Goal: Task Accomplishment & Management: Manage account settings

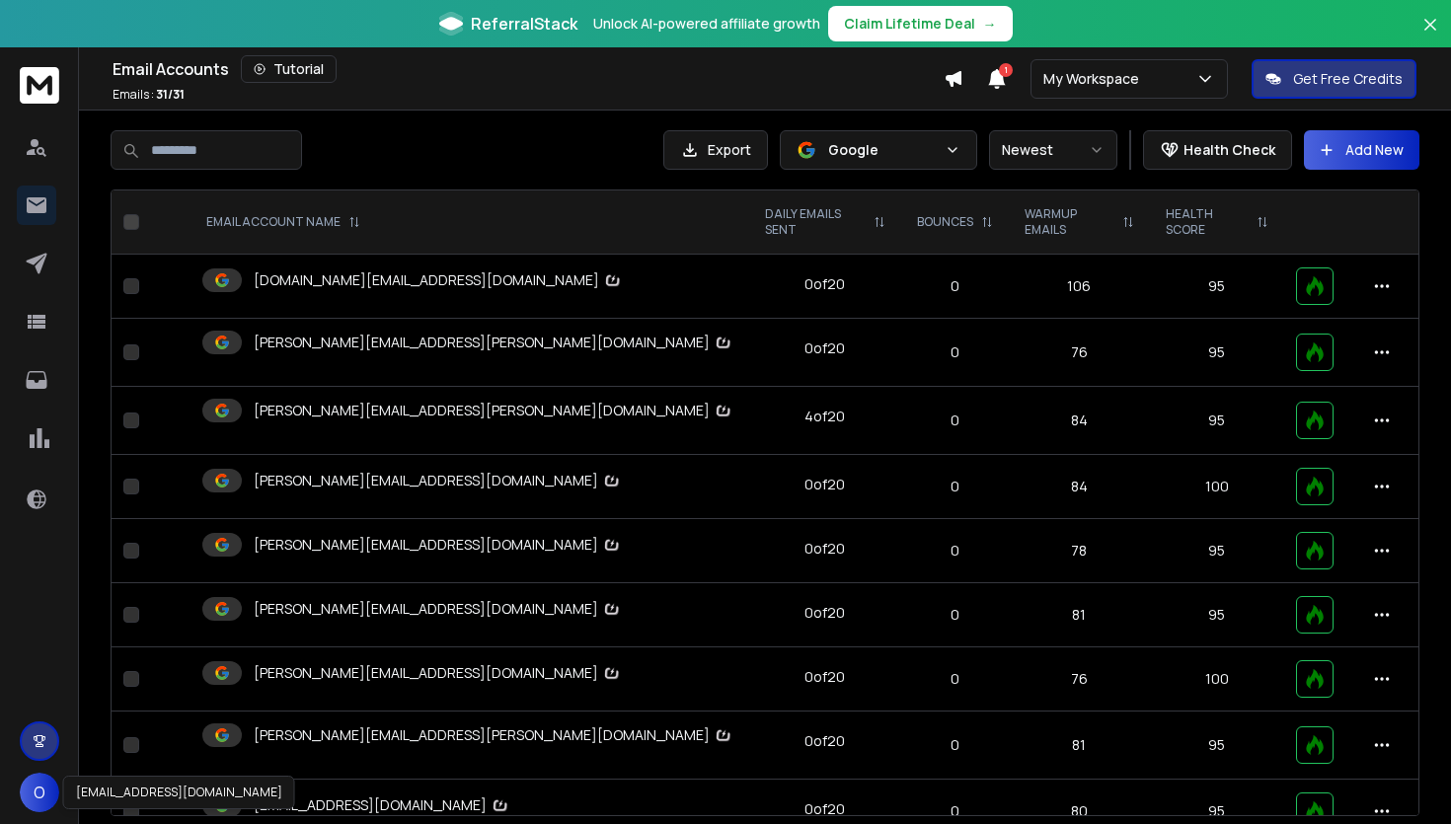
click at [46, 794] on span "O" at bounding box center [39, 792] width 39 height 39
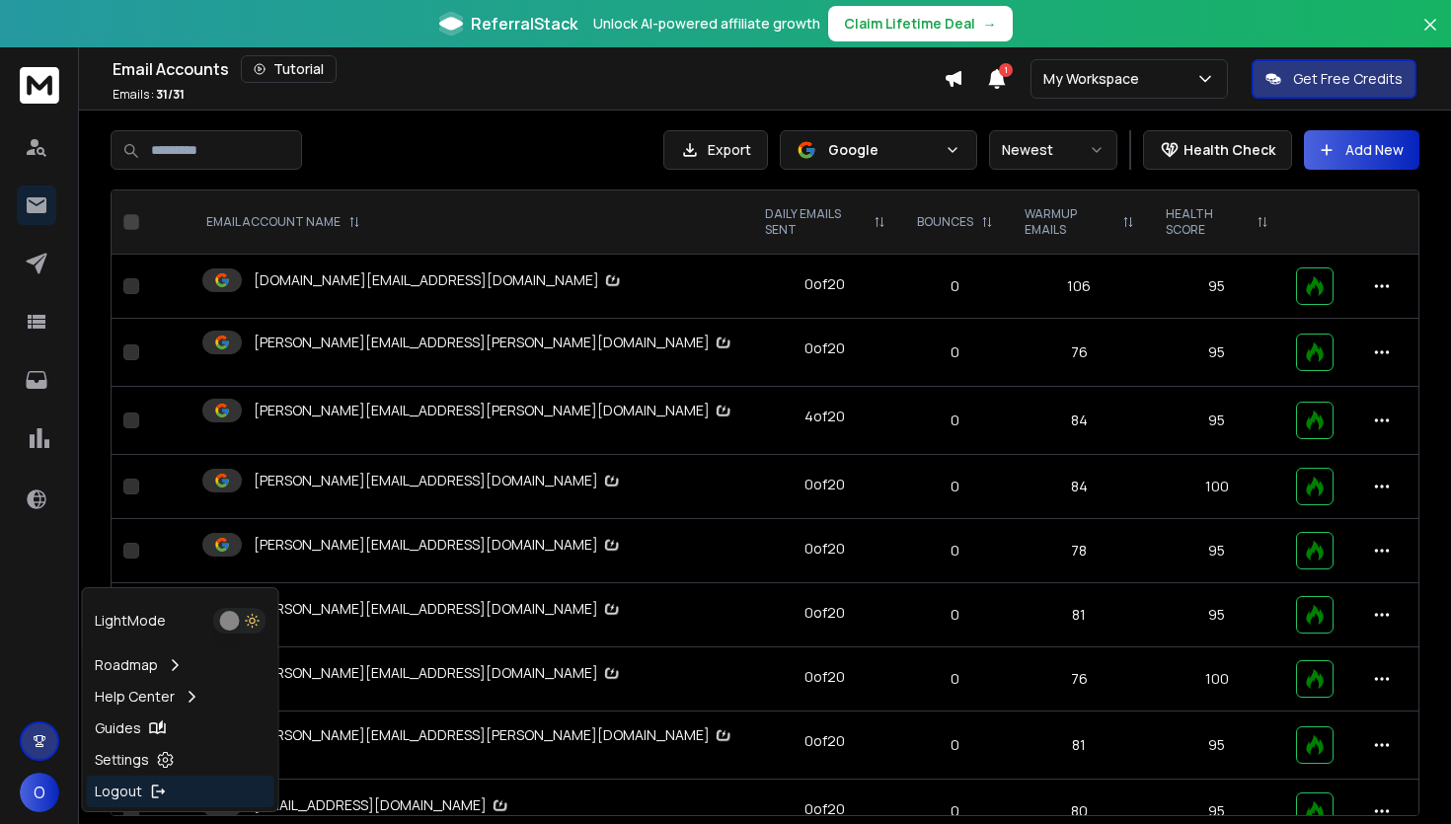
click at [121, 782] on p "Logout" at bounding box center [118, 792] width 47 height 20
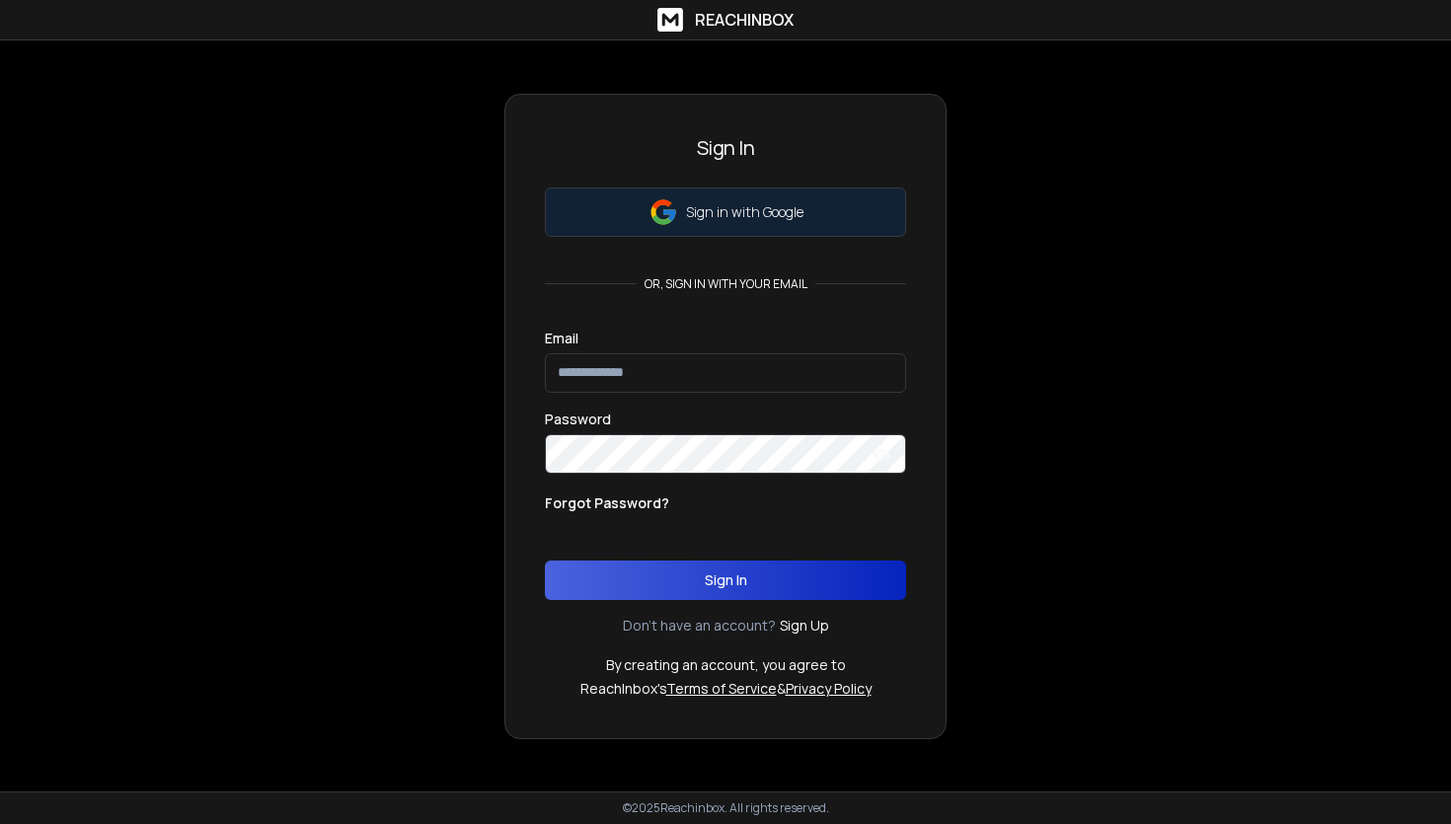
type input "**********"
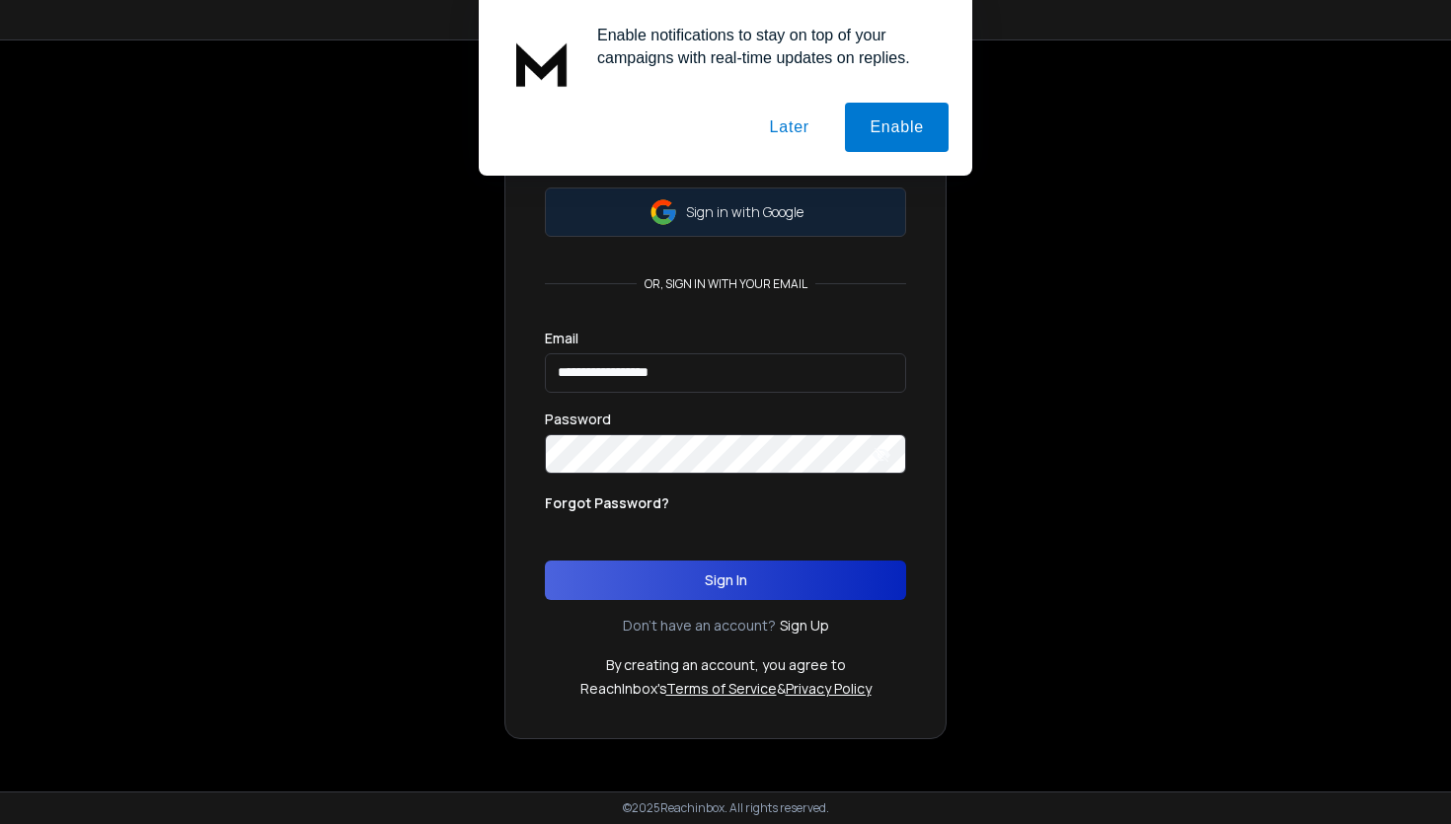
click at [671, 210] on icon at bounding box center [669, 215] width 13 height 12
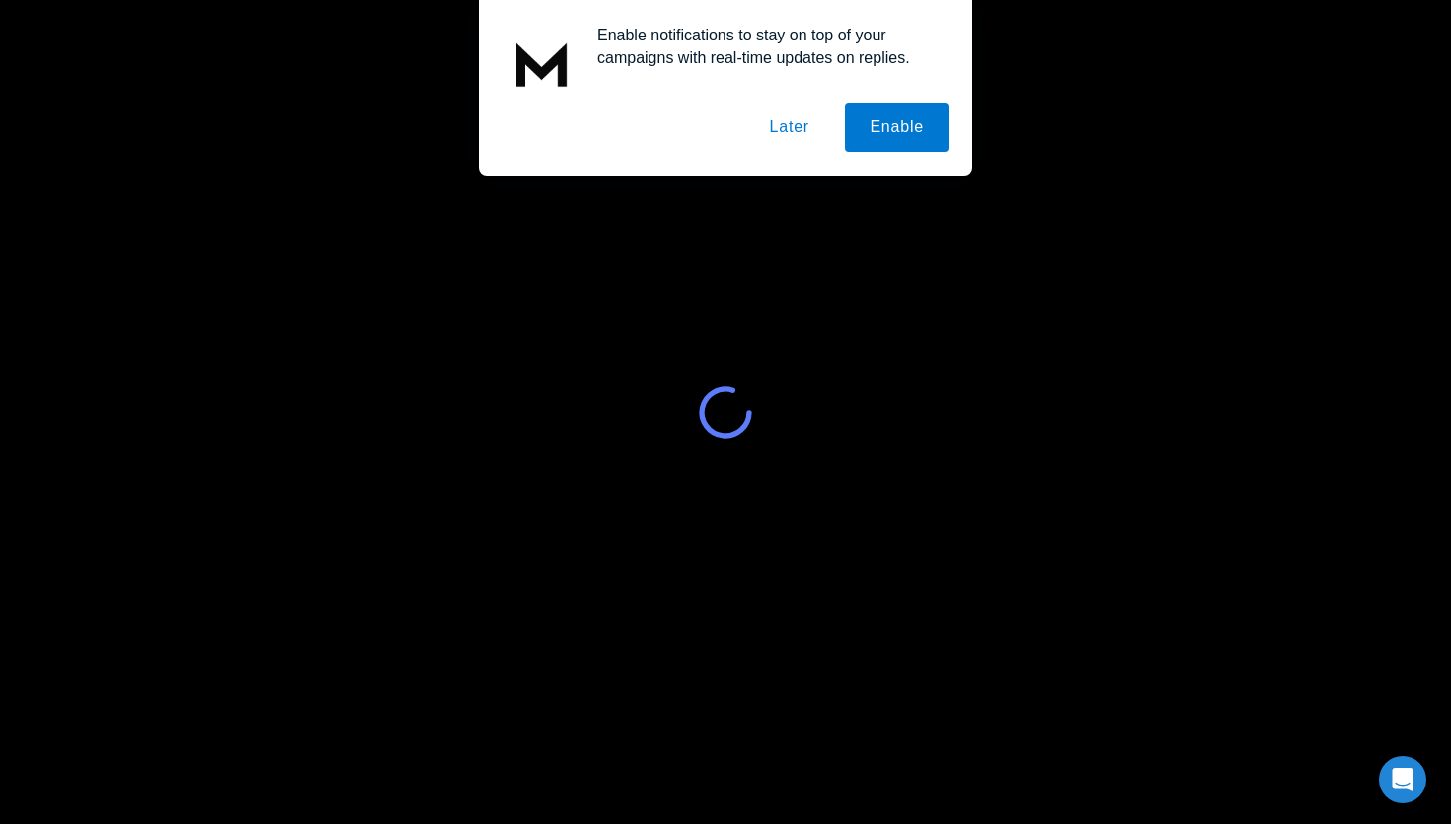
click at [782, 124] on button "Later" at bounding box center [788, 127] width 89 height 49
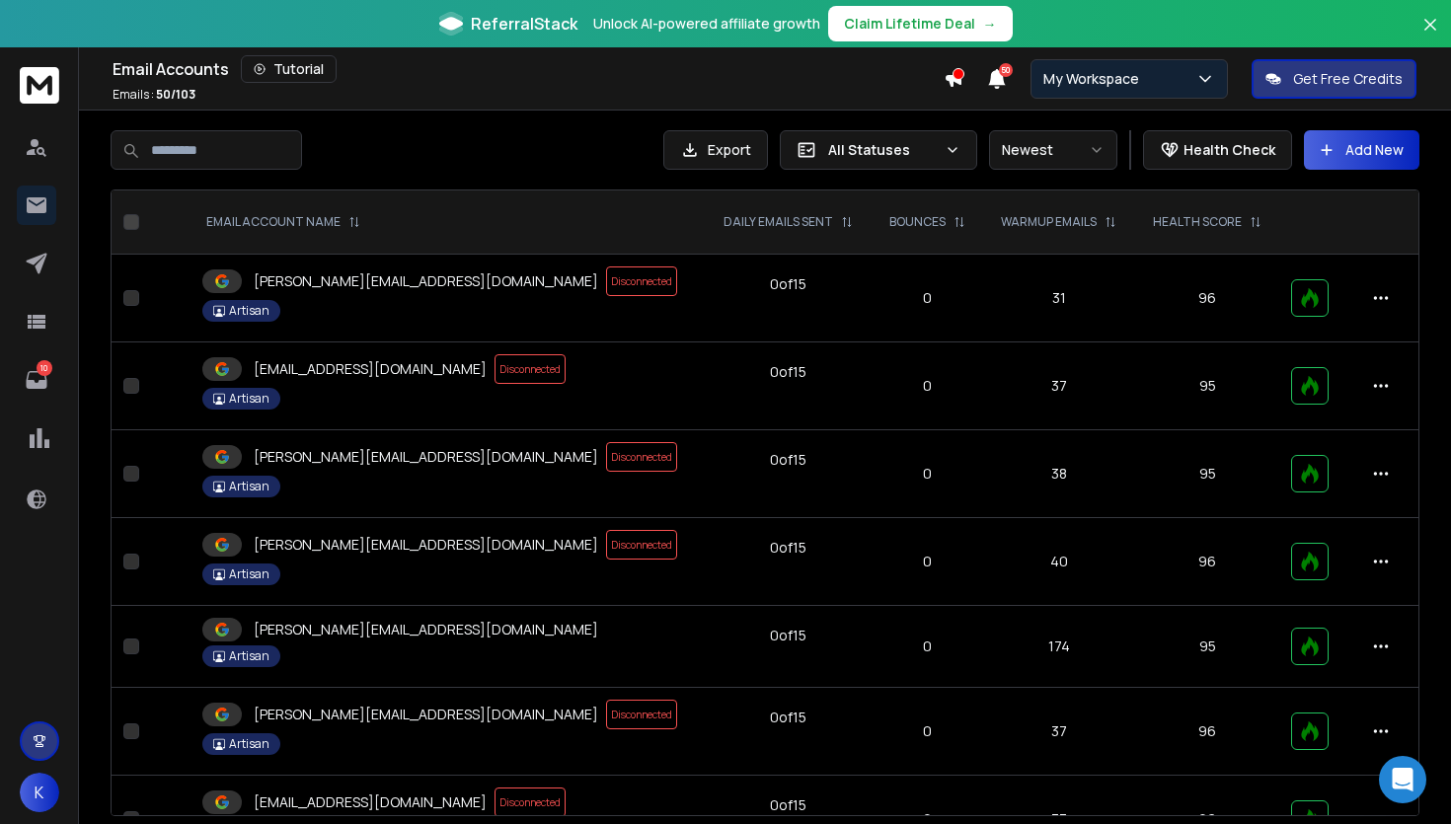
click at [1088, 66] on button "My Workspace" at bounding box center [1128, 78] width 197 height 39
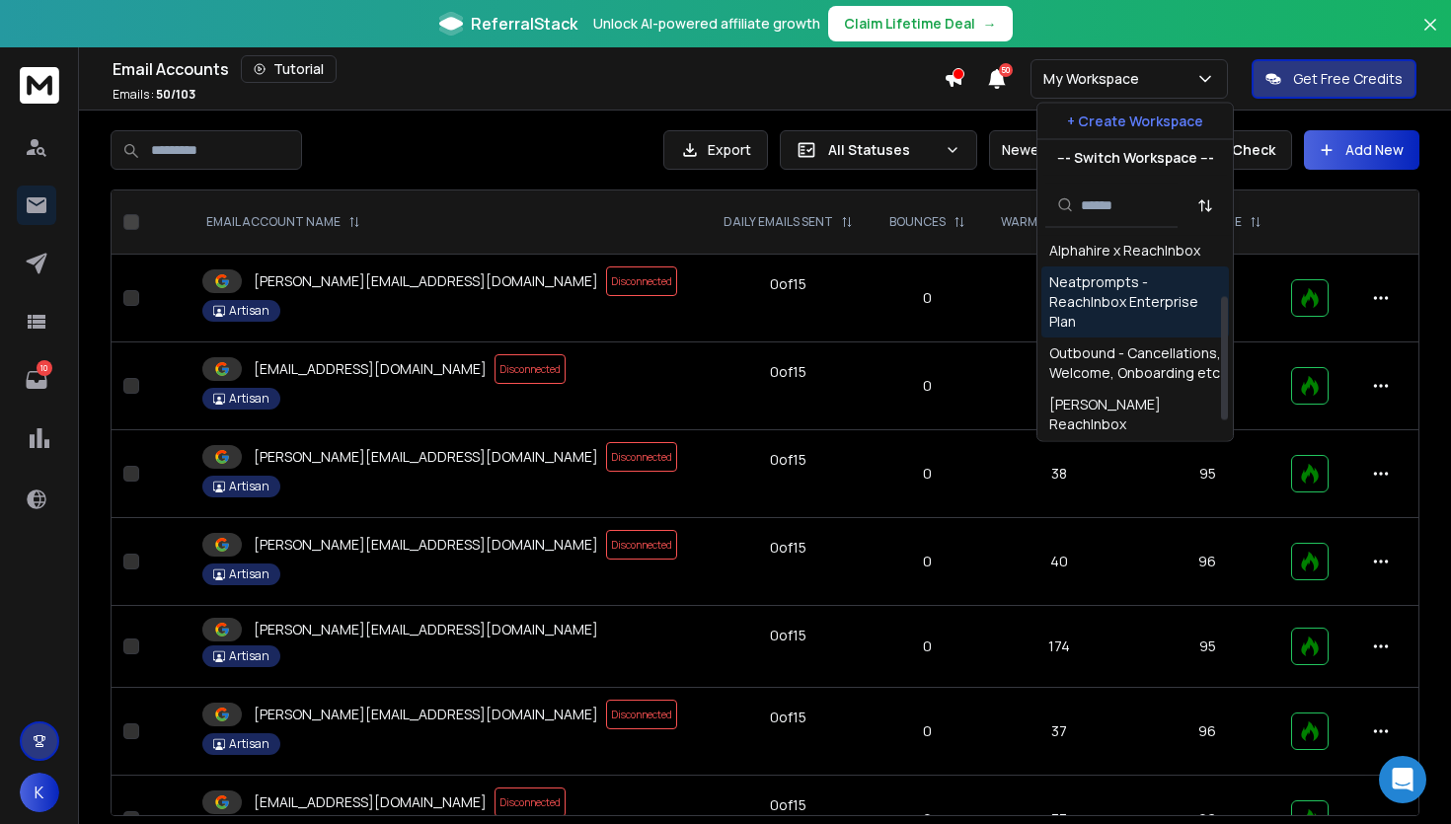
scroll to position [114, 0]
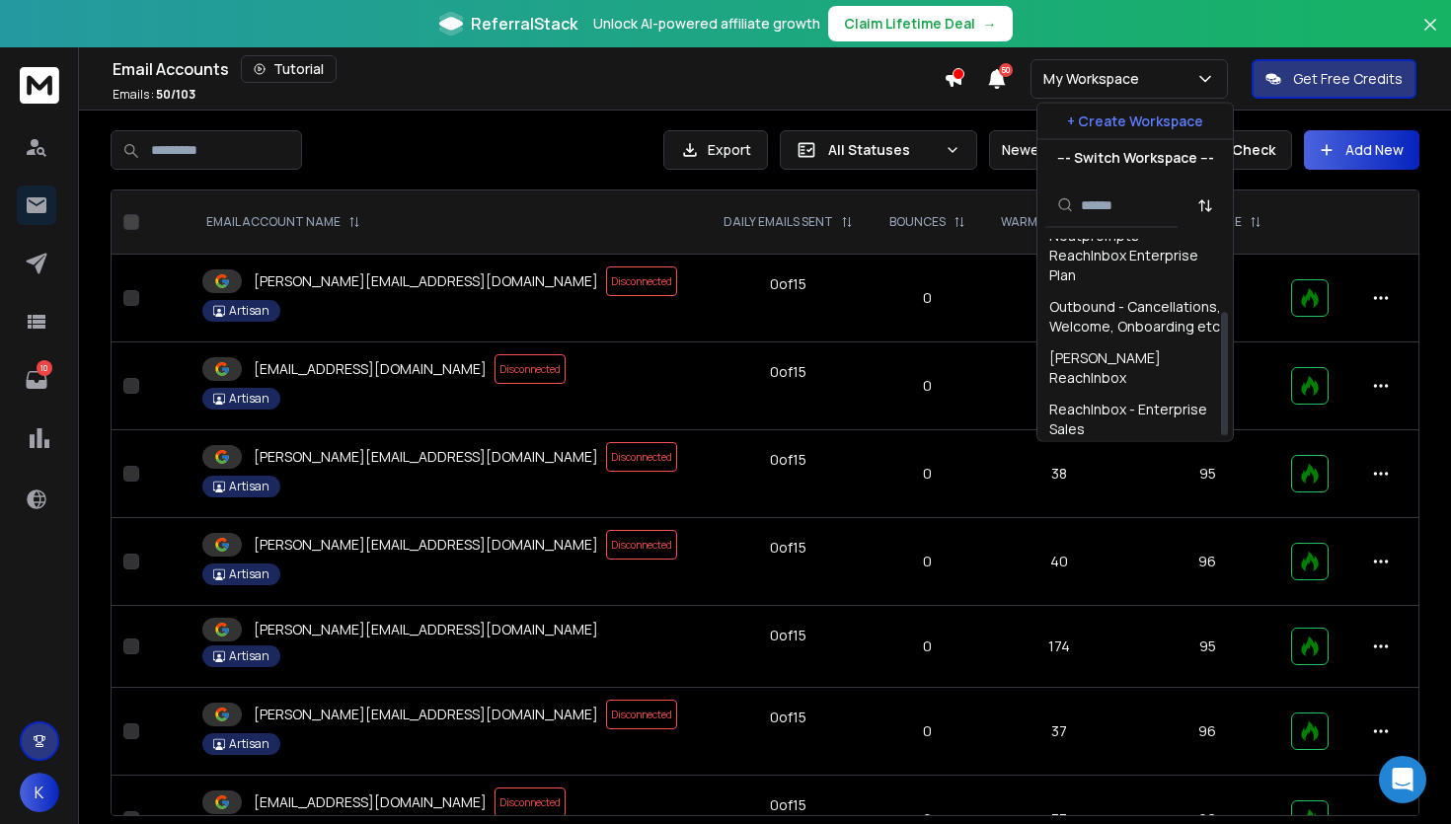
click at [1078, 451] on div "Zapmail" at bounding box center [1074, 461] width 51 height 20
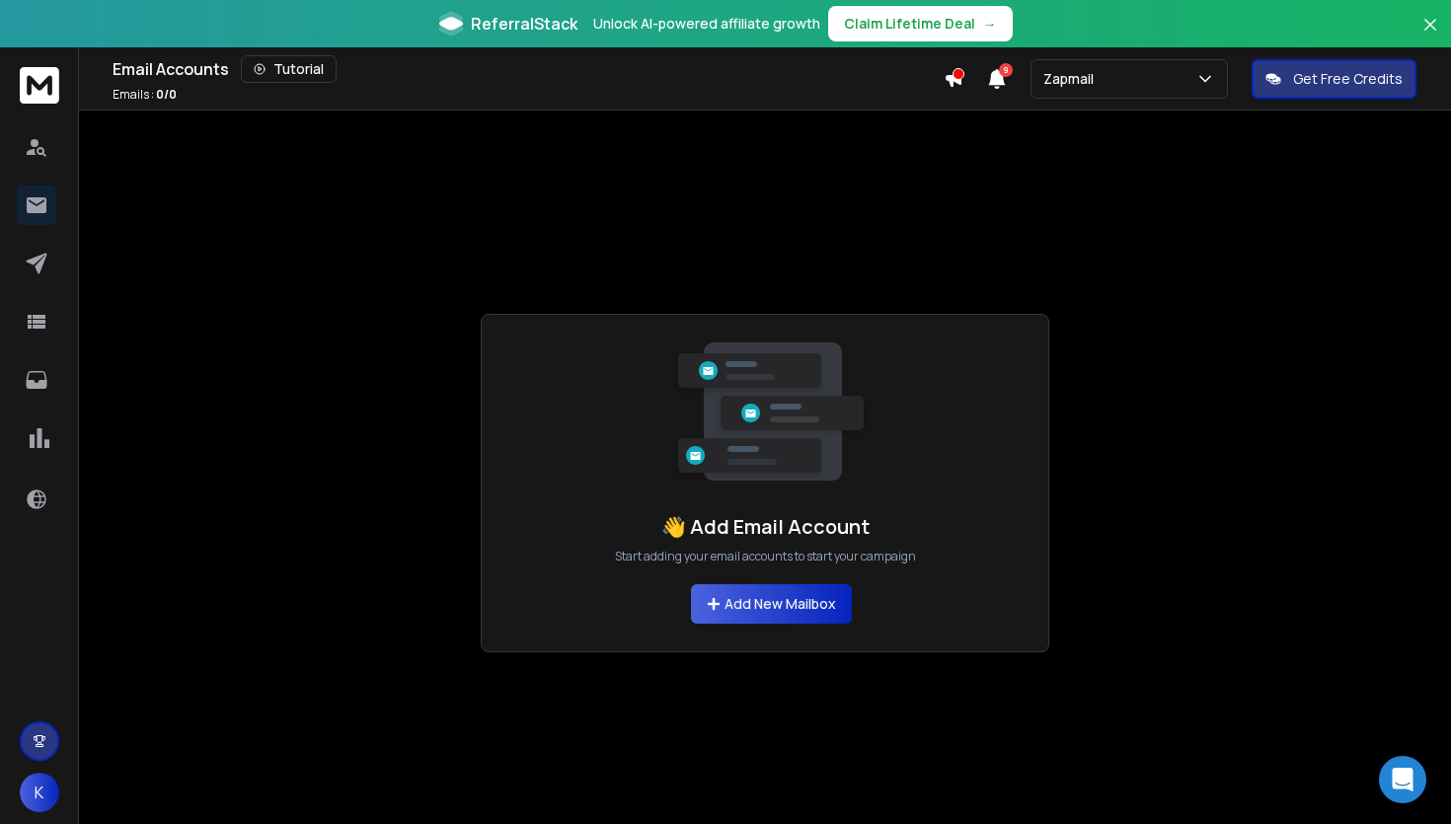
click at [263, 187] on div "👋 Add Email Account Start adding your email accounts to start your campaign Add…" at bounding box center [765, 483] width 1309 height 706
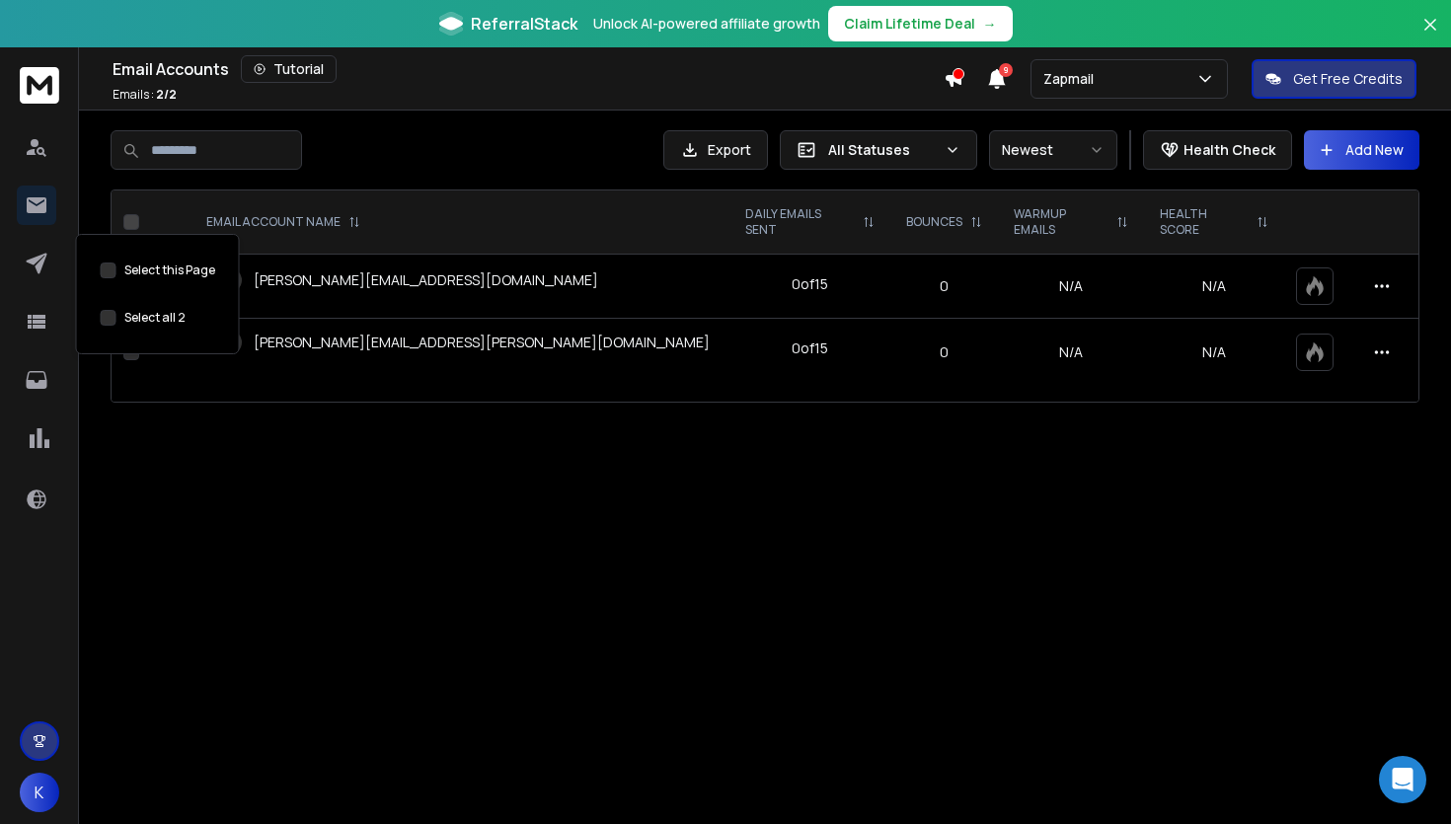
click at [129, 222] on button "Select this Page" at bounding box center [131, 222] width 16 height 16
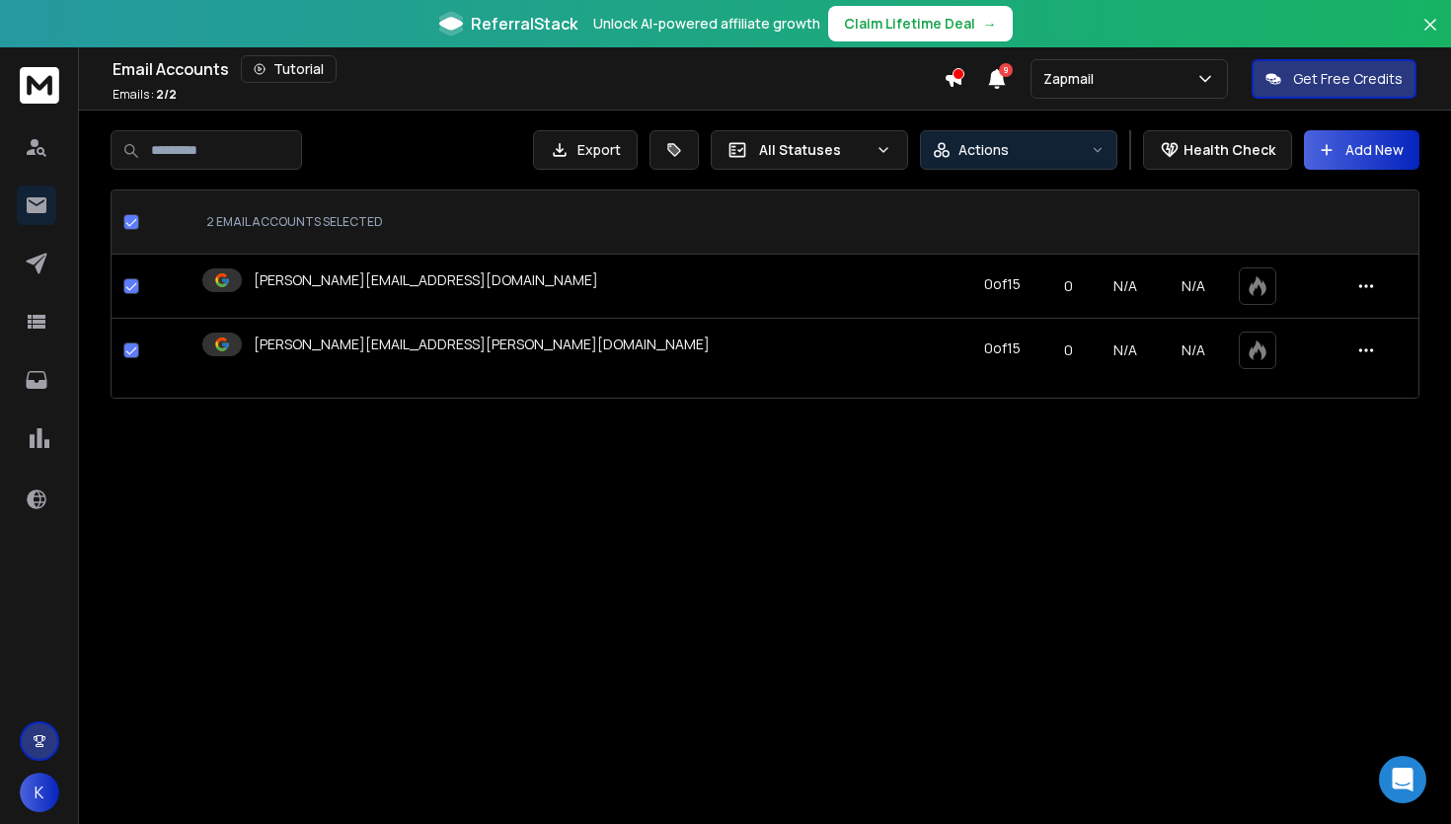
click at [1040, 154] on div "Actions" at bounding box center [1008, 150] width 150 height 20
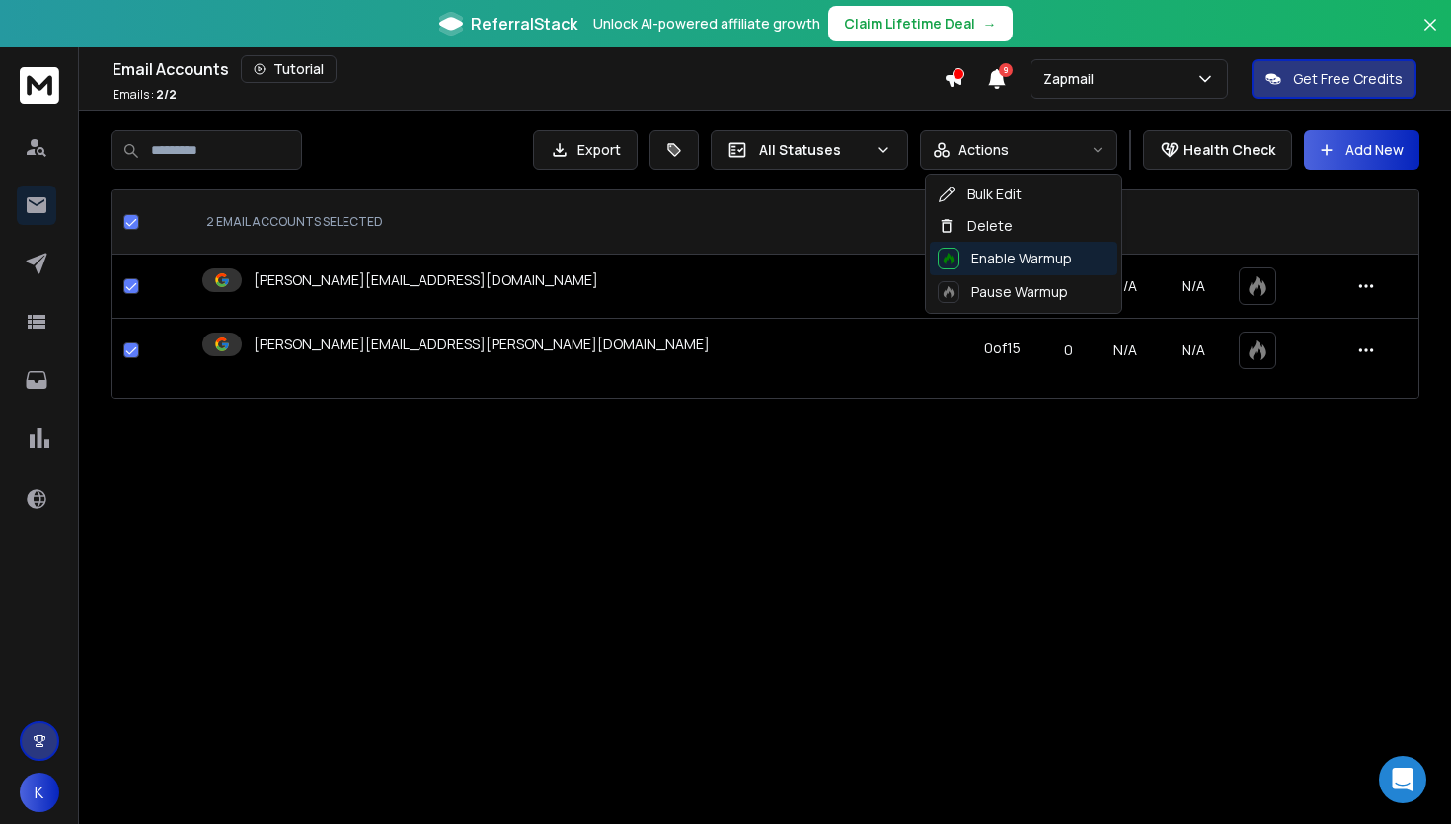
click at [987, 260] on div "Enable Warmup" at bounding box center [1005, 259] width 134 height 22
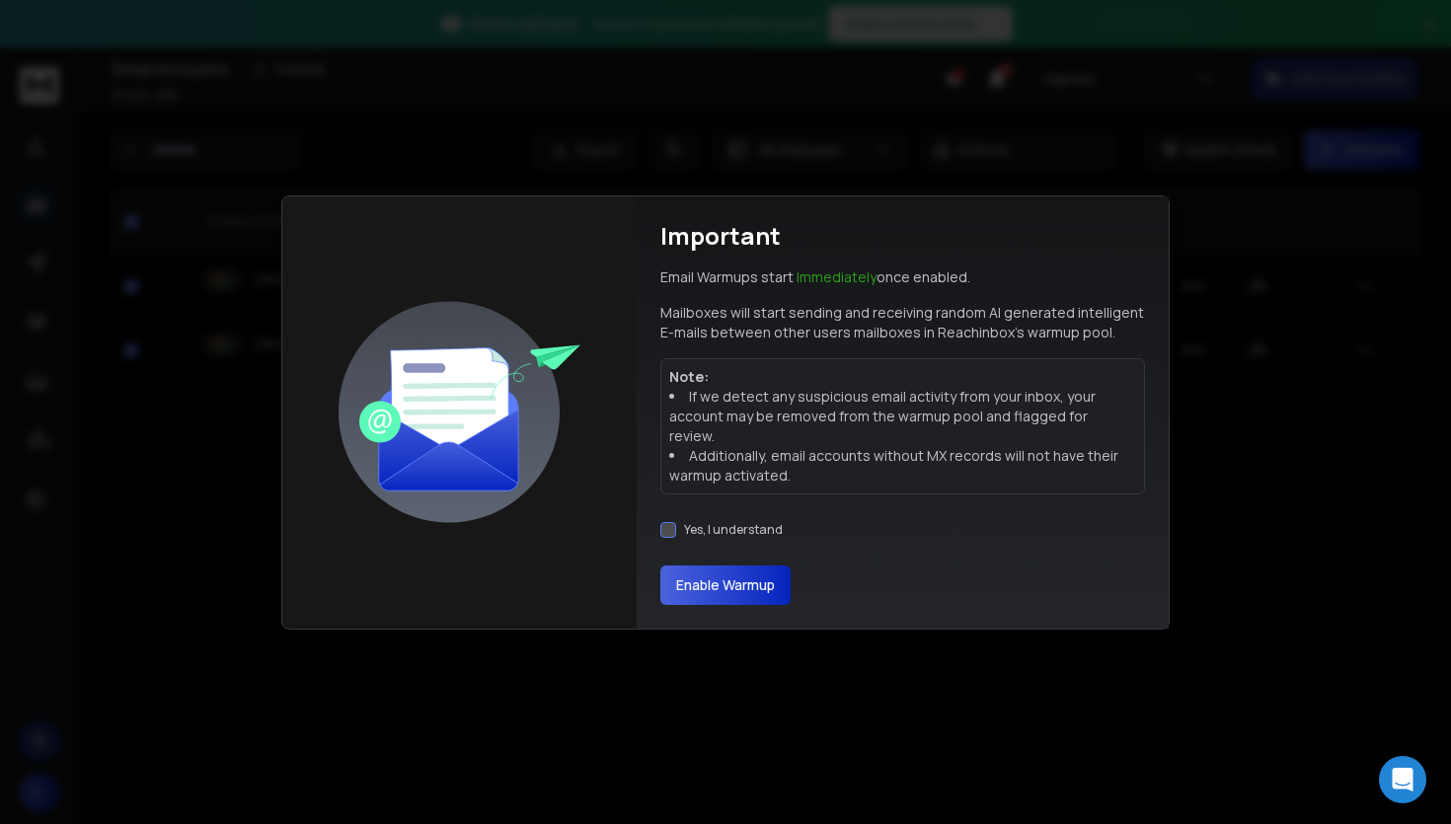
click at [670, 525] on button "Yes, I understand" at bounding box center [668, 530] width 16 height 16
click at [695, 572] on button "Enable Warmup" at bounding box center [725, 585] width 130 height 39
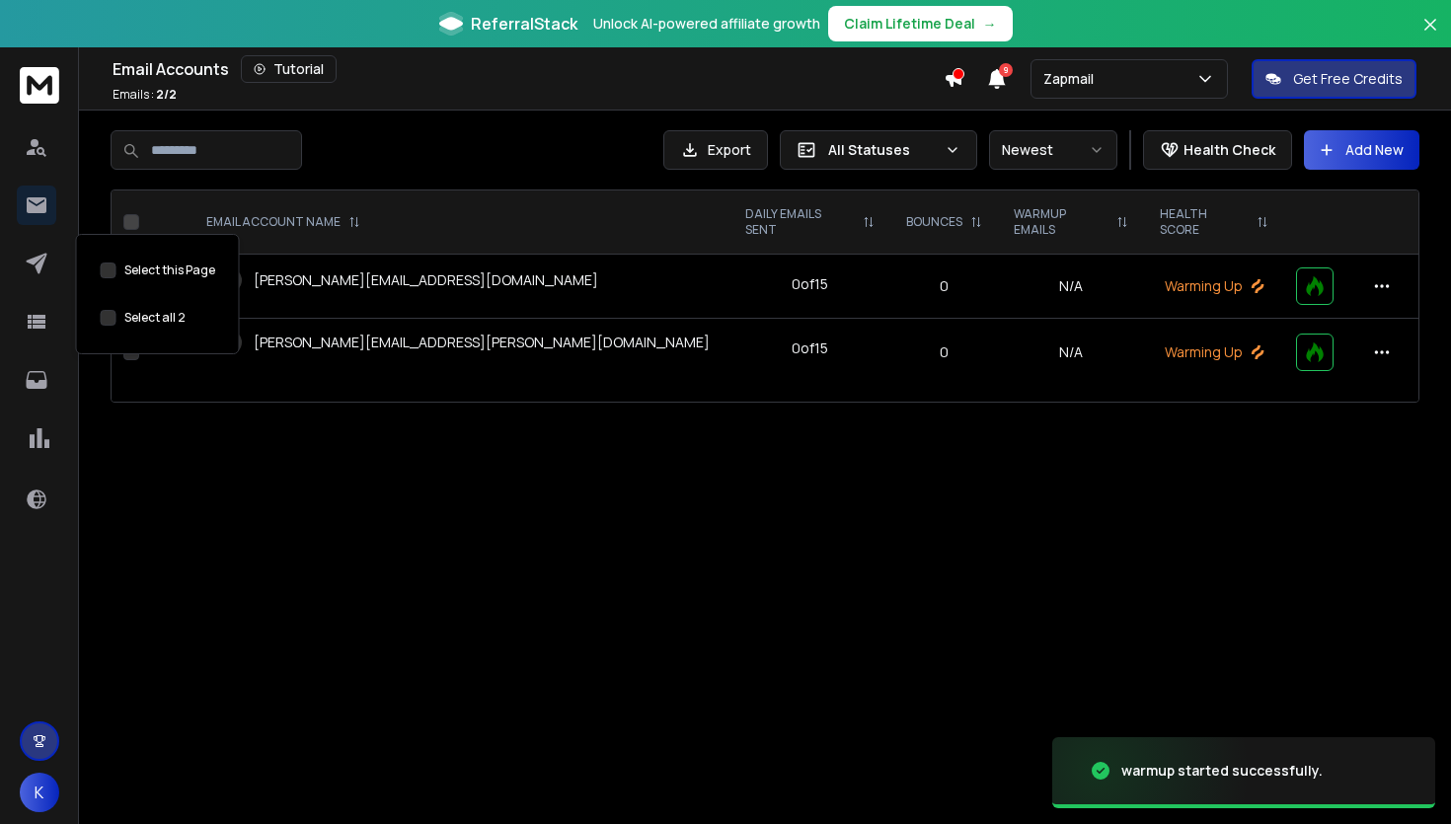
click at [120, 225] on th at bounding box center [151, 222] width 79 height 64
click at [142, 221] on div at bounding box center [156, 222] width 67 height 16
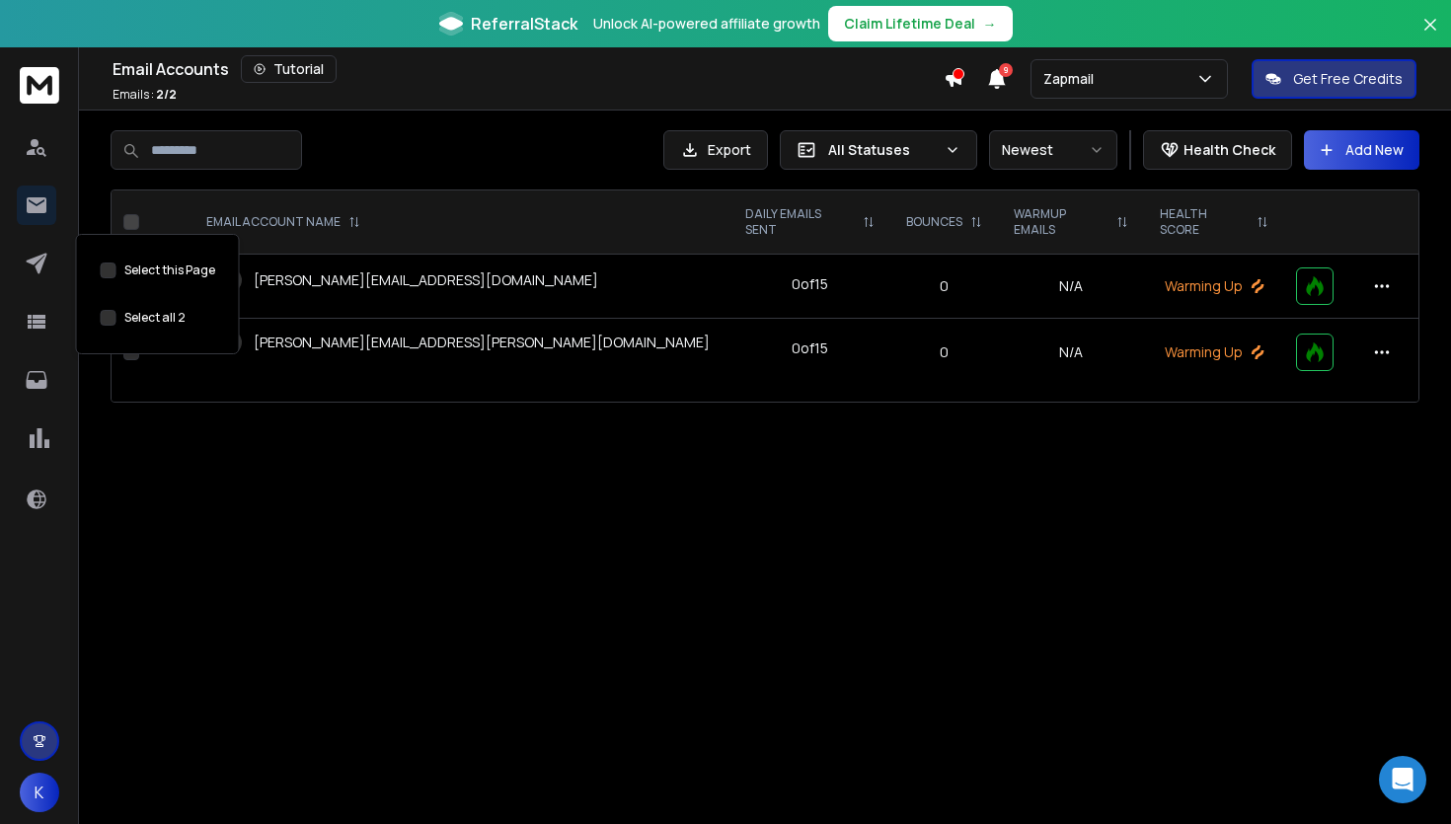
click at [129, 226] on button "Select this Page" at bounding box center [131, 222] width 16 height 16
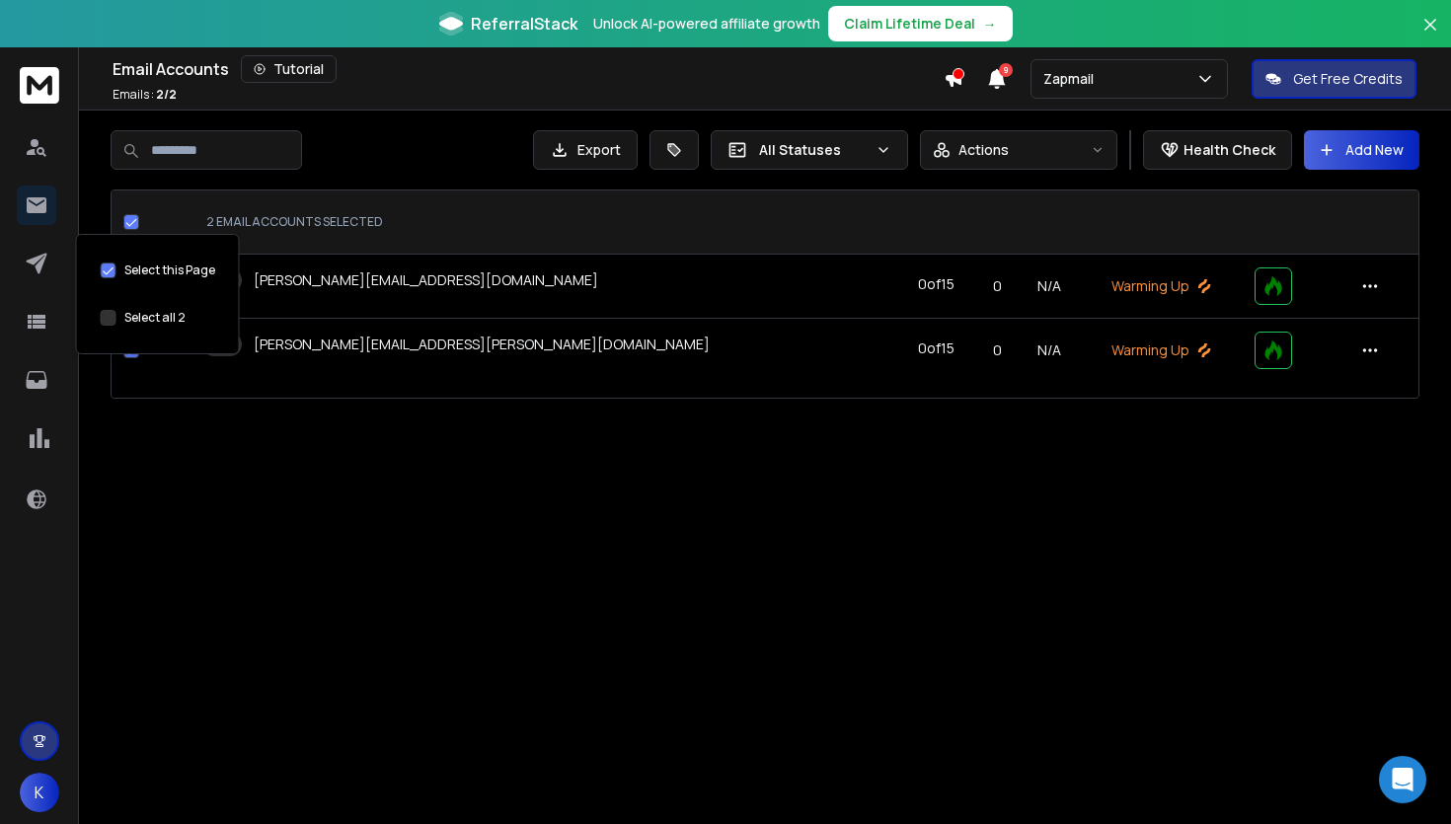
click at [108, 319] on button "Select this Page" at bounding box center [109, 318] width 16 height 16
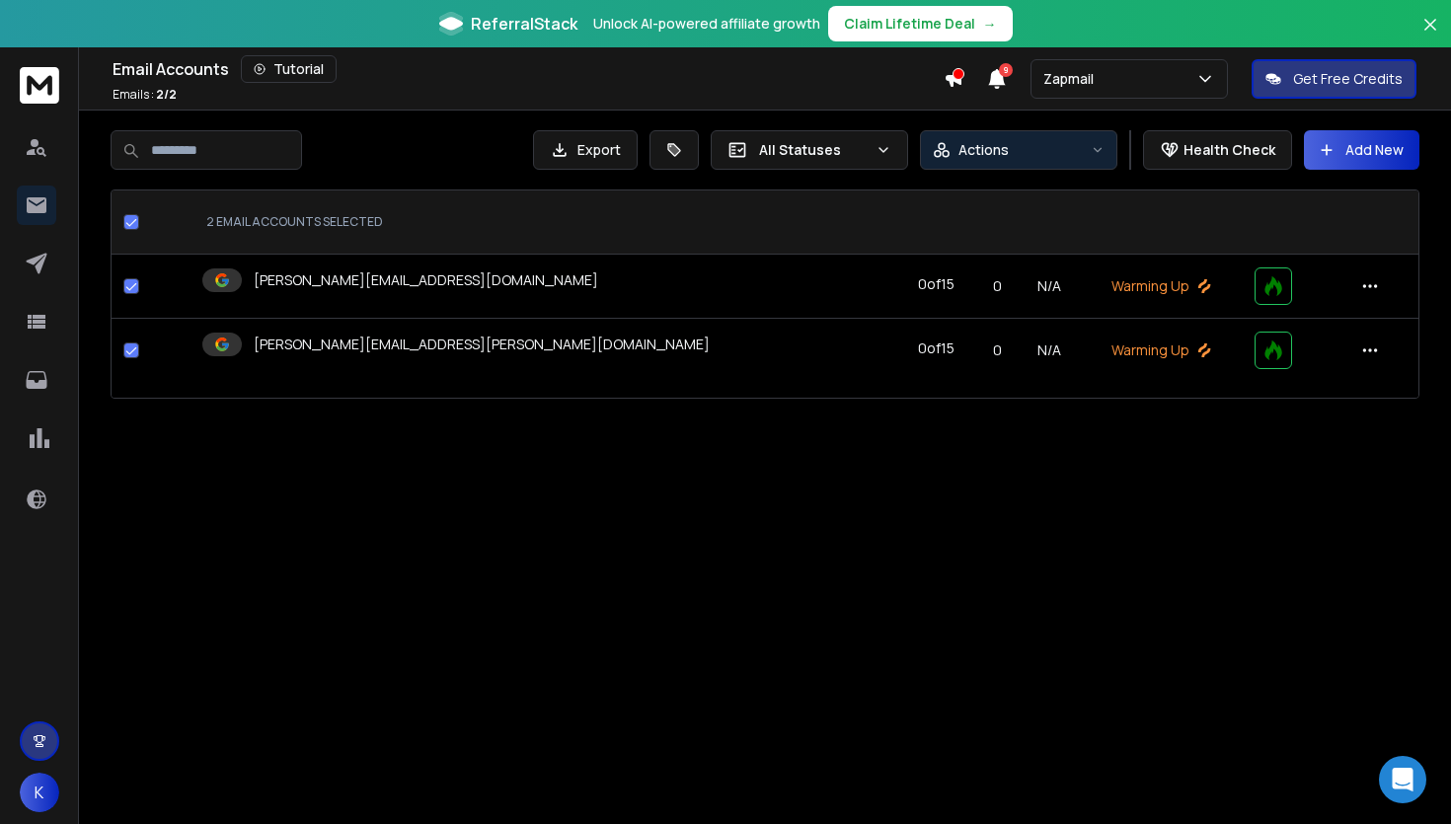
click at [1018, 133] on button "Actions" at bounding box center [1018, 149] width 197 height 39
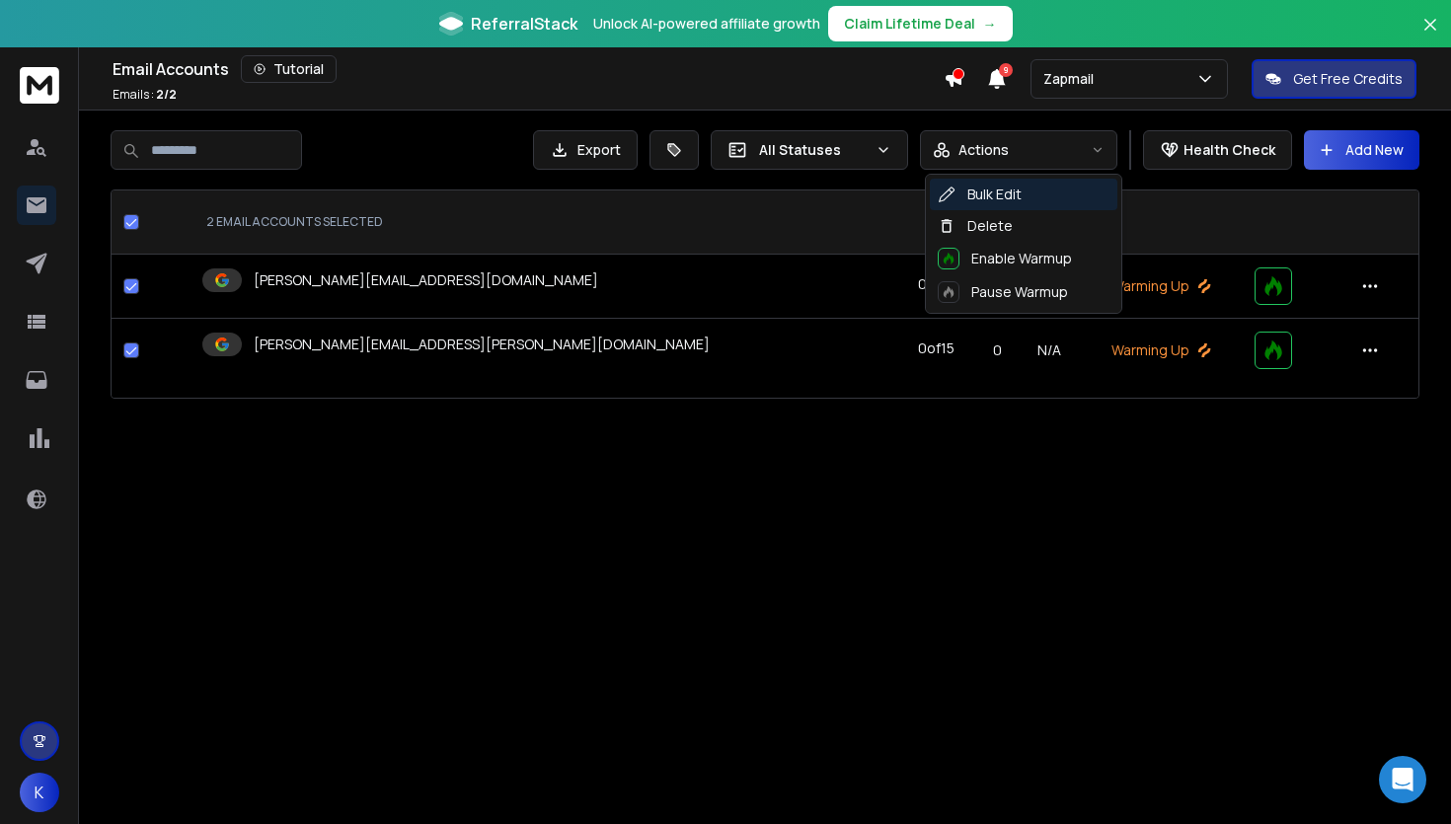
click at [1013, 185] on div "Bulk Edit" at bounding box center [980, 195] width 84 height 20
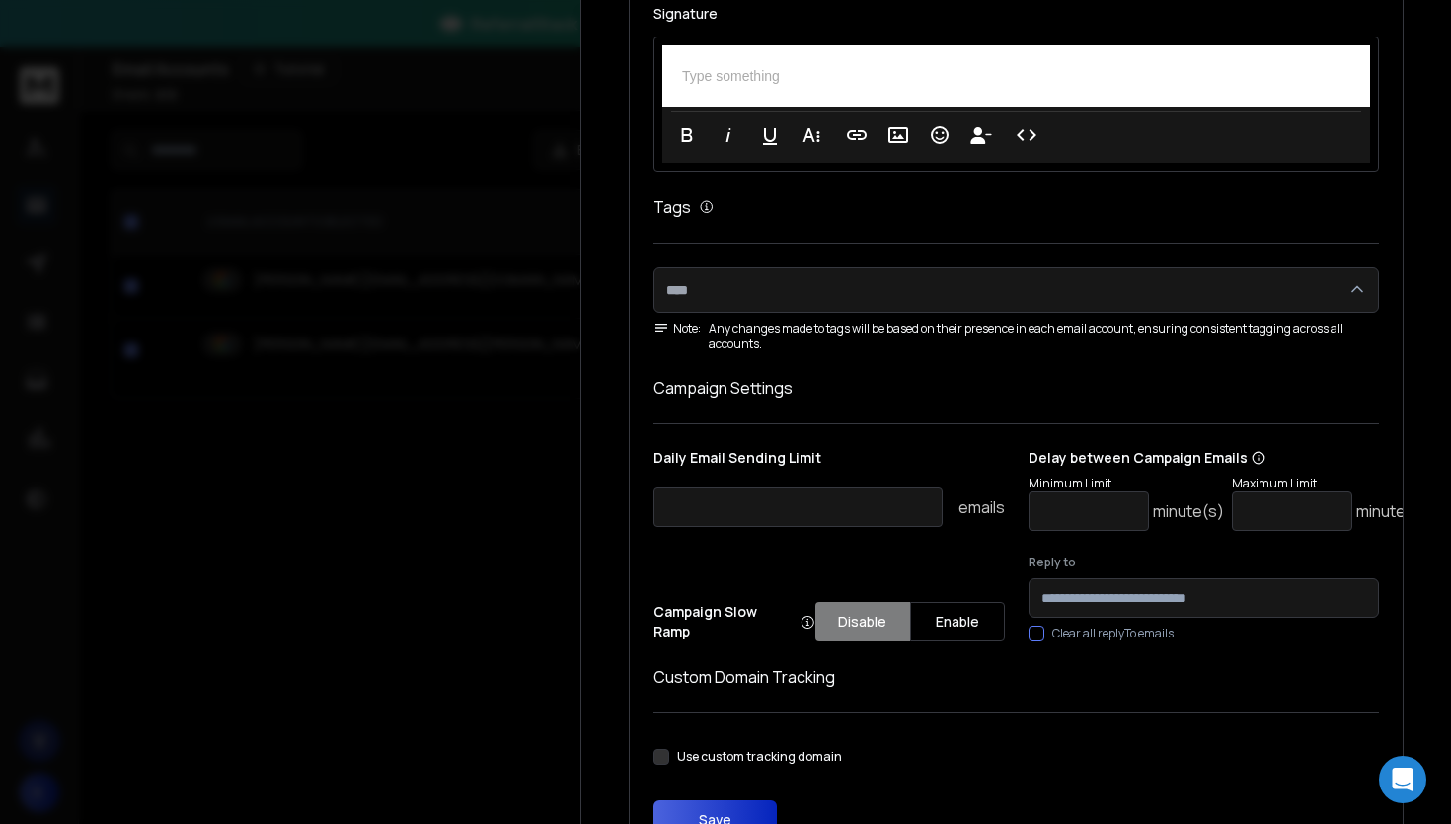
scroll to position [381, 0]
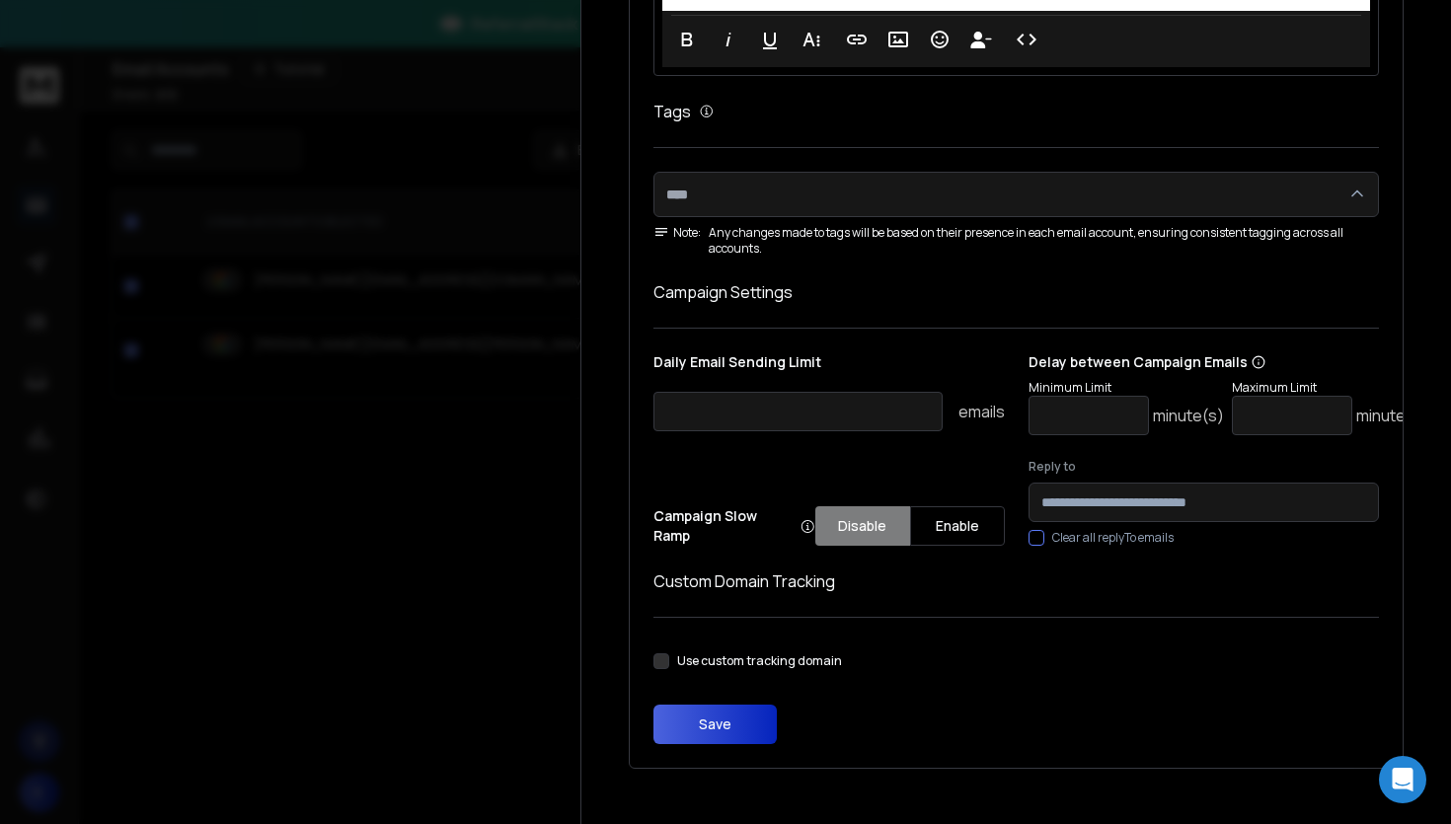
click at [761, 415] on input "number" at bounding box center [797, 411] width 289 height 39
type input "**"
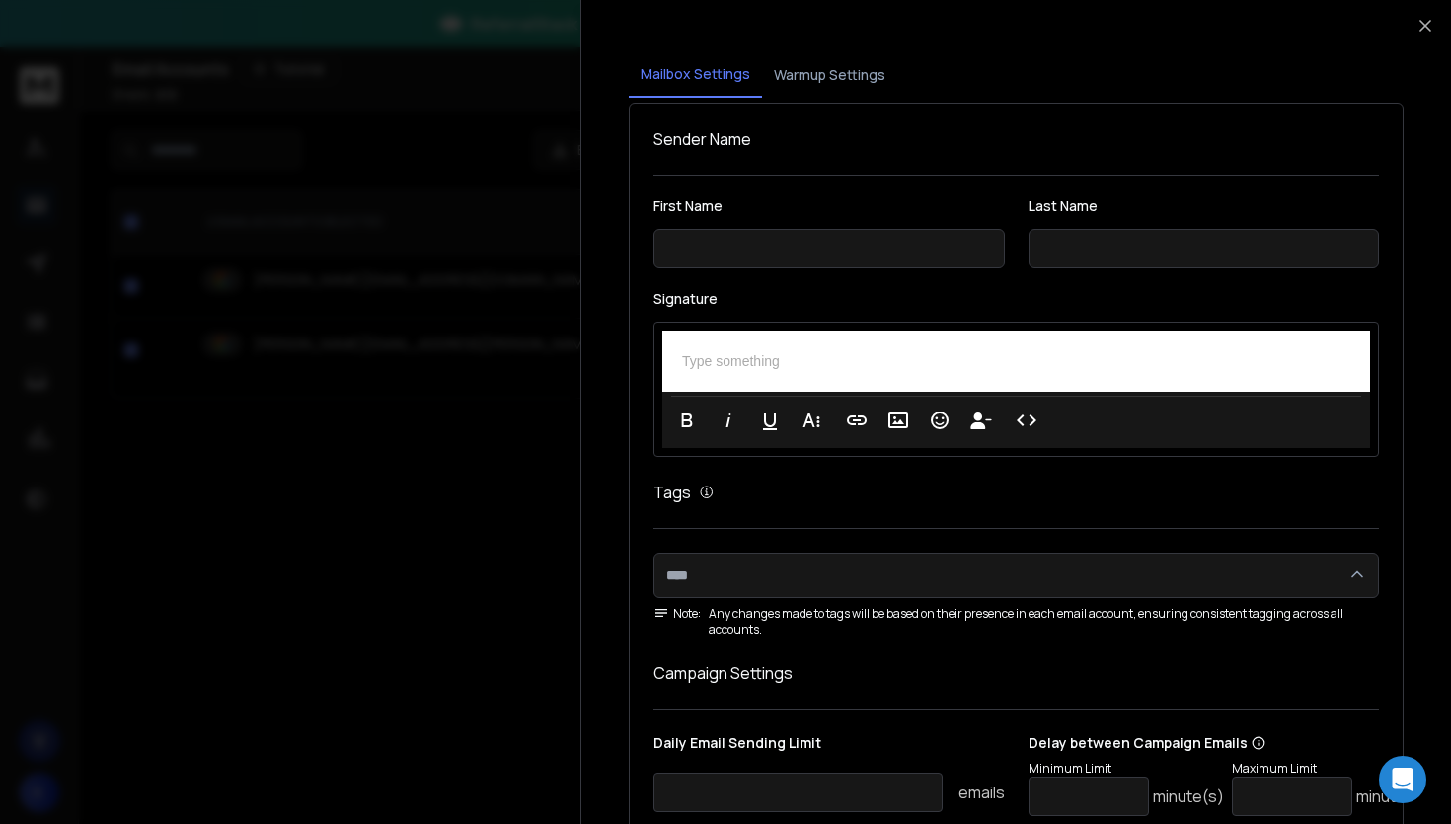
click at [836, 64] on button "Warmup Settings" at bounding box center [829, 74] width 135 height 43
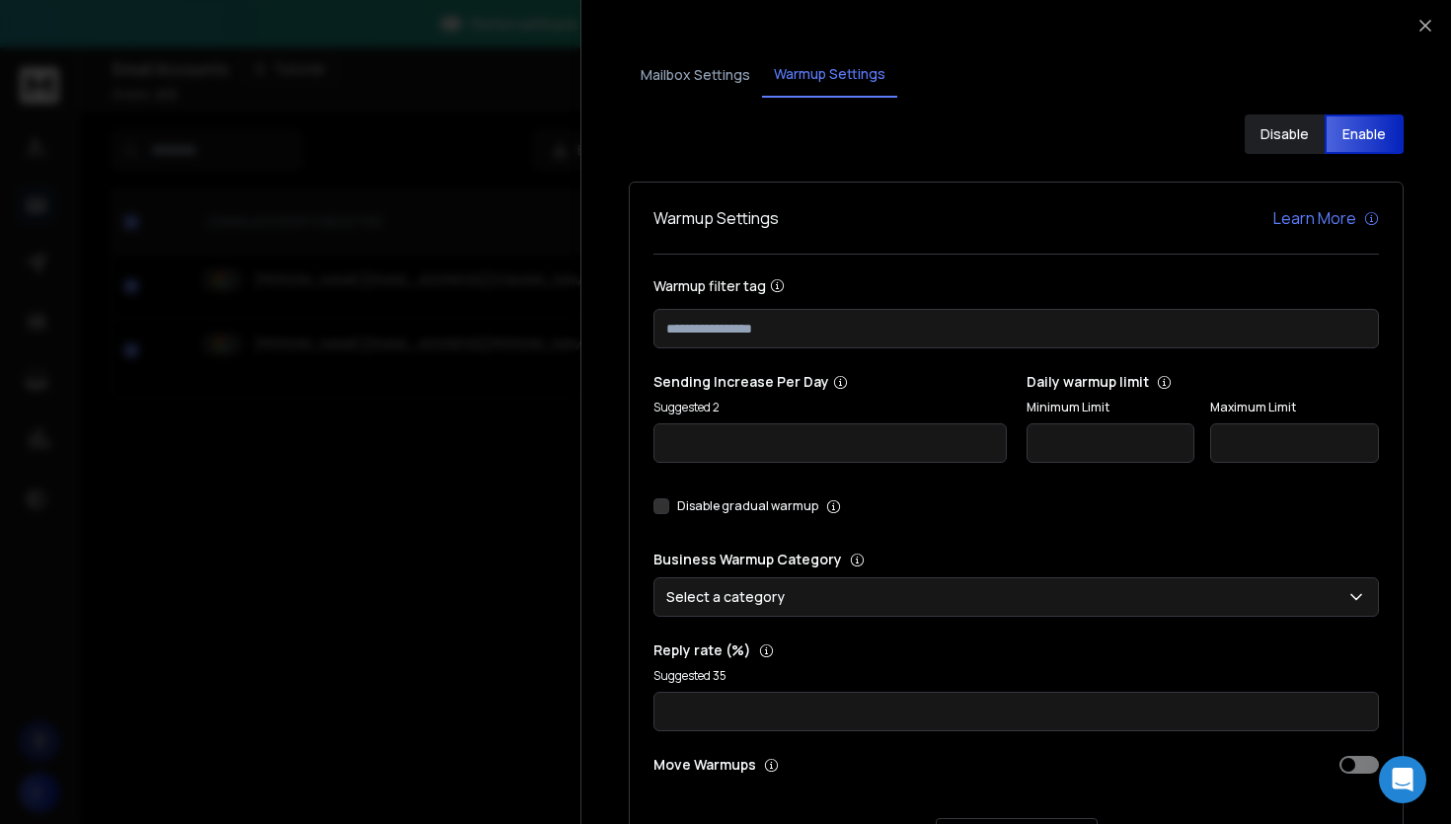
click at [774, 451] on input "number" at bounding box center [829, 442] width 353 height 39
click at [734, 502] on label "Disable gradual warmup" at bounding box center [747, 506] width 141 height 16
click at [669, 502] on button "Disable gradual warmup" at bounding box center [661, 506] width 16 height 16
click at [1091, 441] on input "number" at bounding box center [1110, 442] width 169 height 39
type input "**"
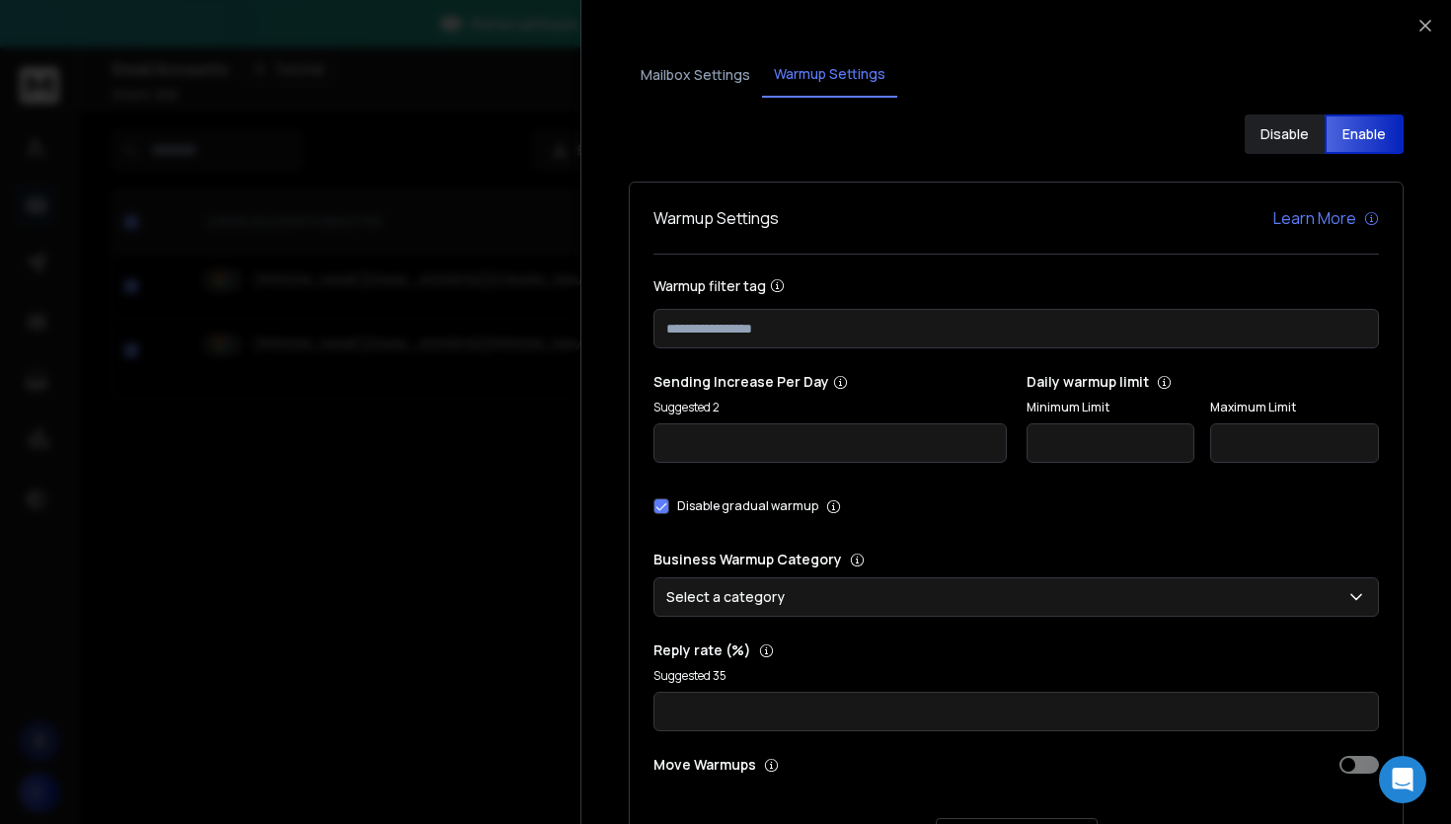
click at [1285, 431] on input "number" at bounding box center [1294, 442] width 169 height 39
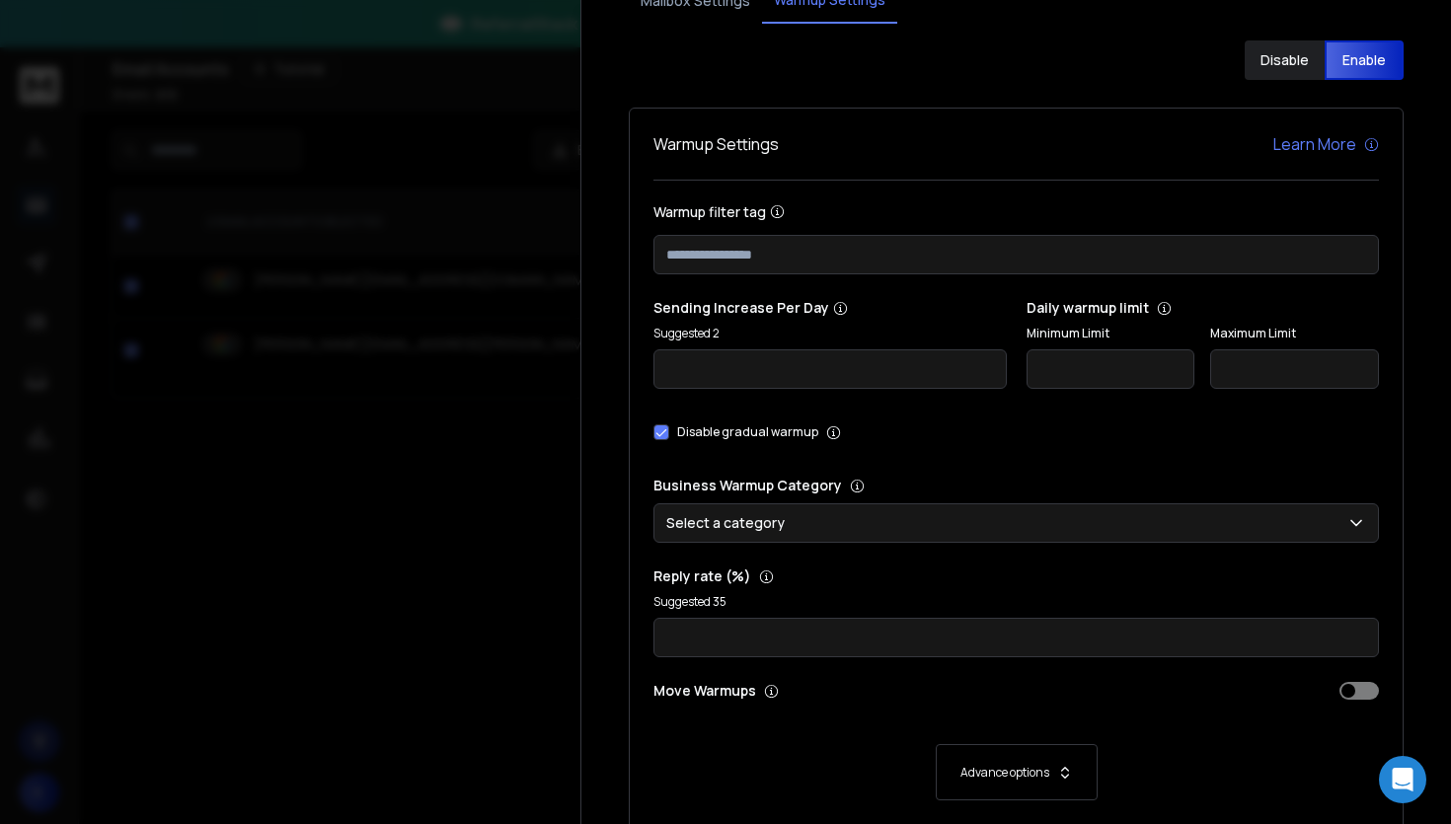
type input "**"
click at [854, 638] on input "number" at bounding box center [1015, 637] width 725 height 39
type input "**"
click at [1027, 750] on div "Advance options" at bounding box center [1017, 772] width 162 height 56
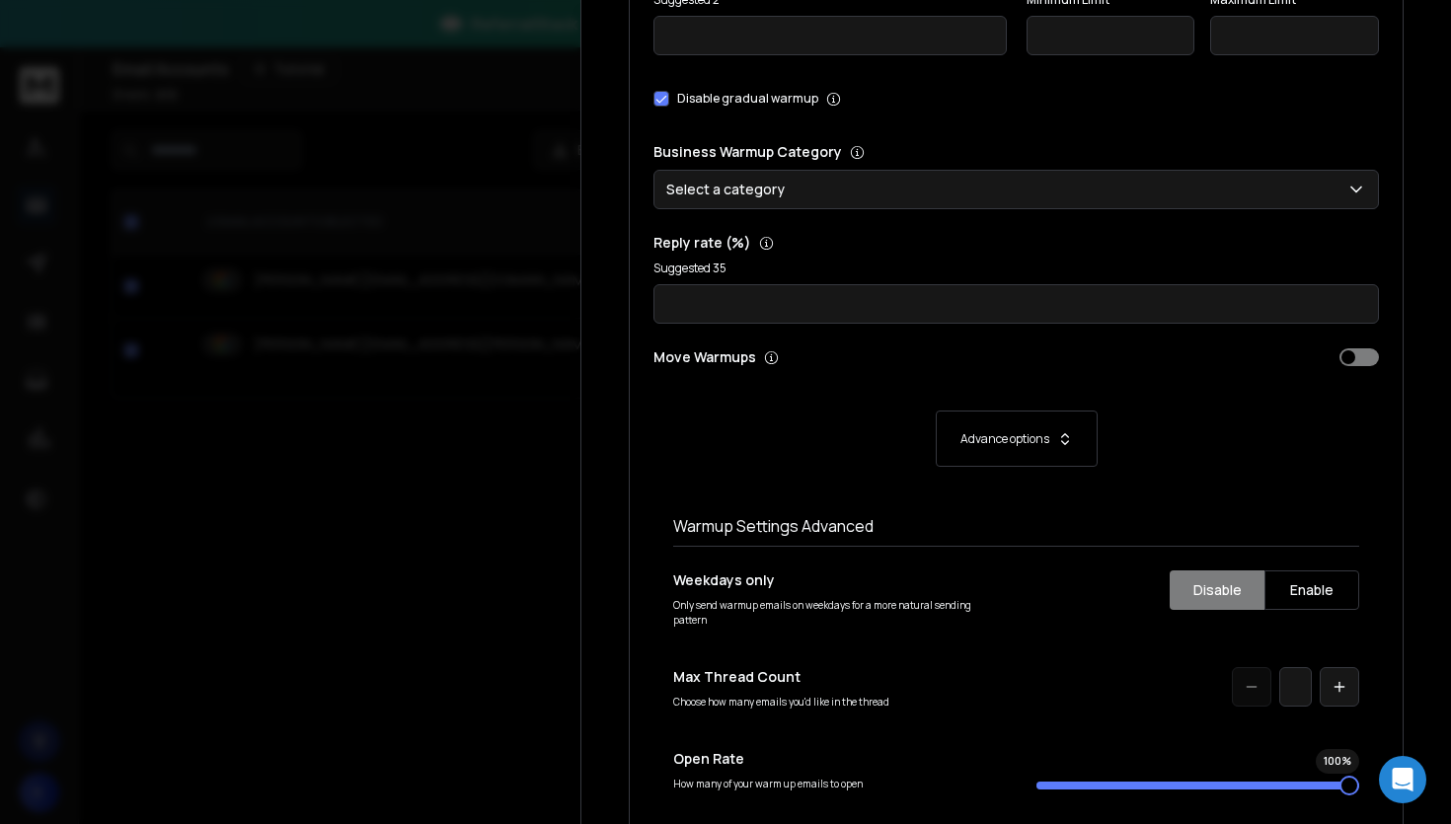
scroll to position [833, 0]
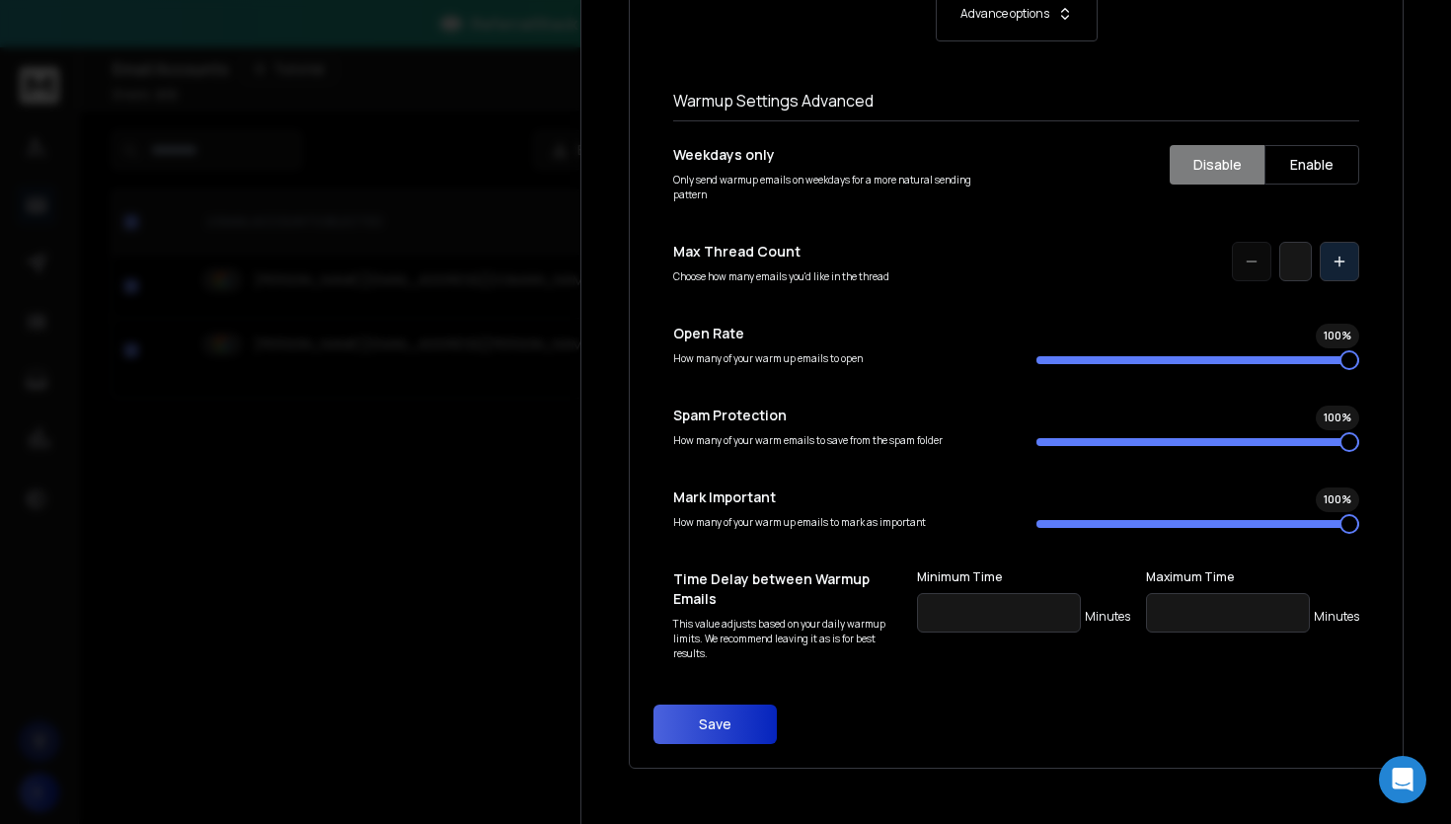
click at [1342, 261] on button "button" at bounding box center [1339, 261] width 39 height 39
type input "*"
click at [1308, 164] on button "Enable" at bounding box center [1311, 164] width 95 height 39
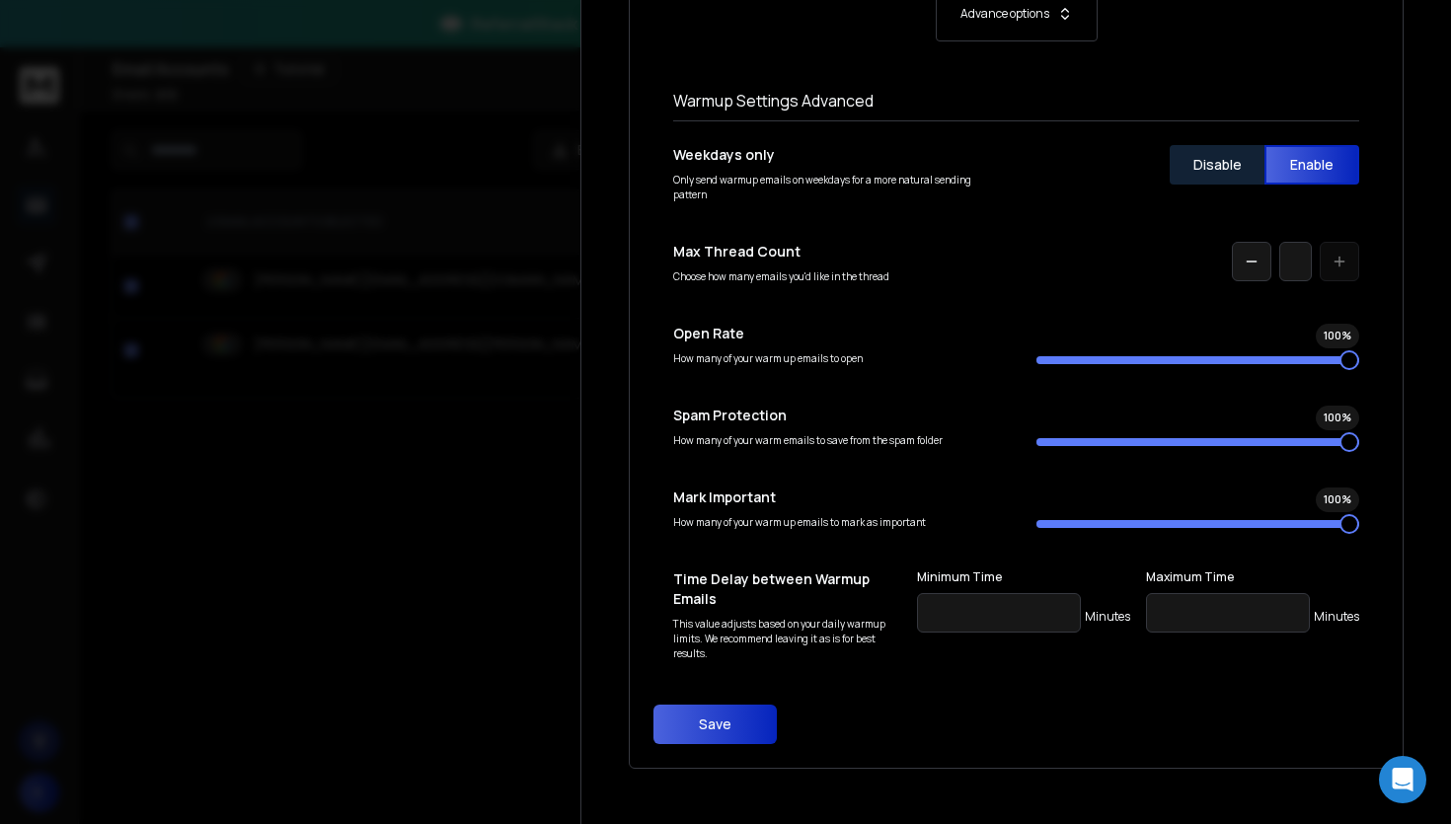
click at [1205, 171] on button "Disable" at bounding box center [1217, 164] width 95 height 39
click at [1313, 525] on span at bounding box center [1310, 524] width 20 height 20
click at [734, 715] on button "Save" at bounding box center [714, 724] width 123 height 39
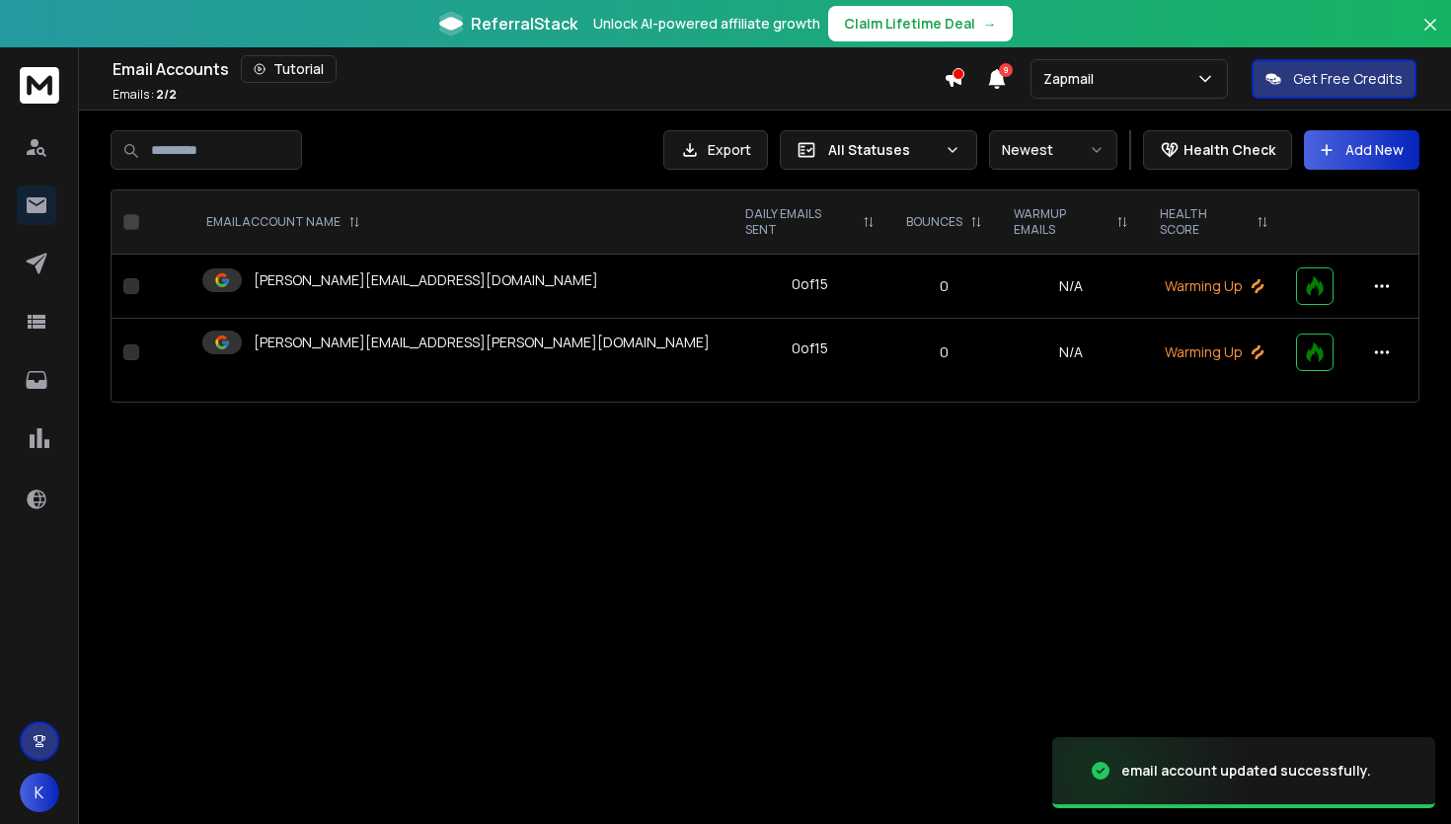
click at [890, 297] on td "0" at bounding box center [944, 287] width 108 height 64
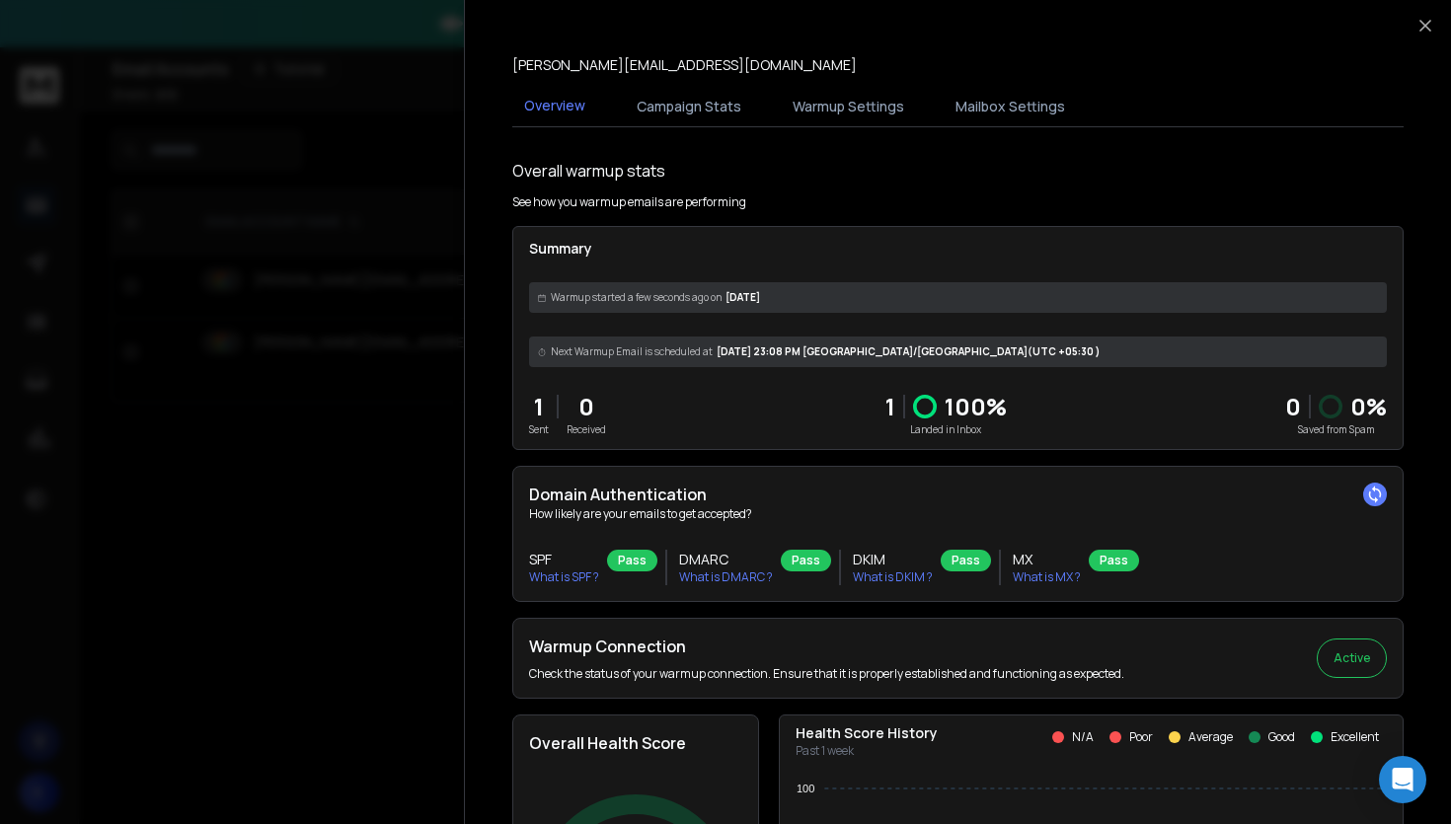
click at [690, 117] on button "Campaign Stats" at bounding box center [689, 106] width 128 height 43
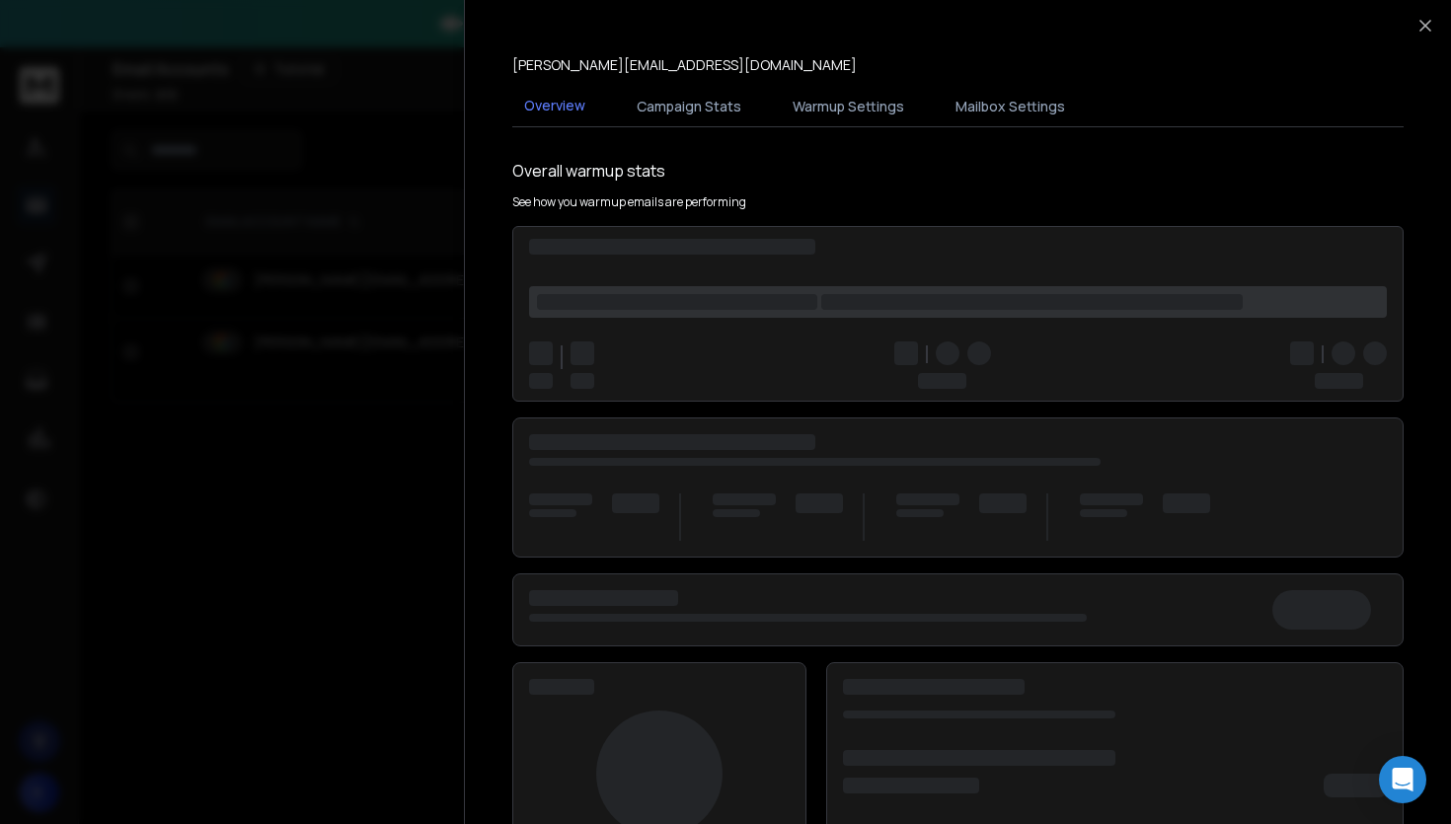
click at [427, 364] on div at bounding box center [725, 412] width 1451 height 824
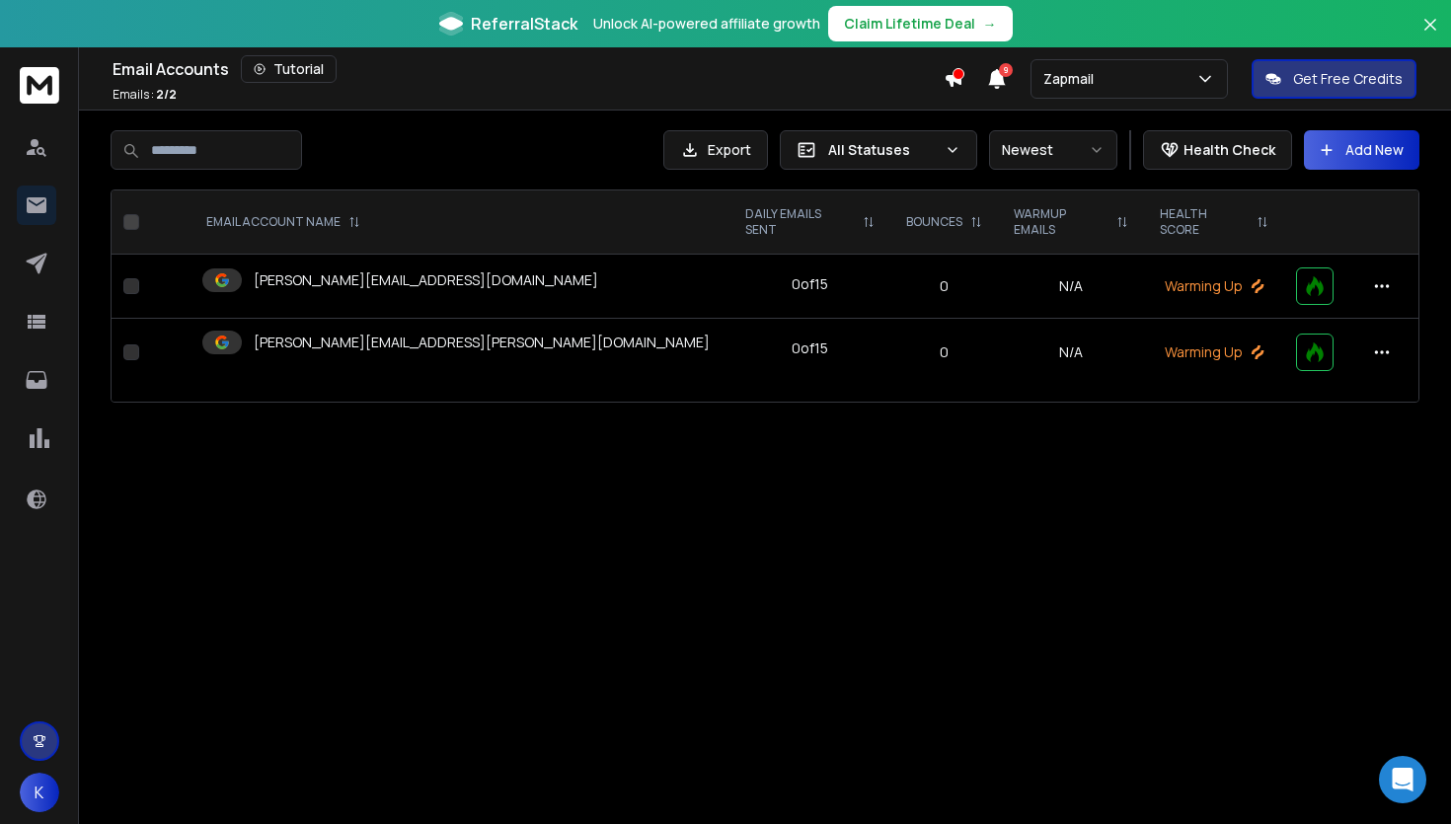
click at [729, 362] on td "0 of 15" at bounding box center [809, 344] width 161 height 51
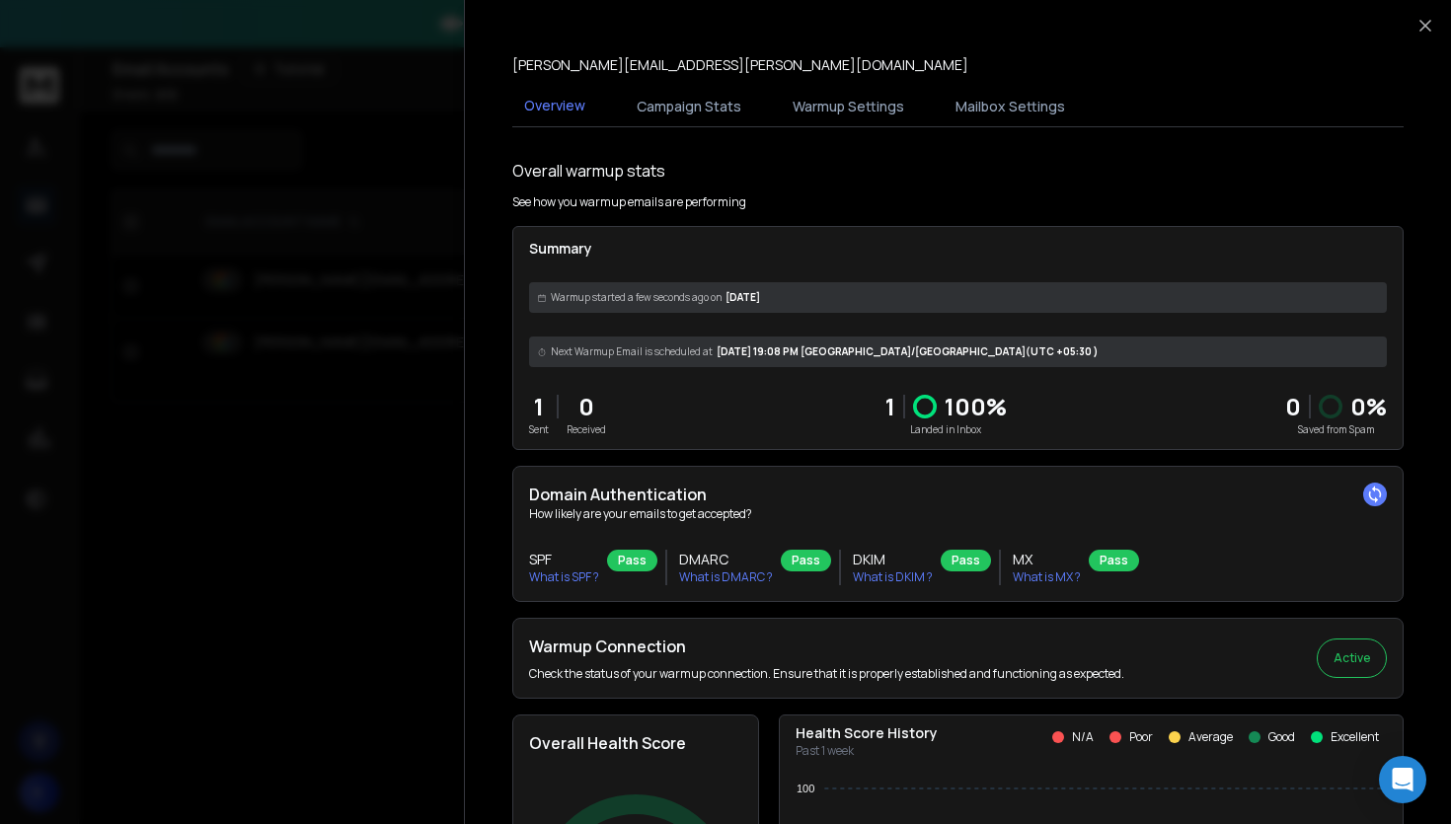
click at [349, 364] on div at bounding box center [725, 412] width 1451 height 824
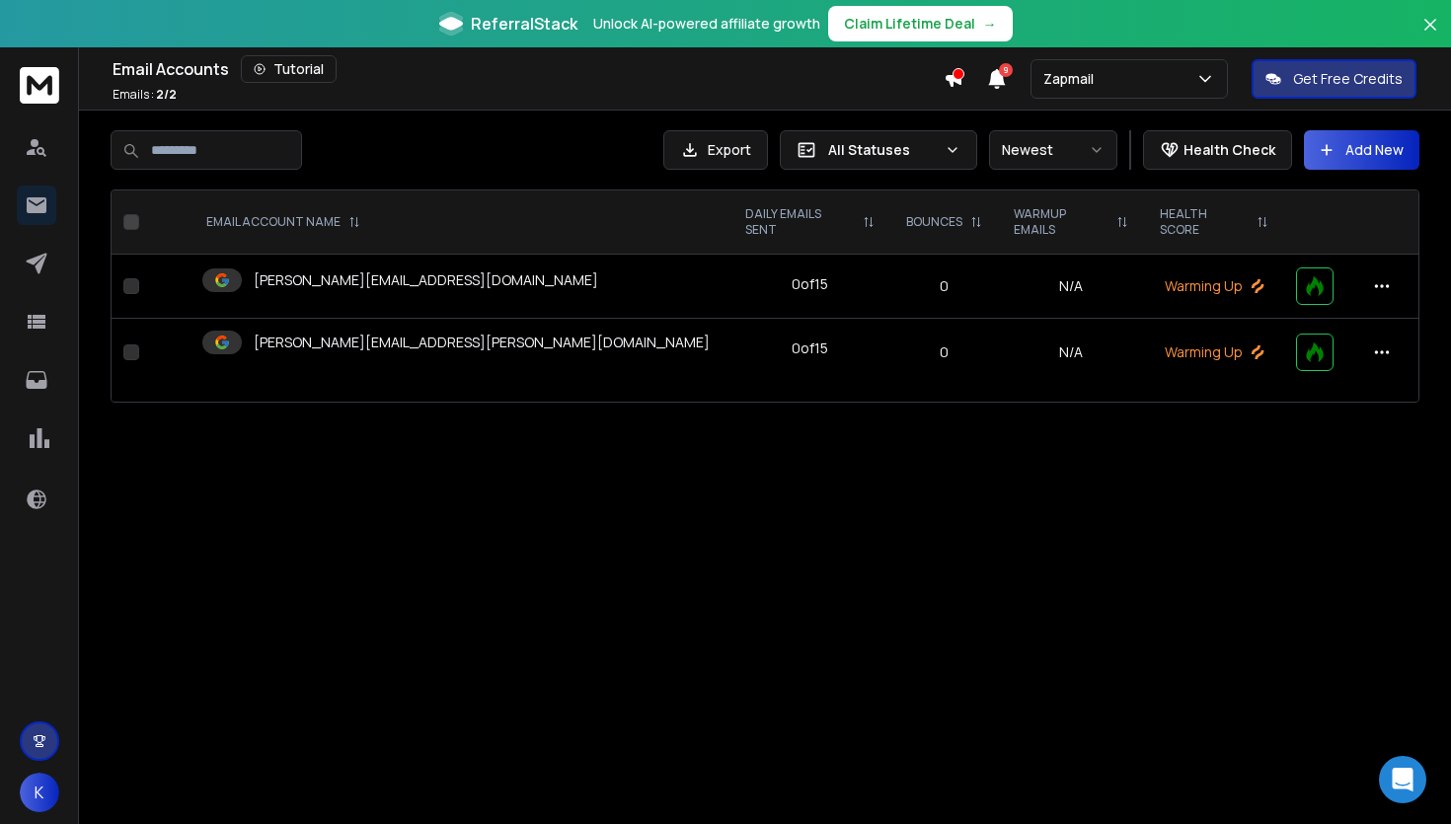
click at [128, 230] on th at bounding box center [151, 222] width 79 height 64
click at [133, 220] on button "Select this Page" at bounding box center [131, 222] width 16 height 16
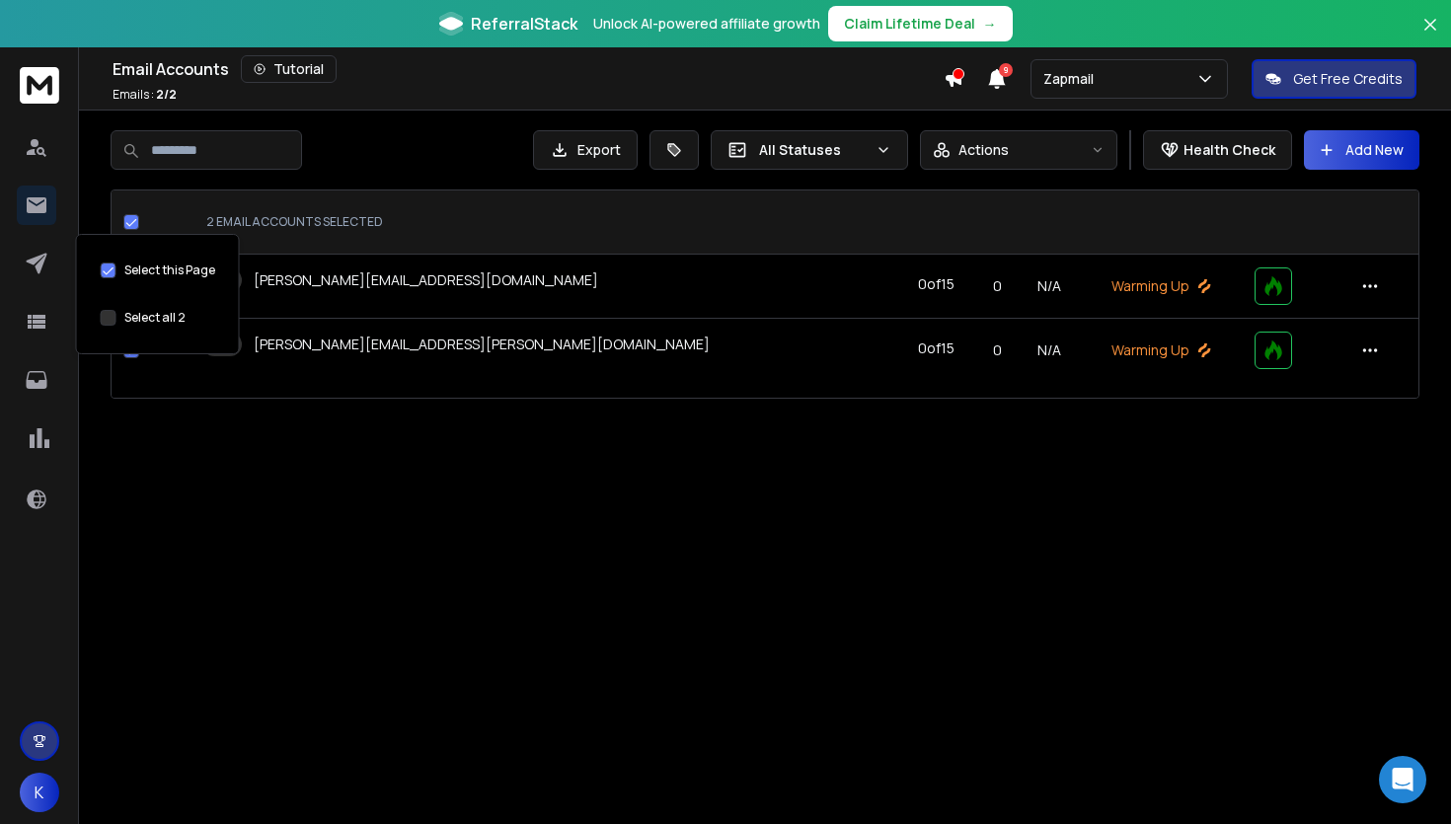
click at [108, 311] on button "Select this Page" at bounding box center [109, 318] width 16 height 16
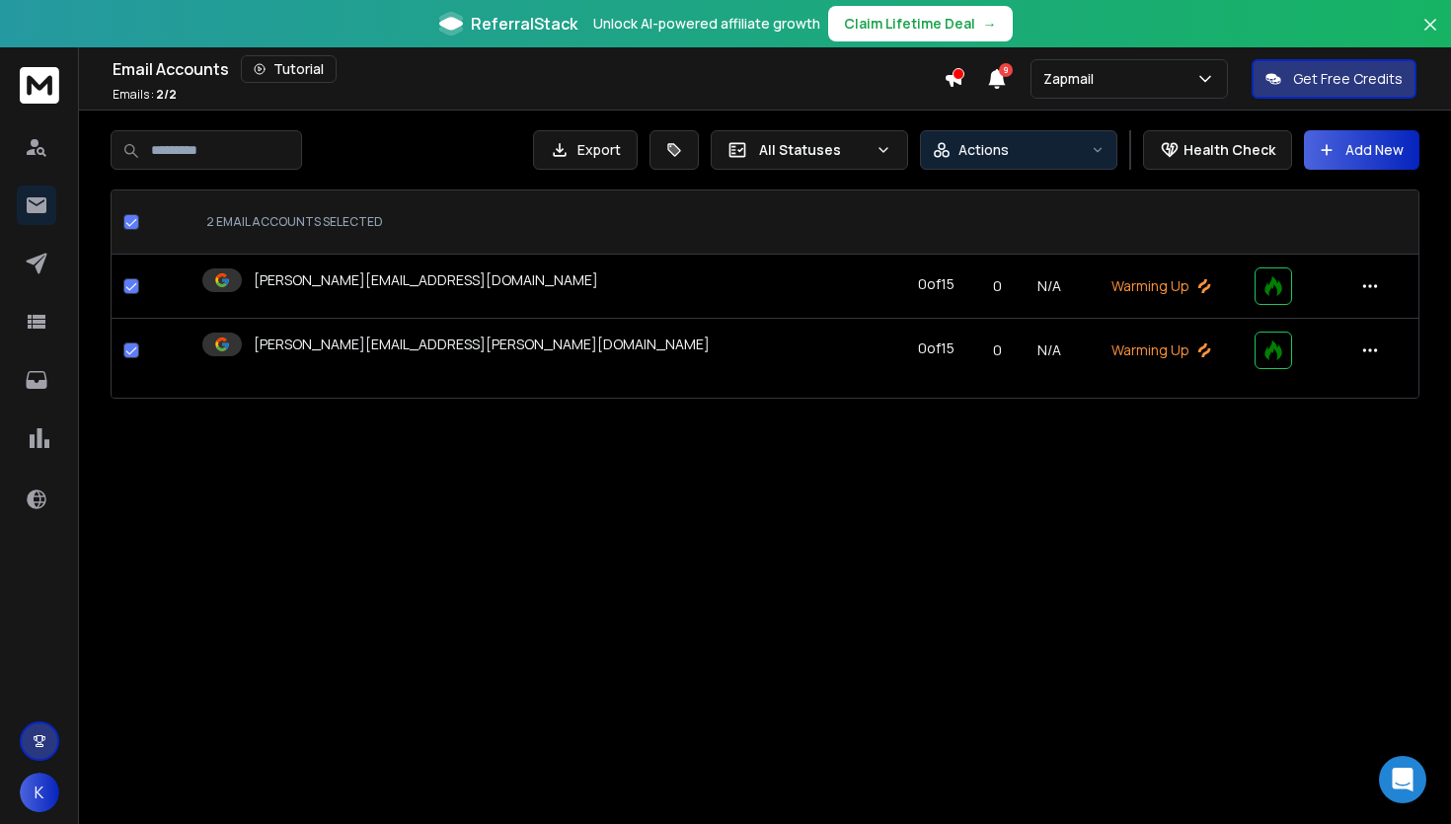
click at [987, 135] on button "Actions" at bounding box center [1018, 149] width 197 height 39
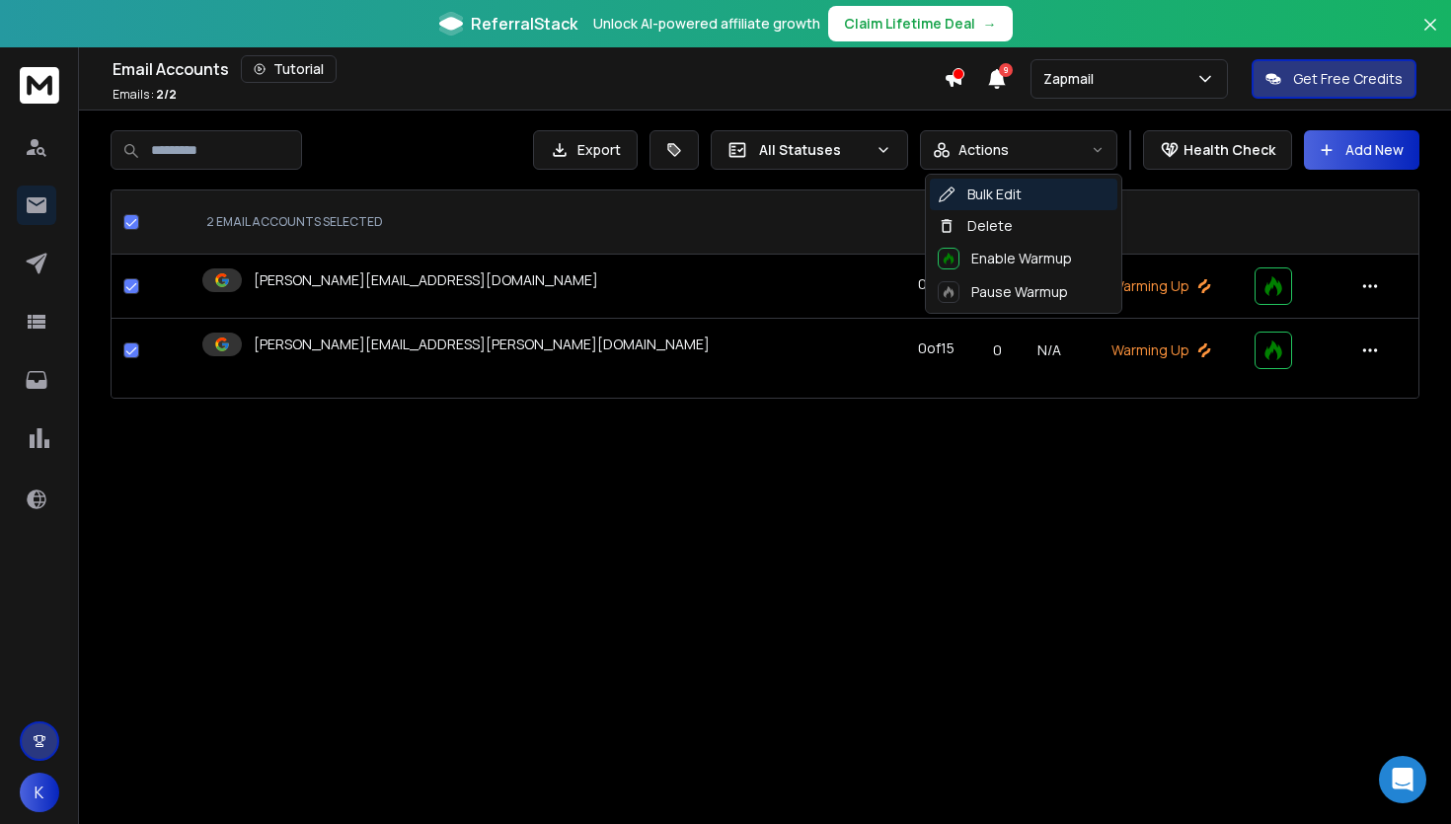
click at [977, 195] on div "Bulk Edit" at bounding box center [980, 195] width 84 height 20
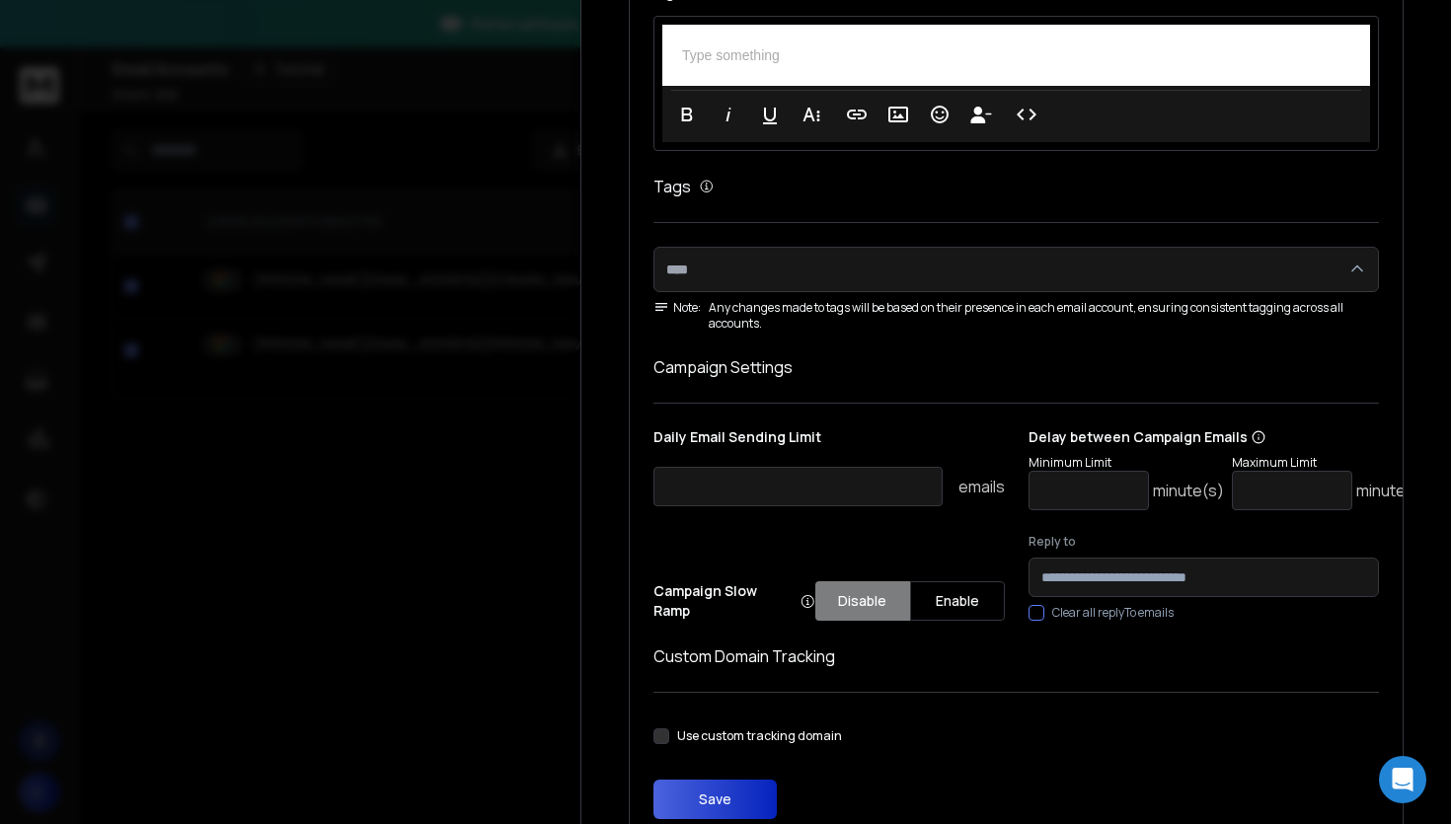
scroll to position [381, 0]
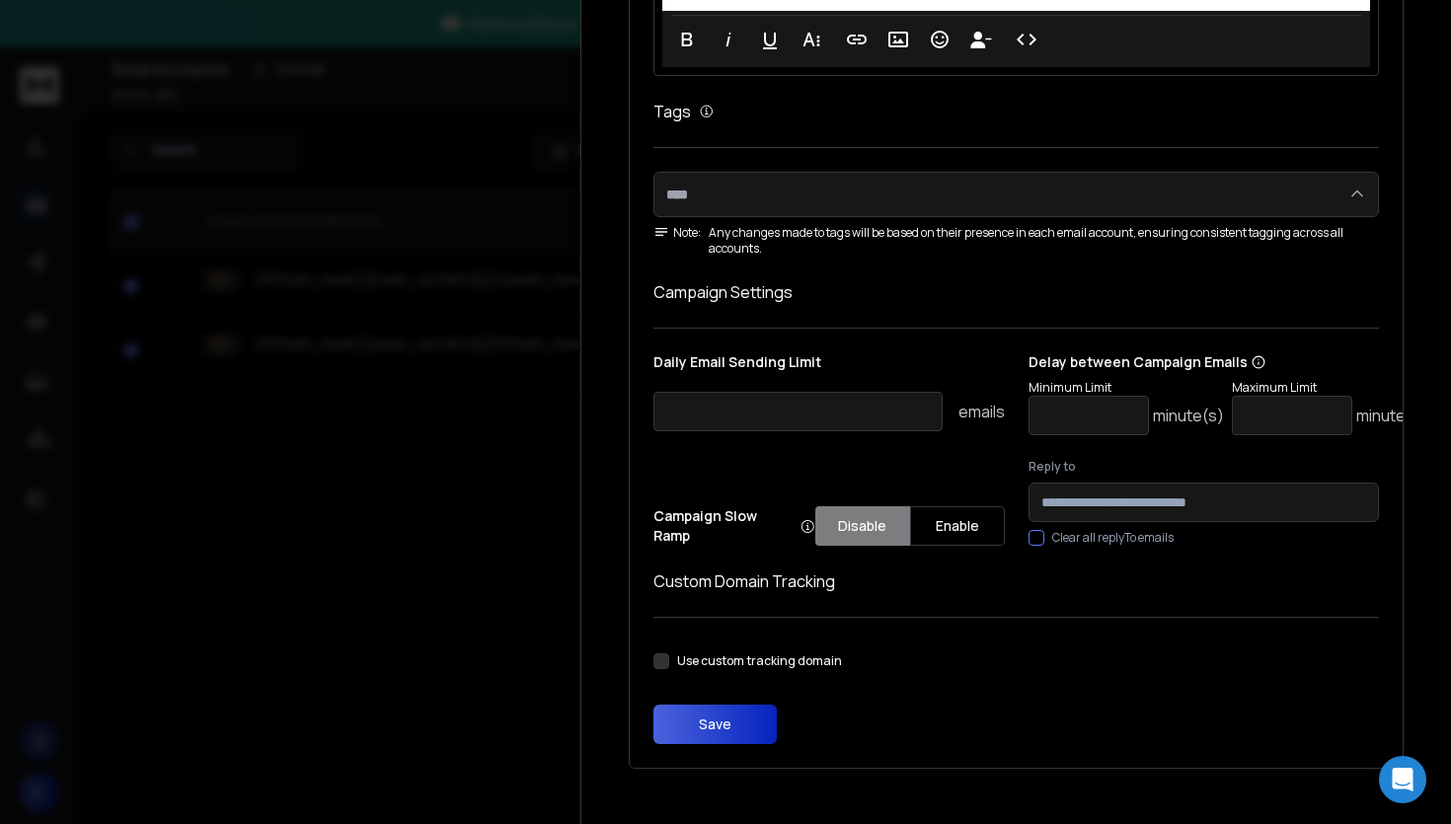
click at [824, 442] on div "Daily Email Sending Limit emails Delay between Campaign Emails Minimum Limit mi…" at bounding box center [1015, 448] width 725 height 193
type input "**"
click at [767, 731] on button "Save" at bounding box center [714, 724] width 123 height 39
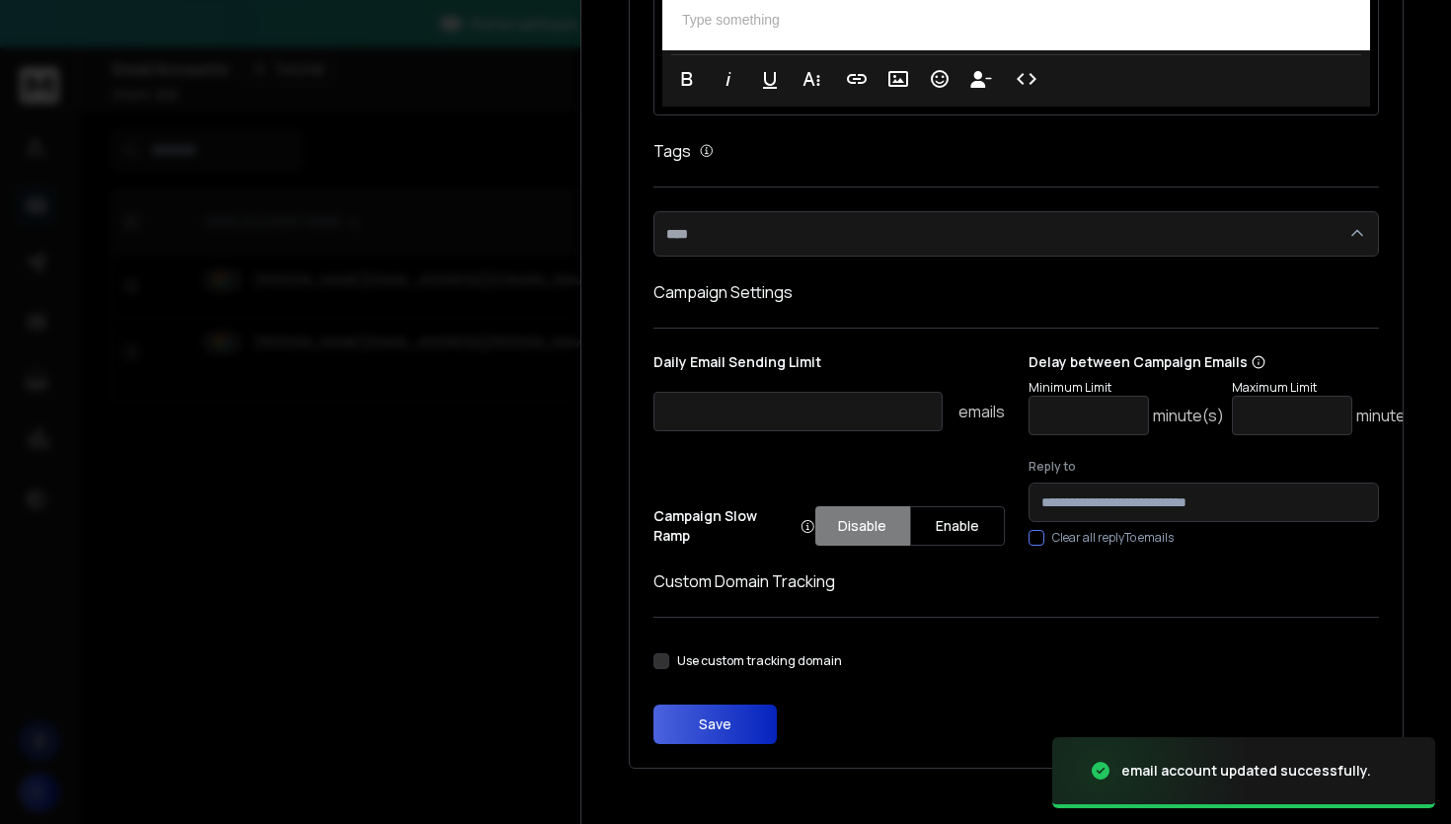
scroll to position [342, 0]
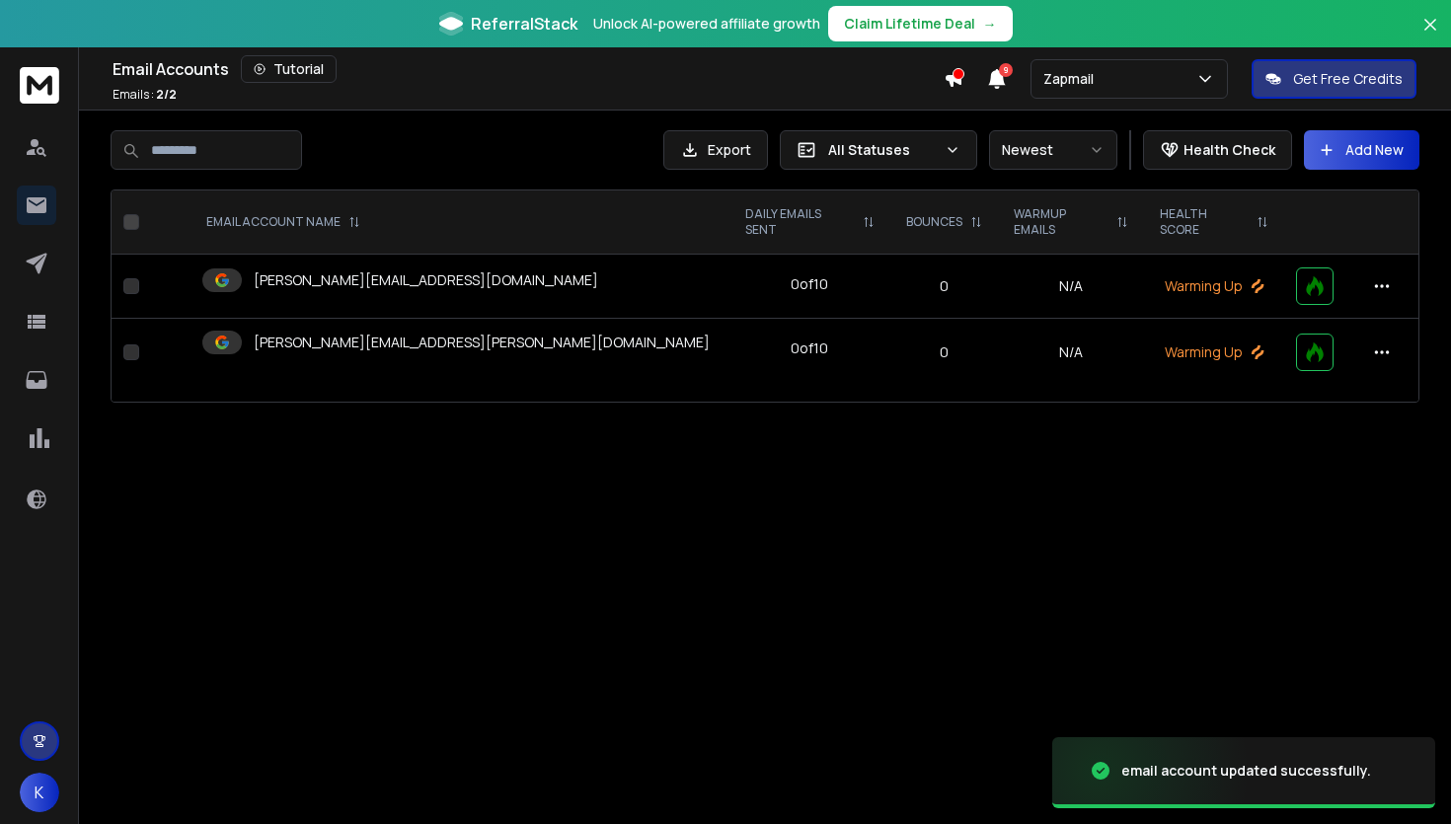
click at [447, 460] on div "ReferralStack Unlock AI-powered affiliate growth Lifetime Deals available! Clai…" at bounding box center [725, 412] width 1451 height 824
click at [38, 269] on icon at bounding box center [36, 264] width 21 height 21
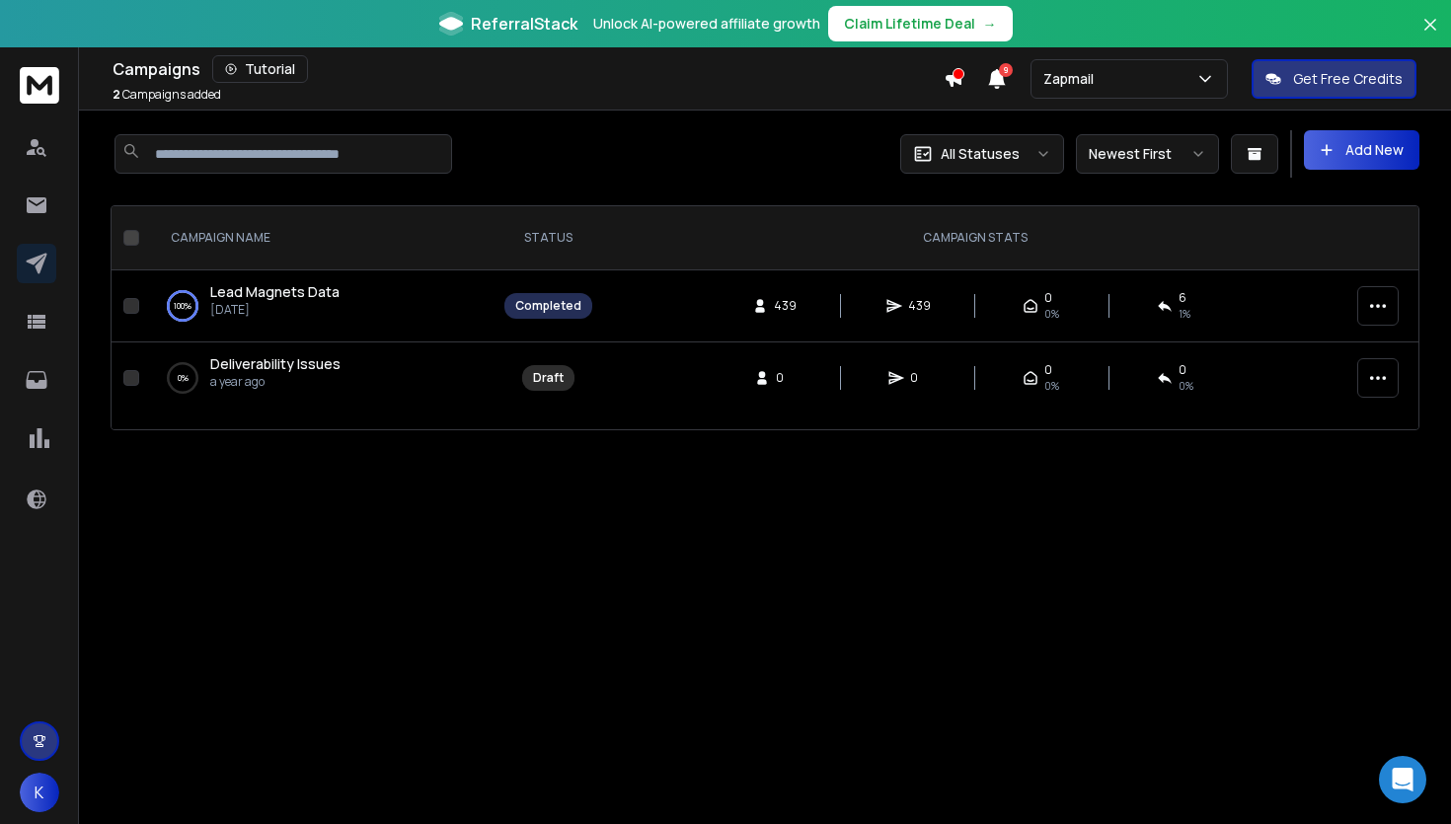
click at [335, 306] on div "100 % Lead Magnets Data [DATE]" at bounding box center [320, 305] width 306 height 47
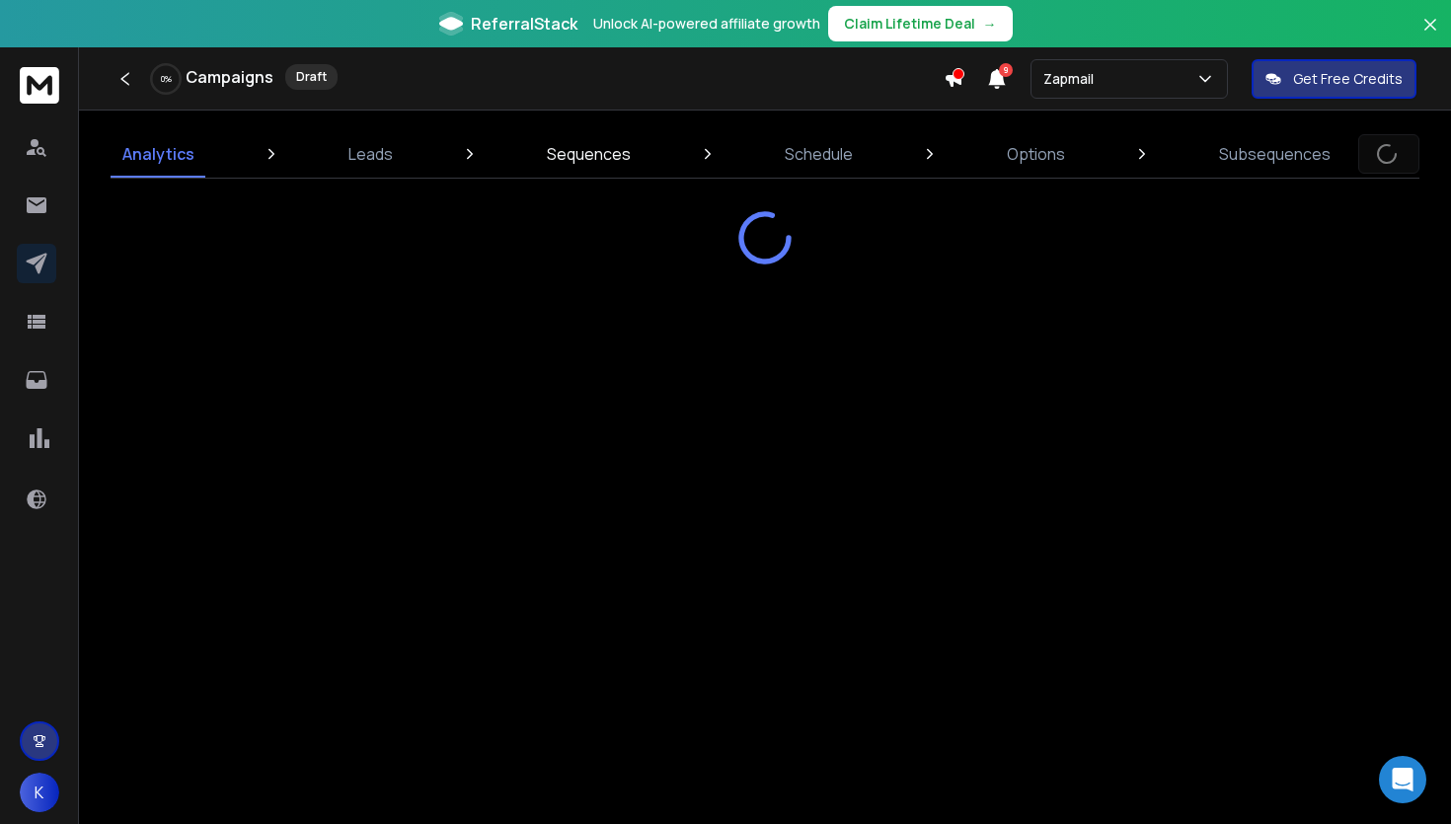
click at [597, 158] on p "Sequences" at bounding box center [589, 154] width 84 height 24
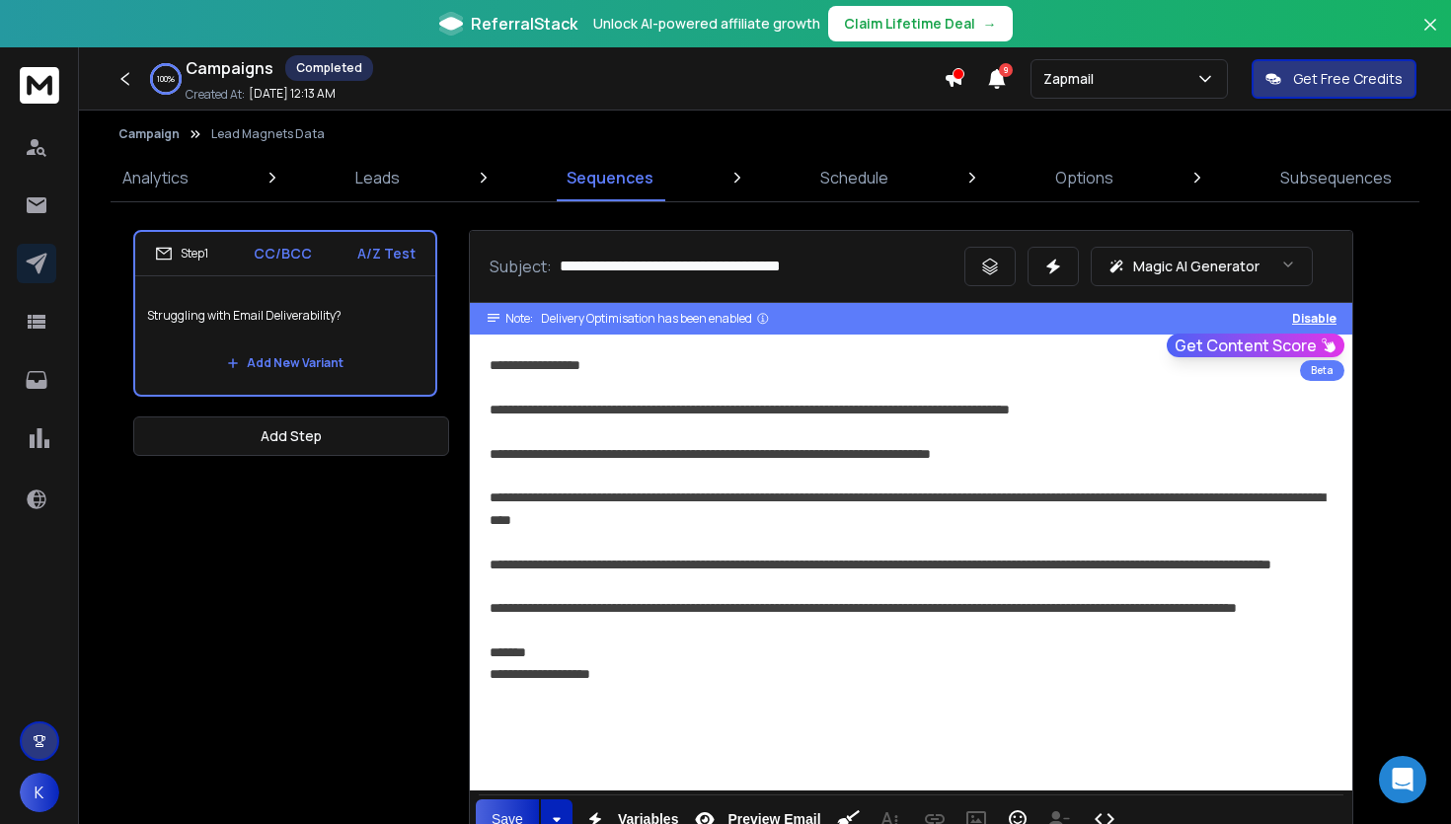
scroll to position [14, 0]
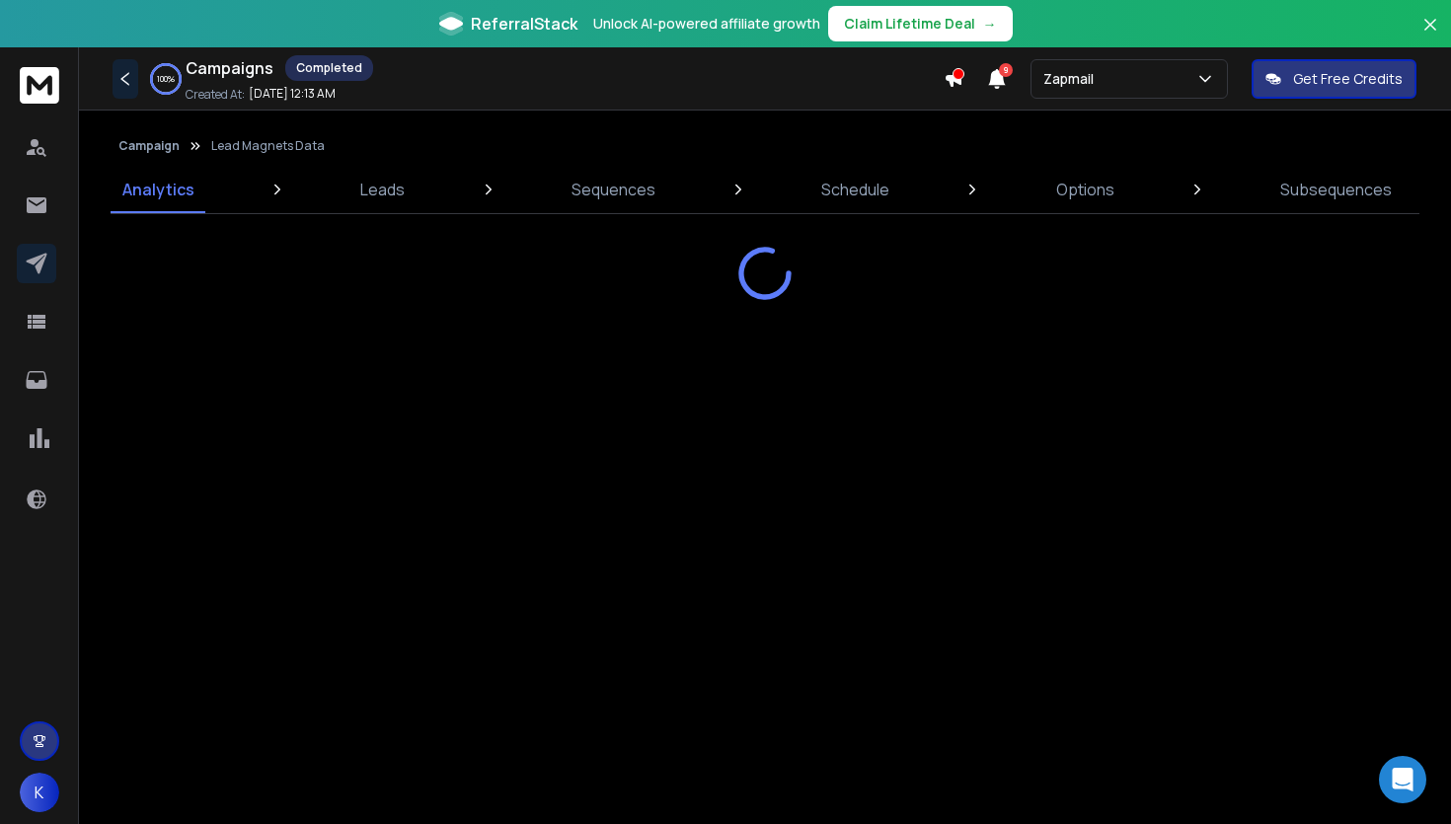
click at [134, 82] on button at bounding box center [126, 78] width 26 height 39
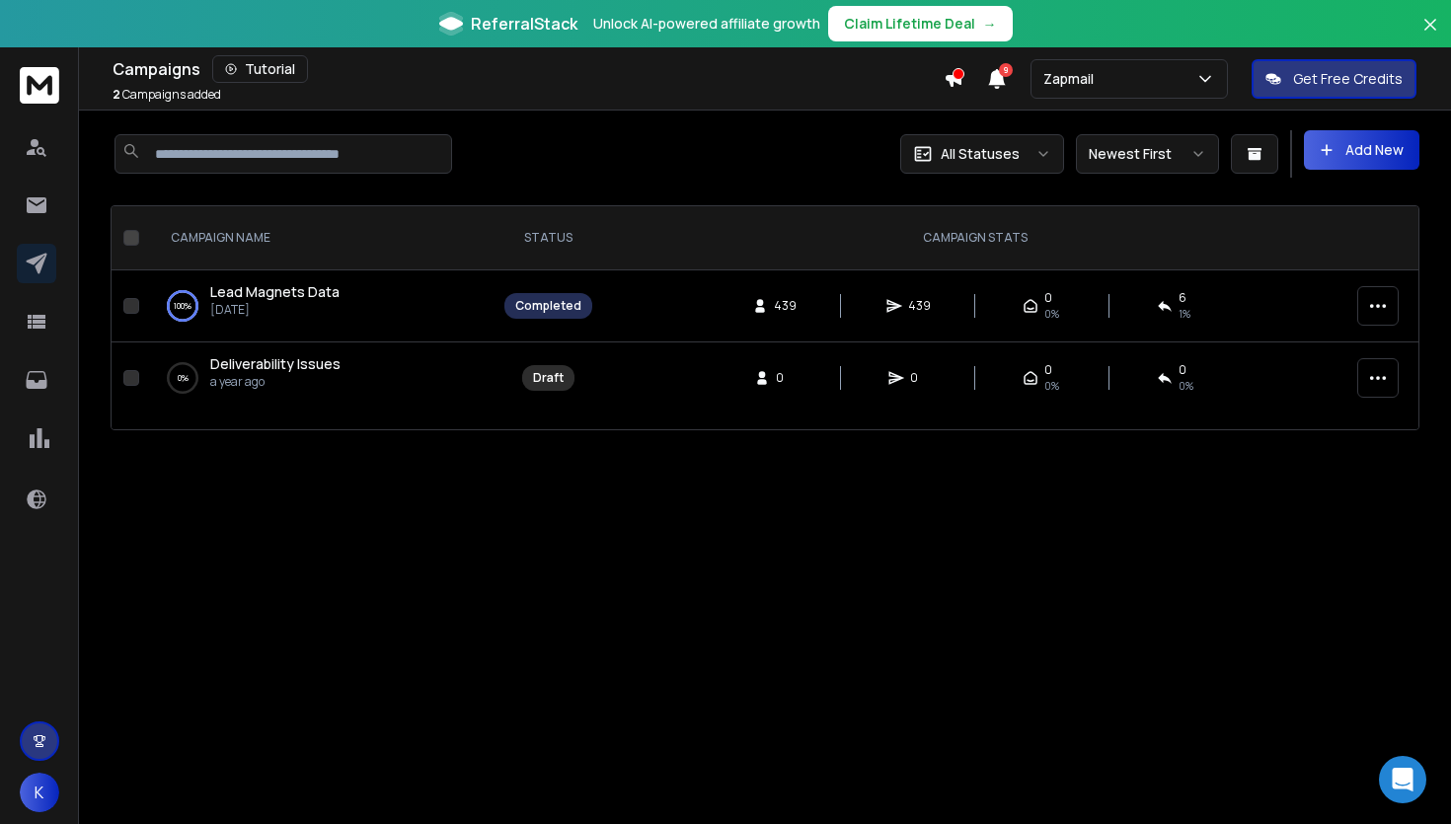
click at [279, 376] on p "a year ago" at bounding box center [275, 382] width 130 height 16
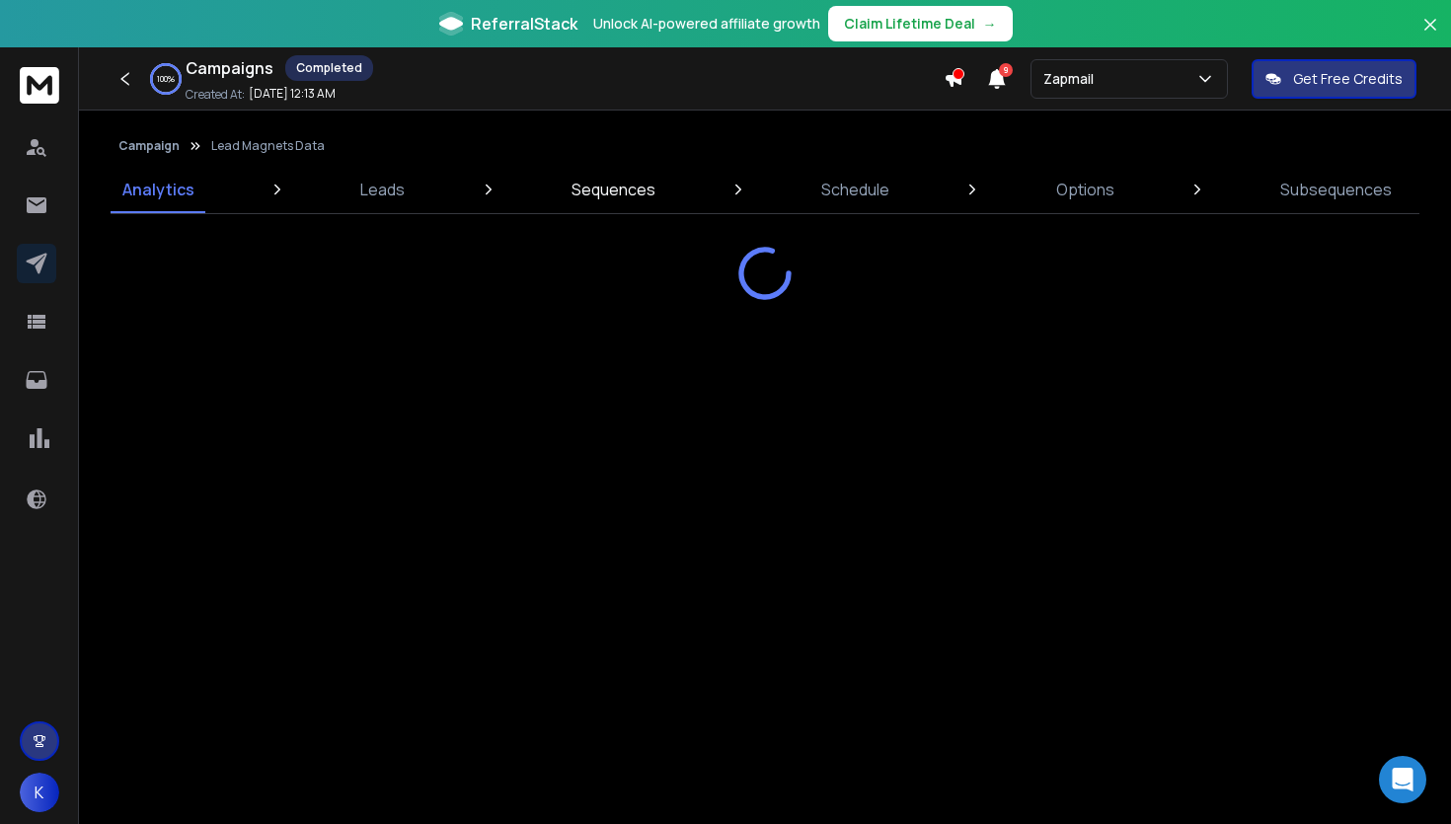
click at [624, 192] on p "Sequences" at bounding box center [613, 190] width 84 height 24
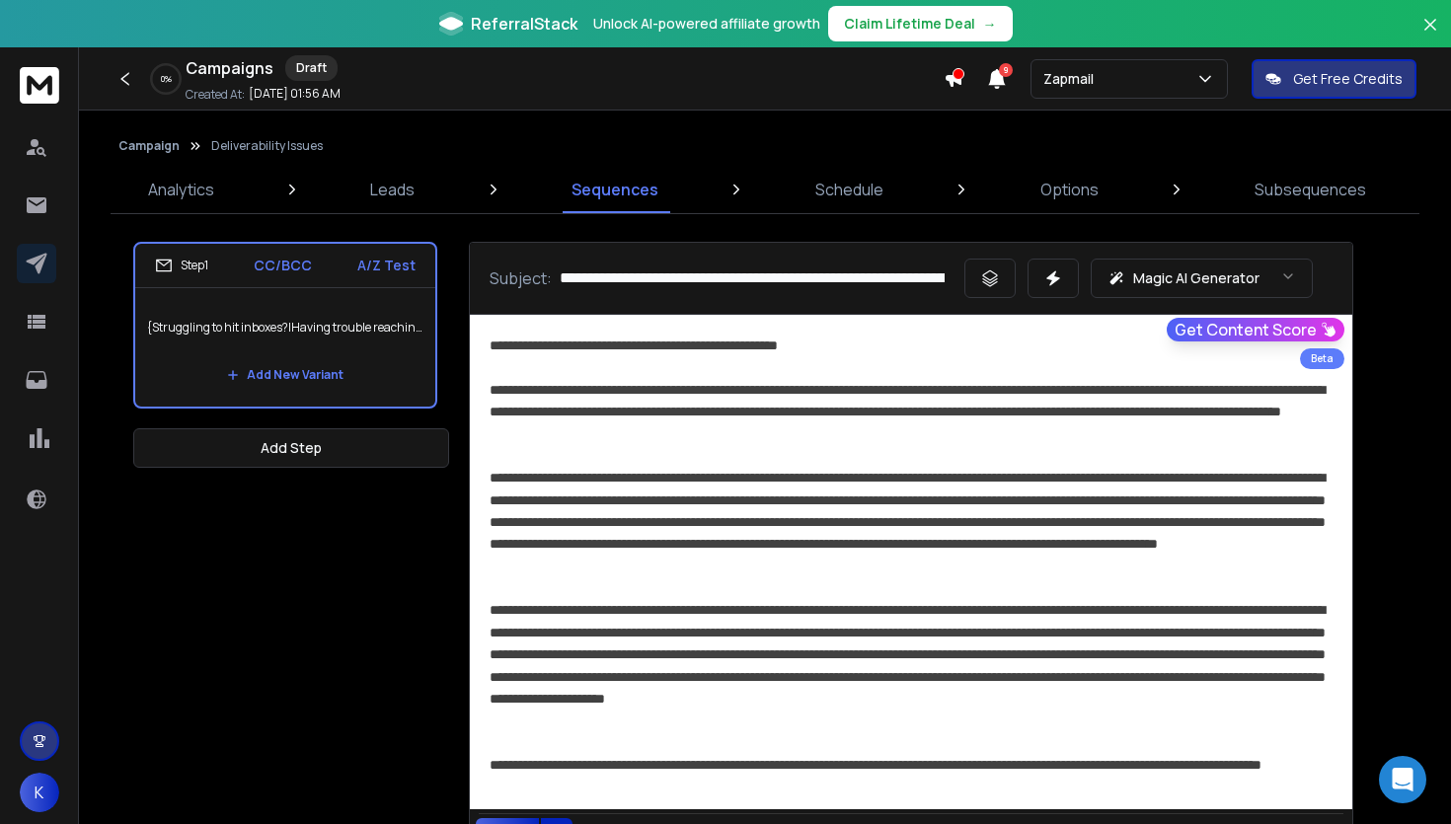
scroll to position [53, 0]
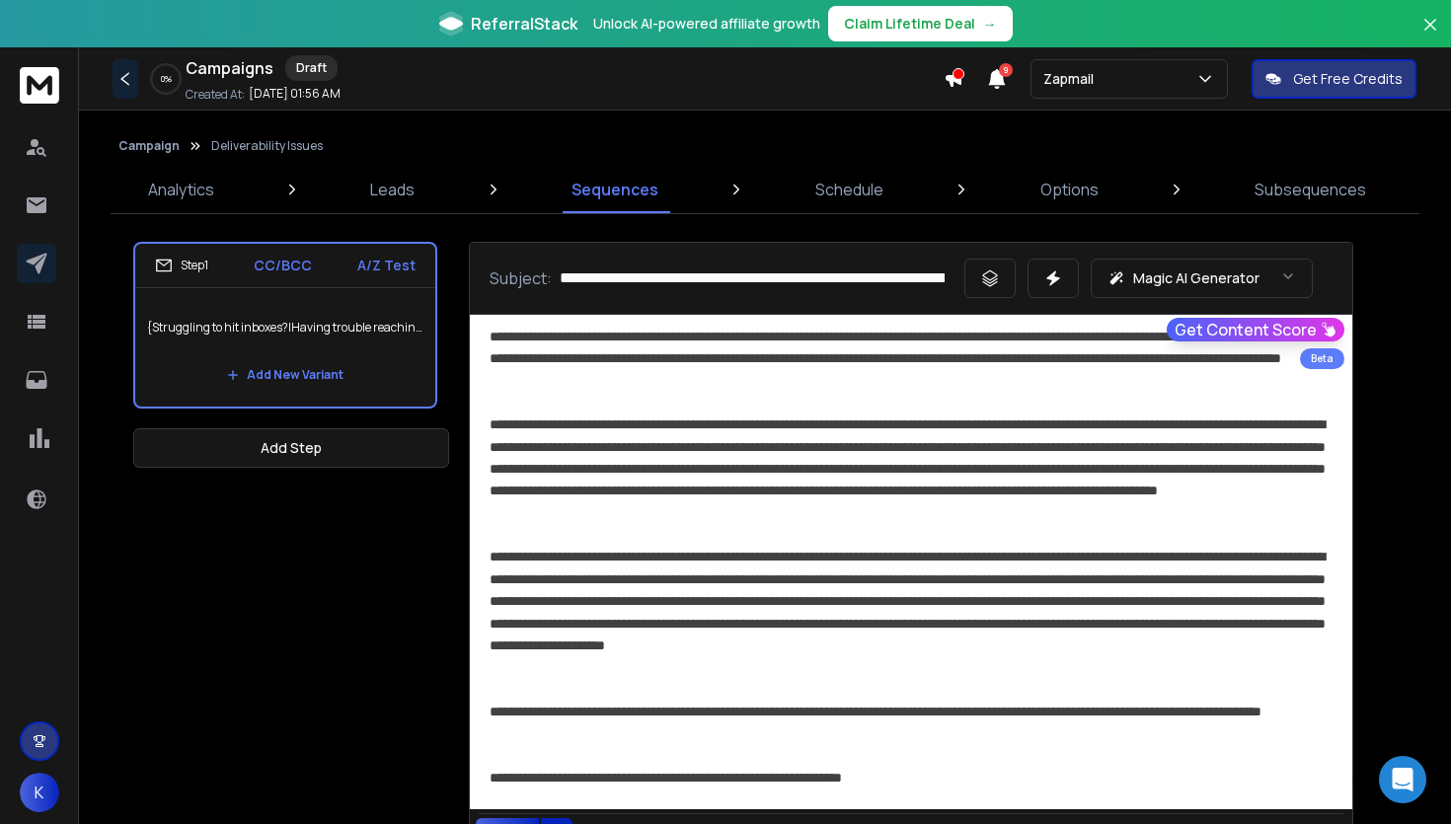
click at [125, 68] on button at bounding box center [126, 78] width 26 height 39
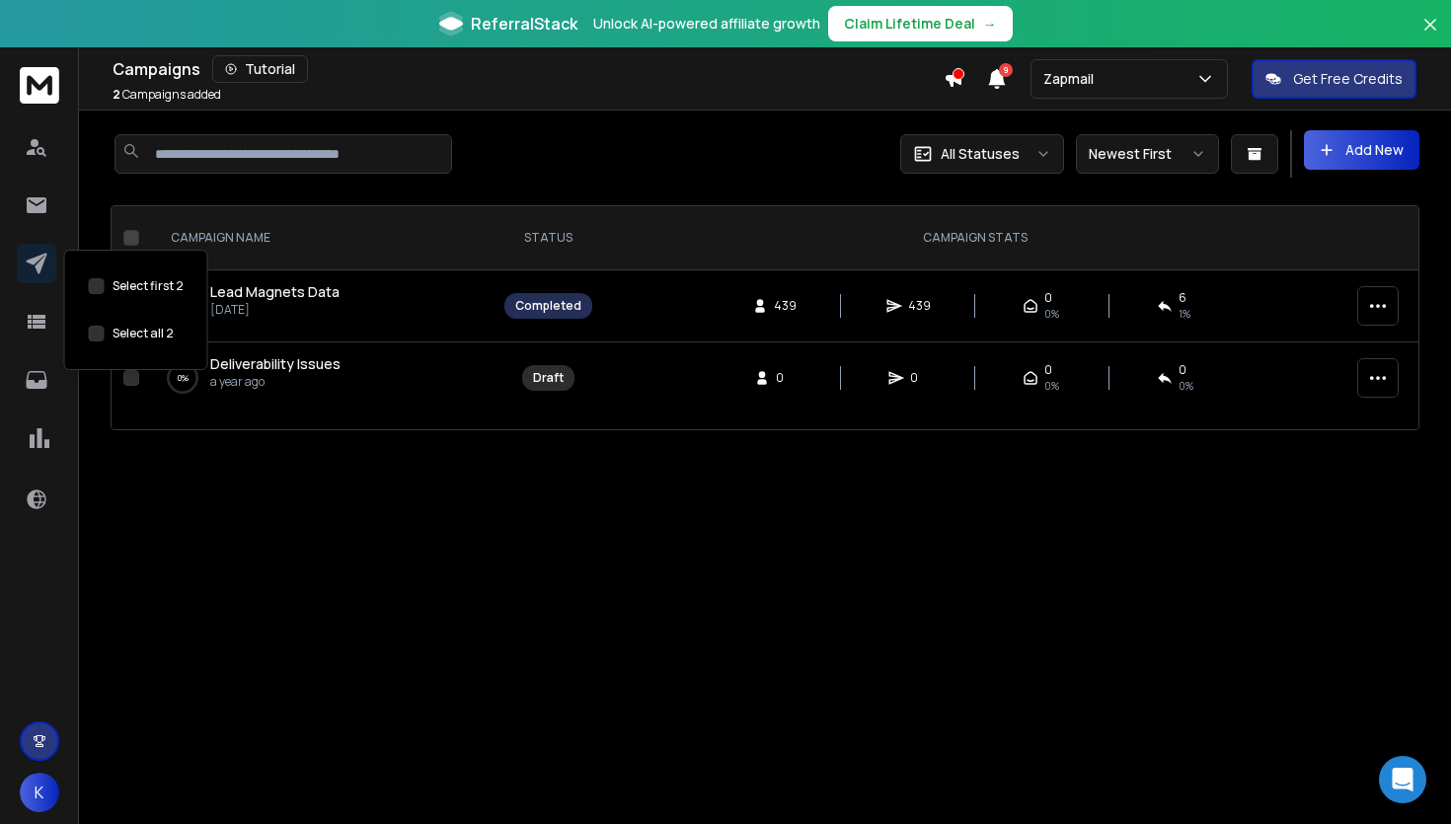
click at [126, 243] on button "Select first 2" at bounding box center [131, 238] width 16 height 16
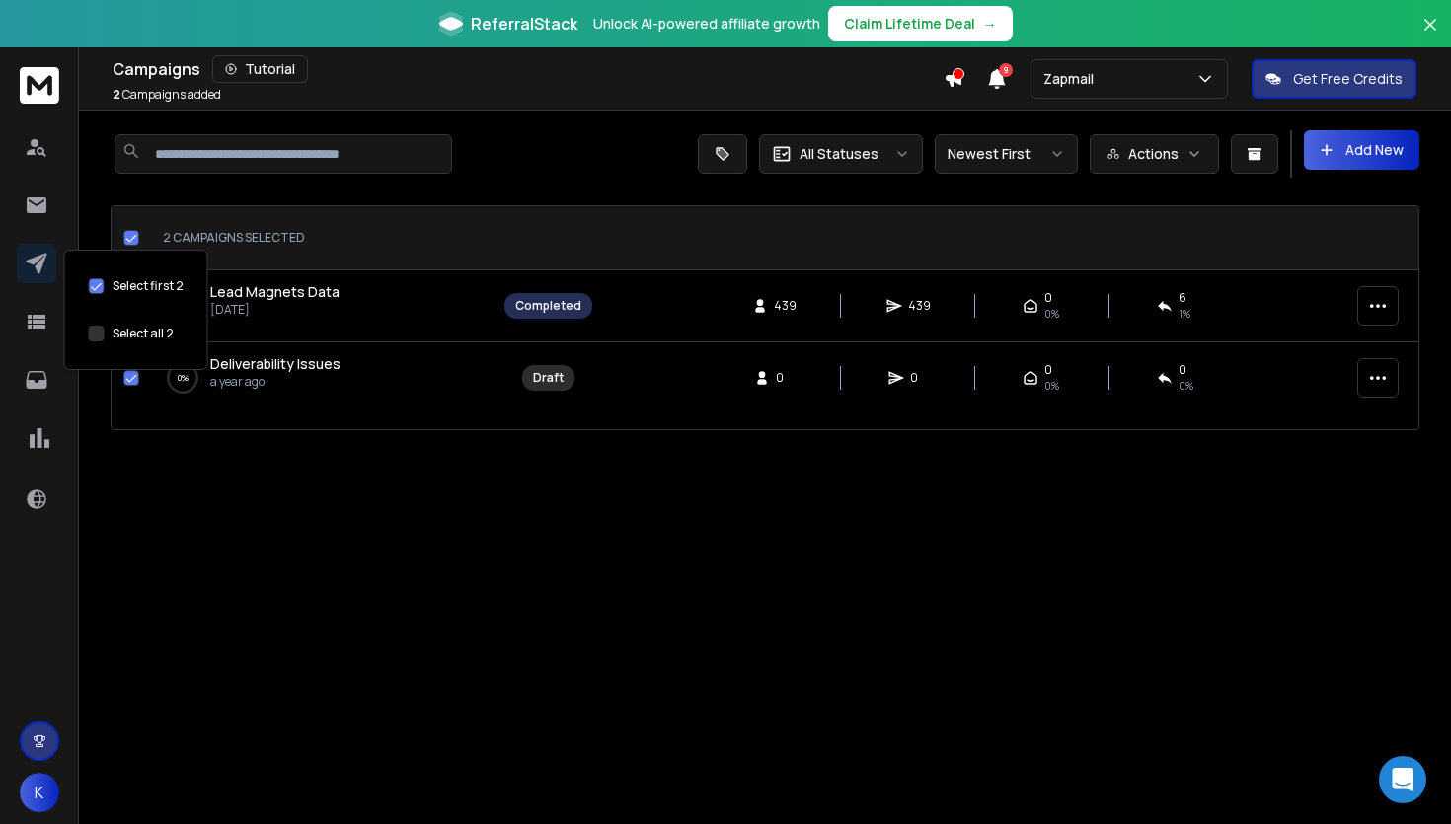
click at [99, 338] on button "Select first 2" at bounding box center [97, 334] width 16 height 16
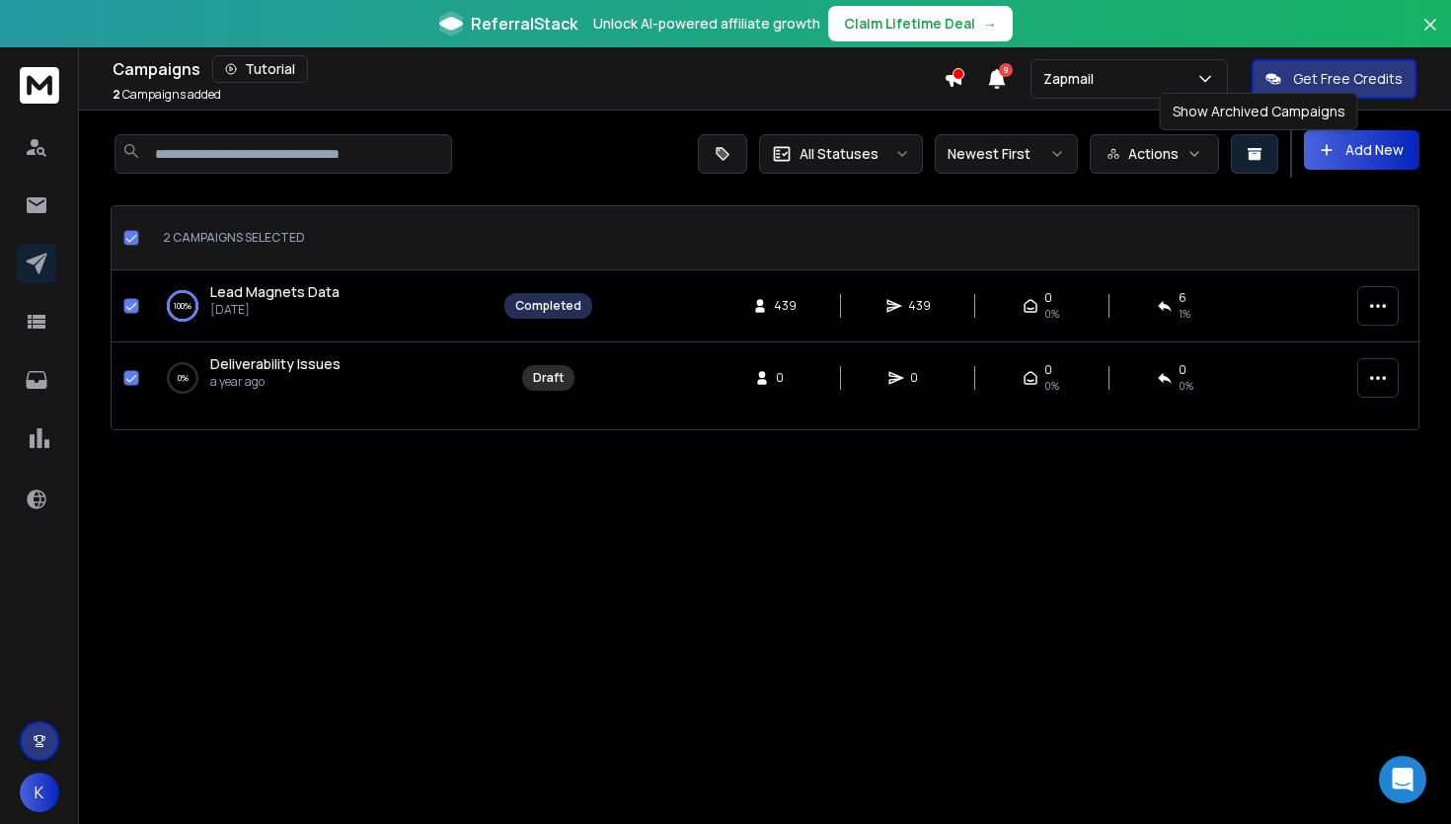
click at [1262, 162] on button at bounding box center [1254, 153] width 47 height 39
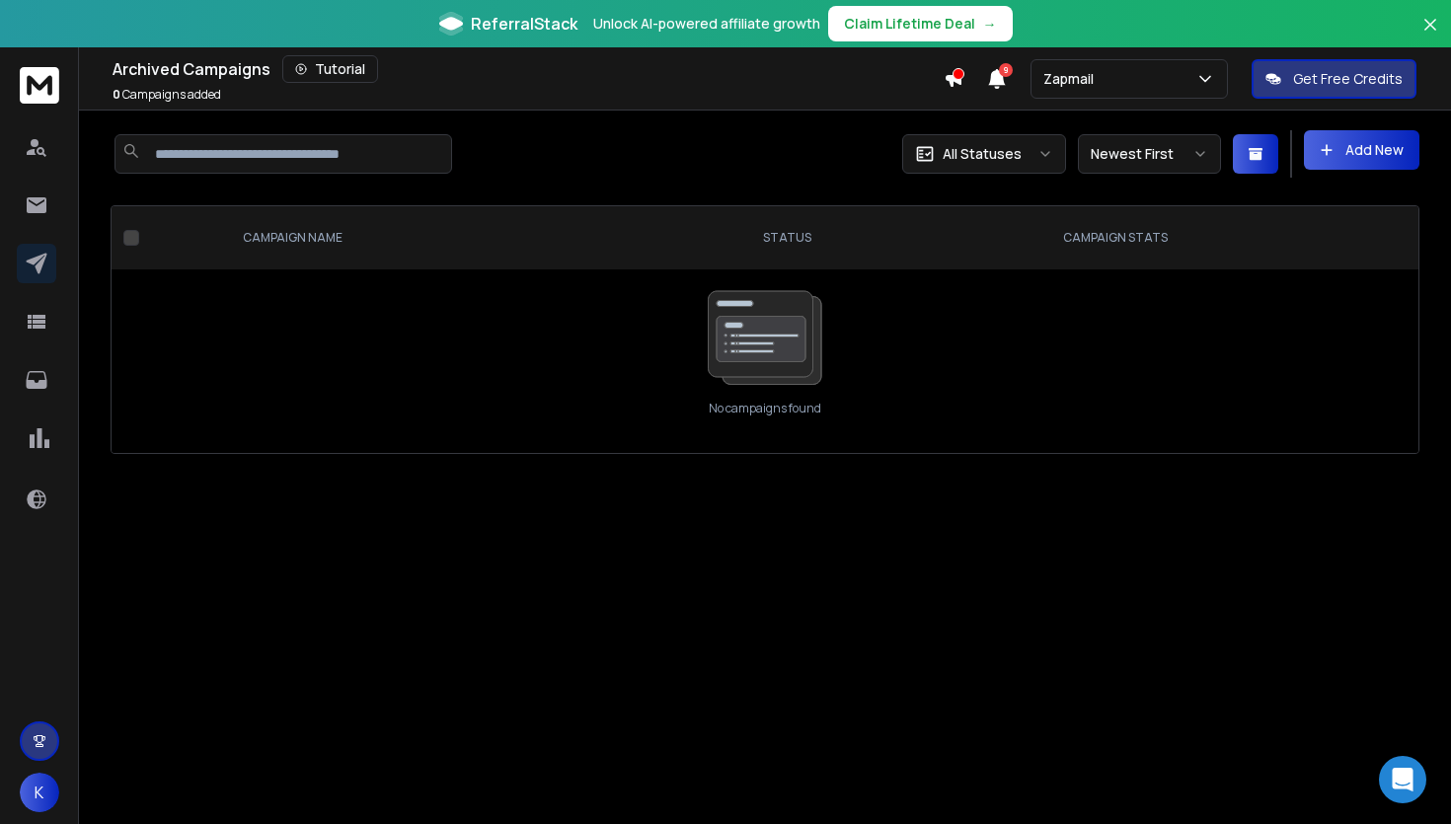
click at [1263, 177] on div "All Statuses Newest First" at bounding box center [1090, 153] width 376 height 47
click at [1260, 161] on button at bounding box center [1255, 153] width 45 height 39
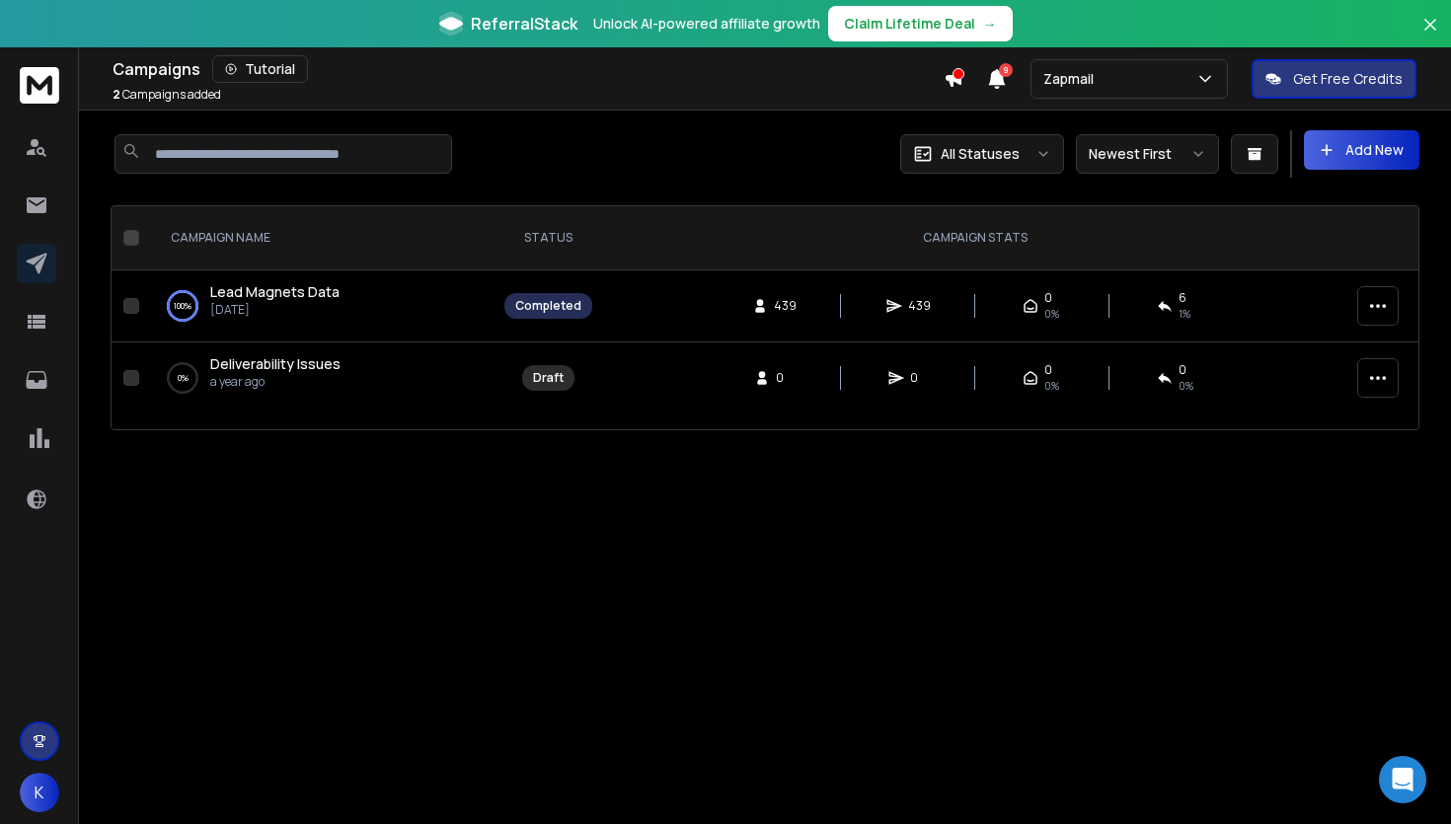
click at [1362, 310] on button "button" at bounding box center [1377, 305] width 41 height 39
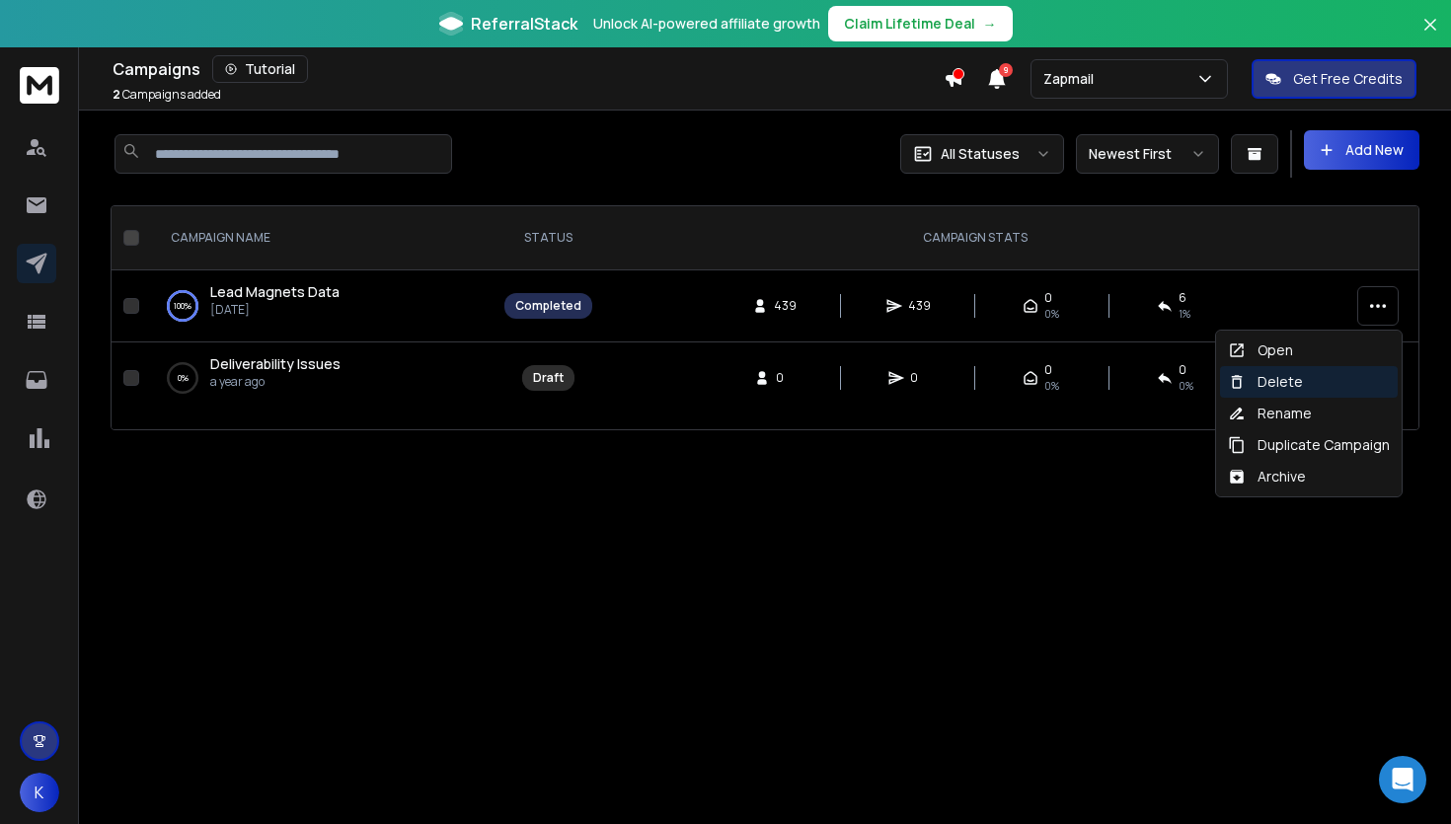
click at [1266, 377] on div "Delete" at bounding box center [1265, 382] width 75 height 20
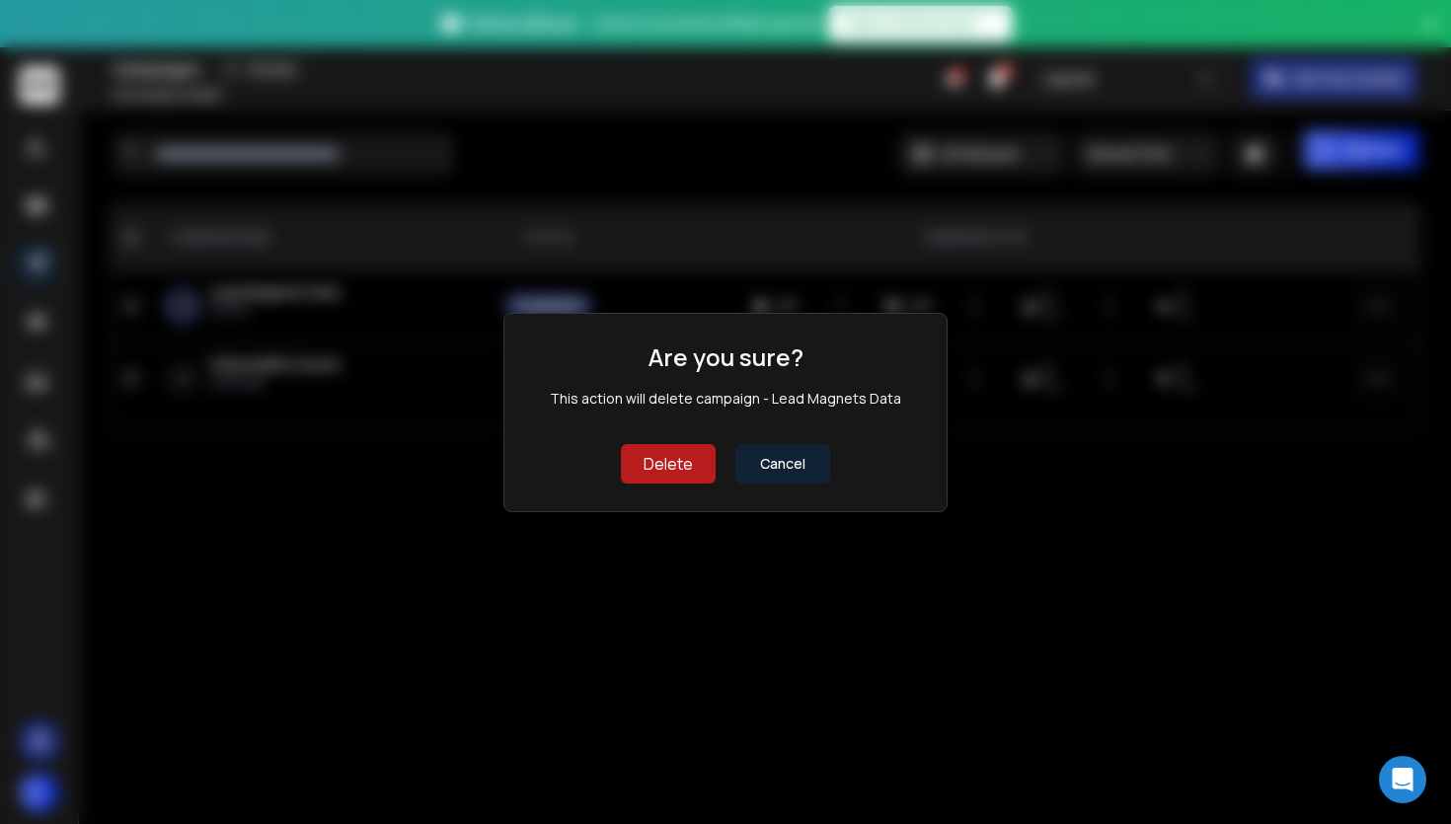
click at [682, 460] on button "Delete" at bounding box center [668, 463] width 95 height 39
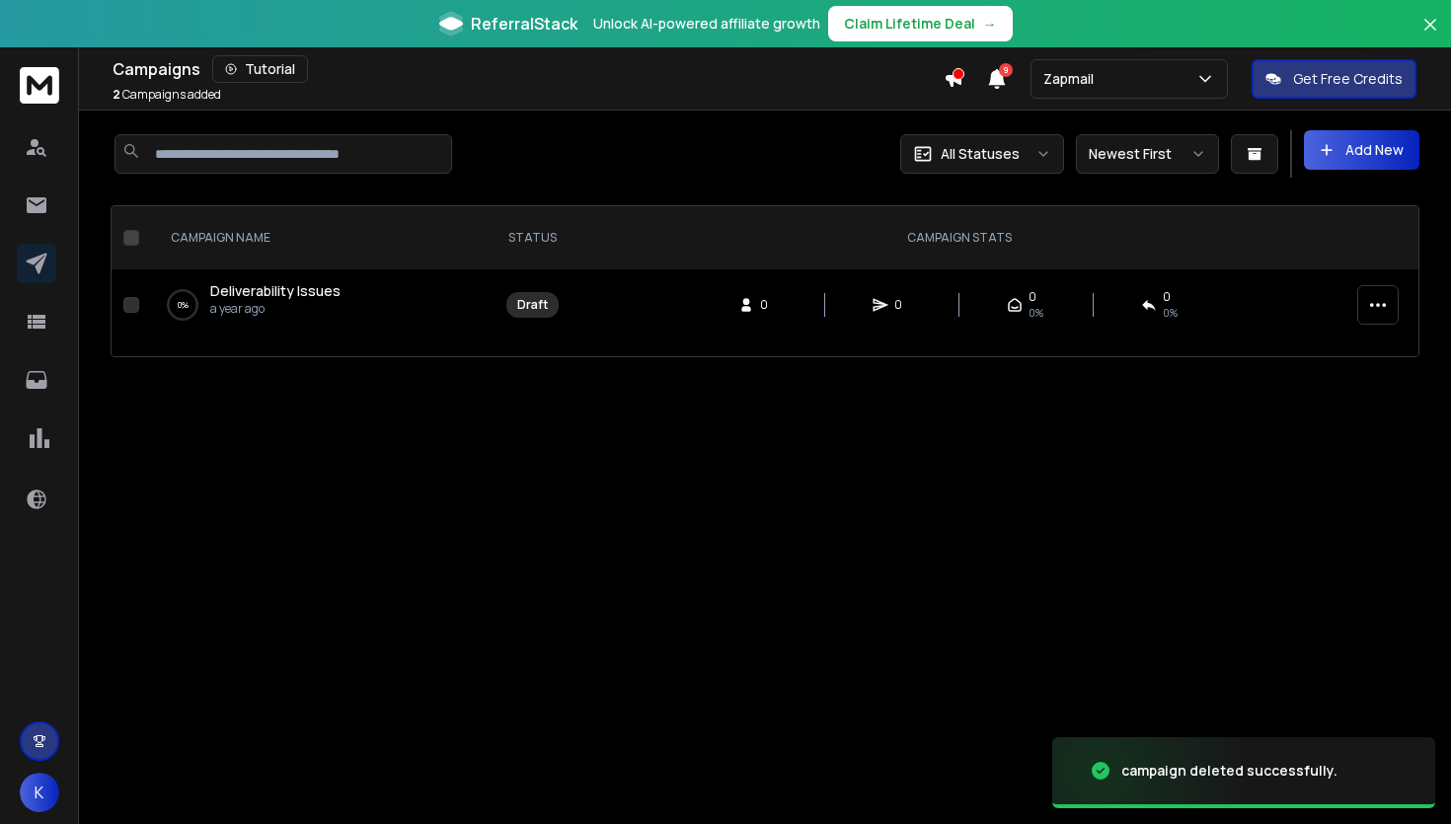
click at [1388, 313] on button "button" at bounding box center [1377, 304] width 41 height 39
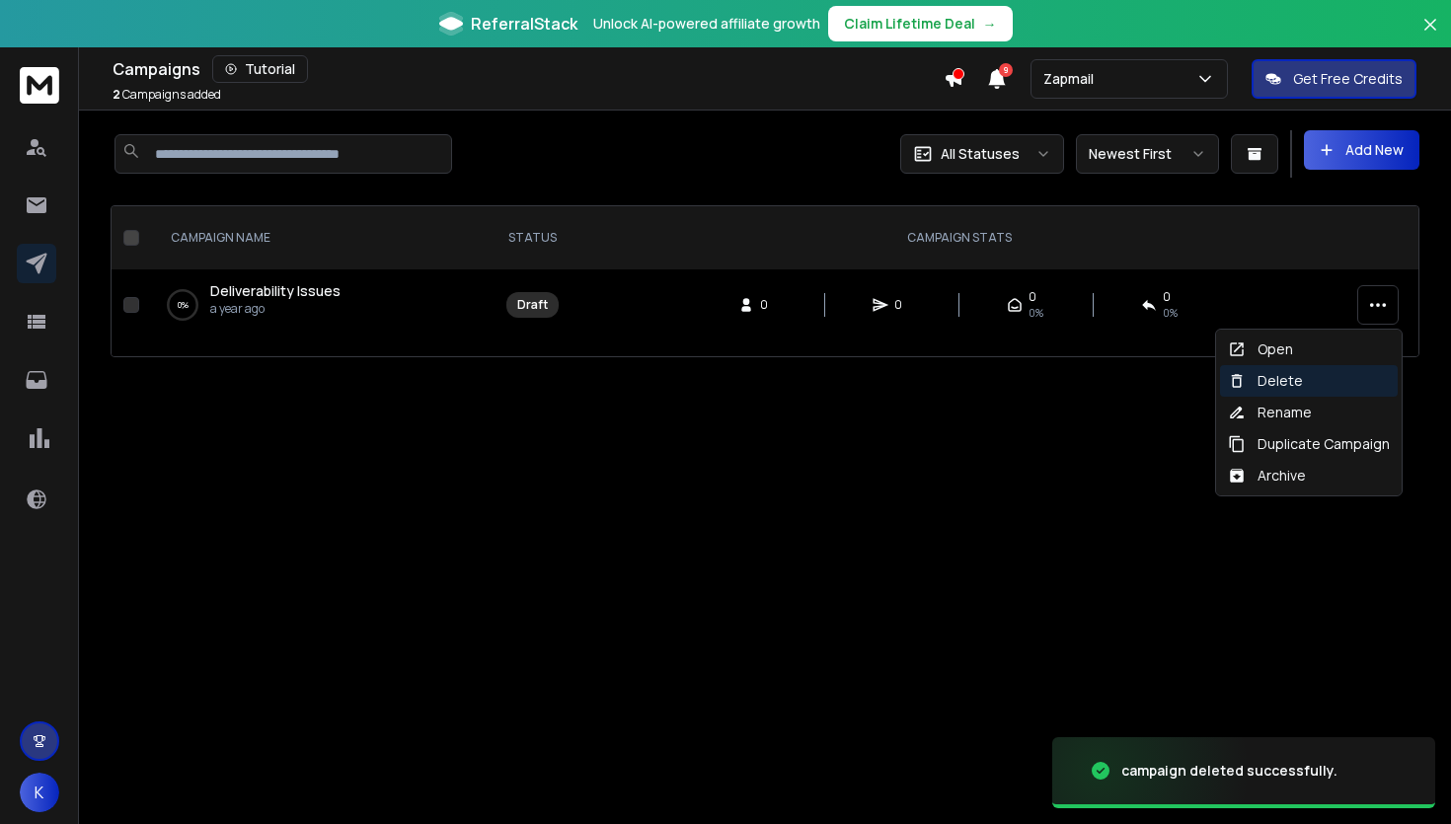
click at [1316, 386] on div "Delete" at bounding box center [1309, 381] width 178 height 32
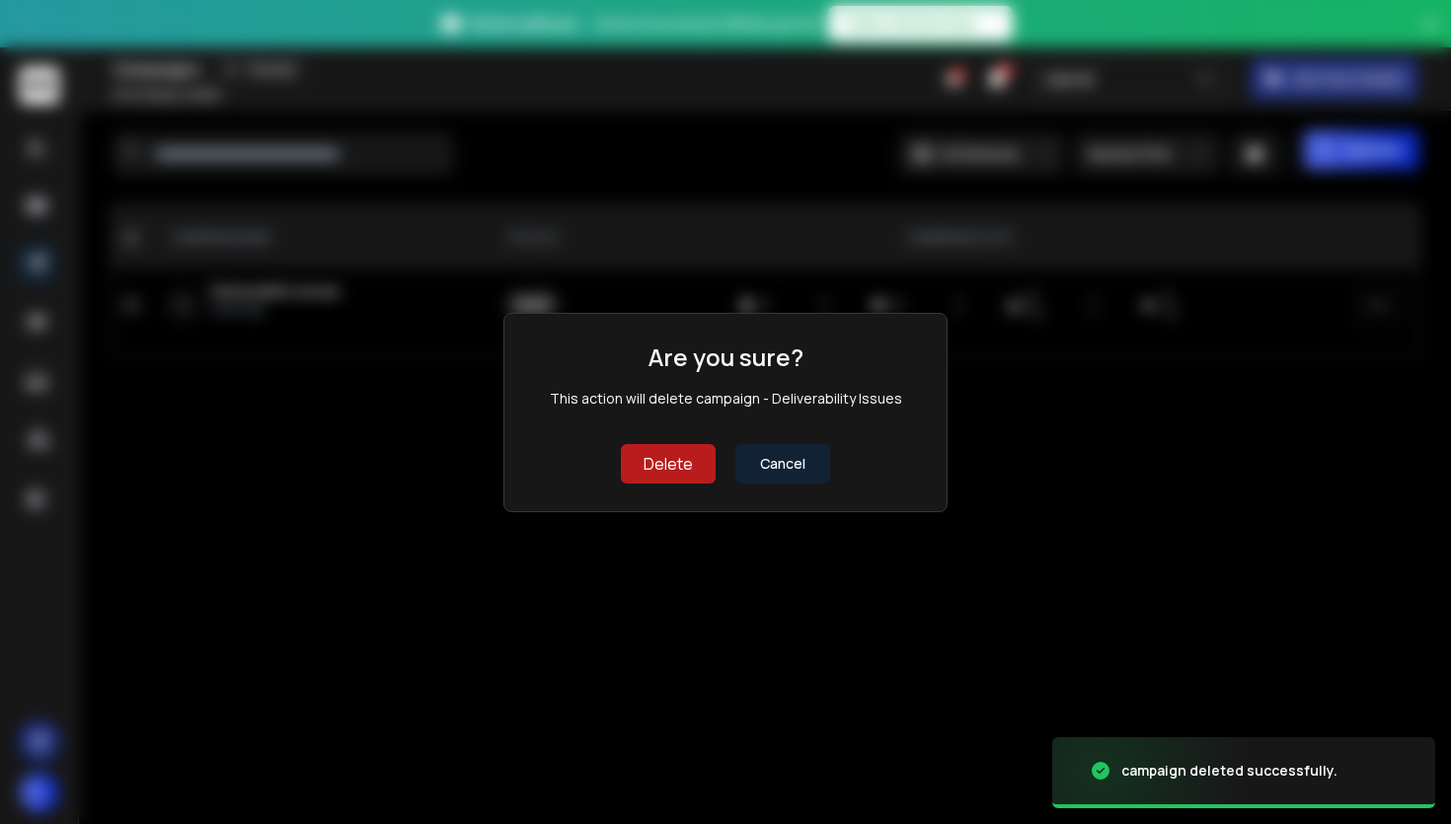
click at [666, 465] on button "Delete" at bounding box center [668, 463] width 95 height 39
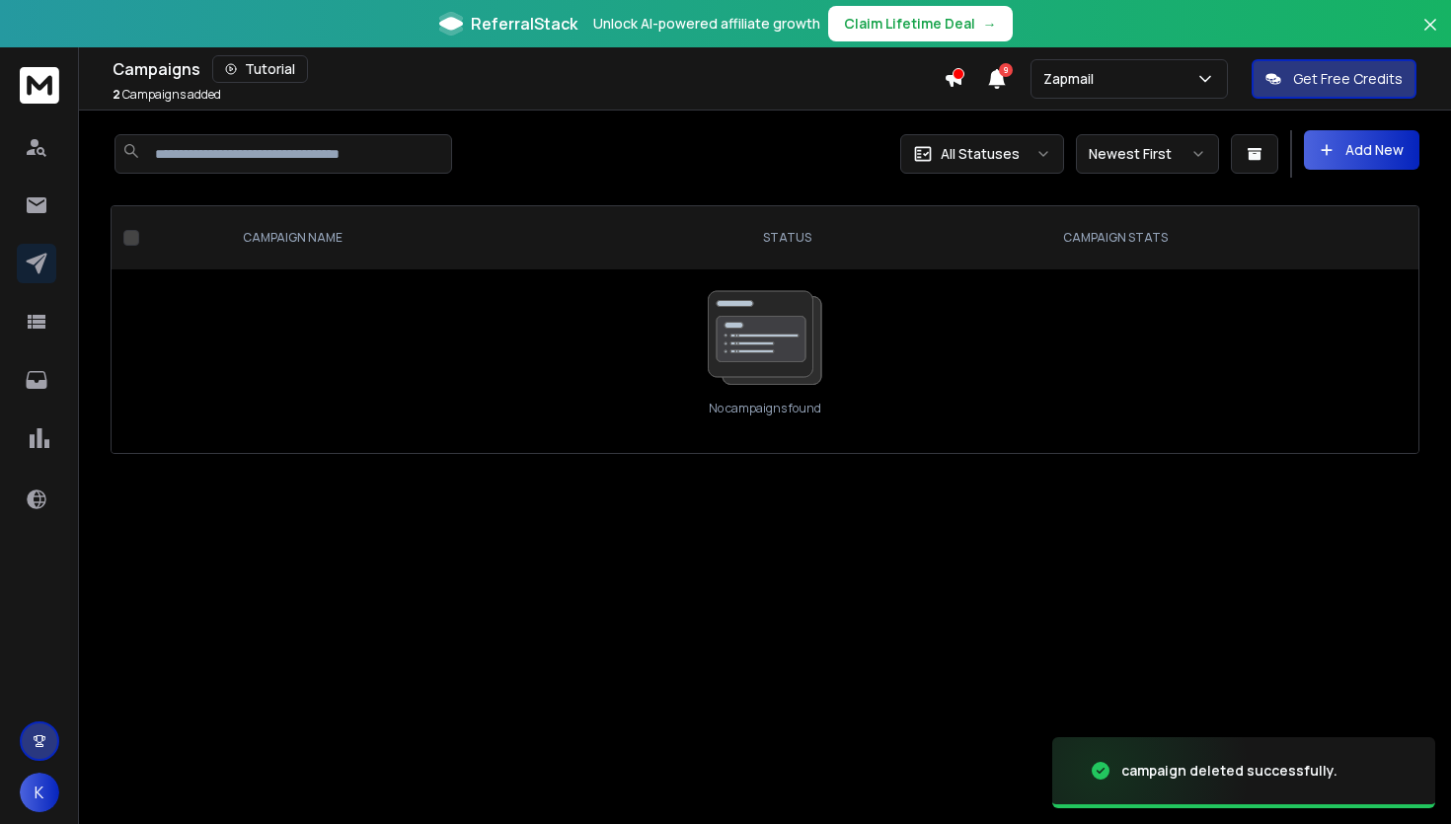
click at [1367, 155] on button "Add New" at bounding box center [1361, 149] width 115 height 39
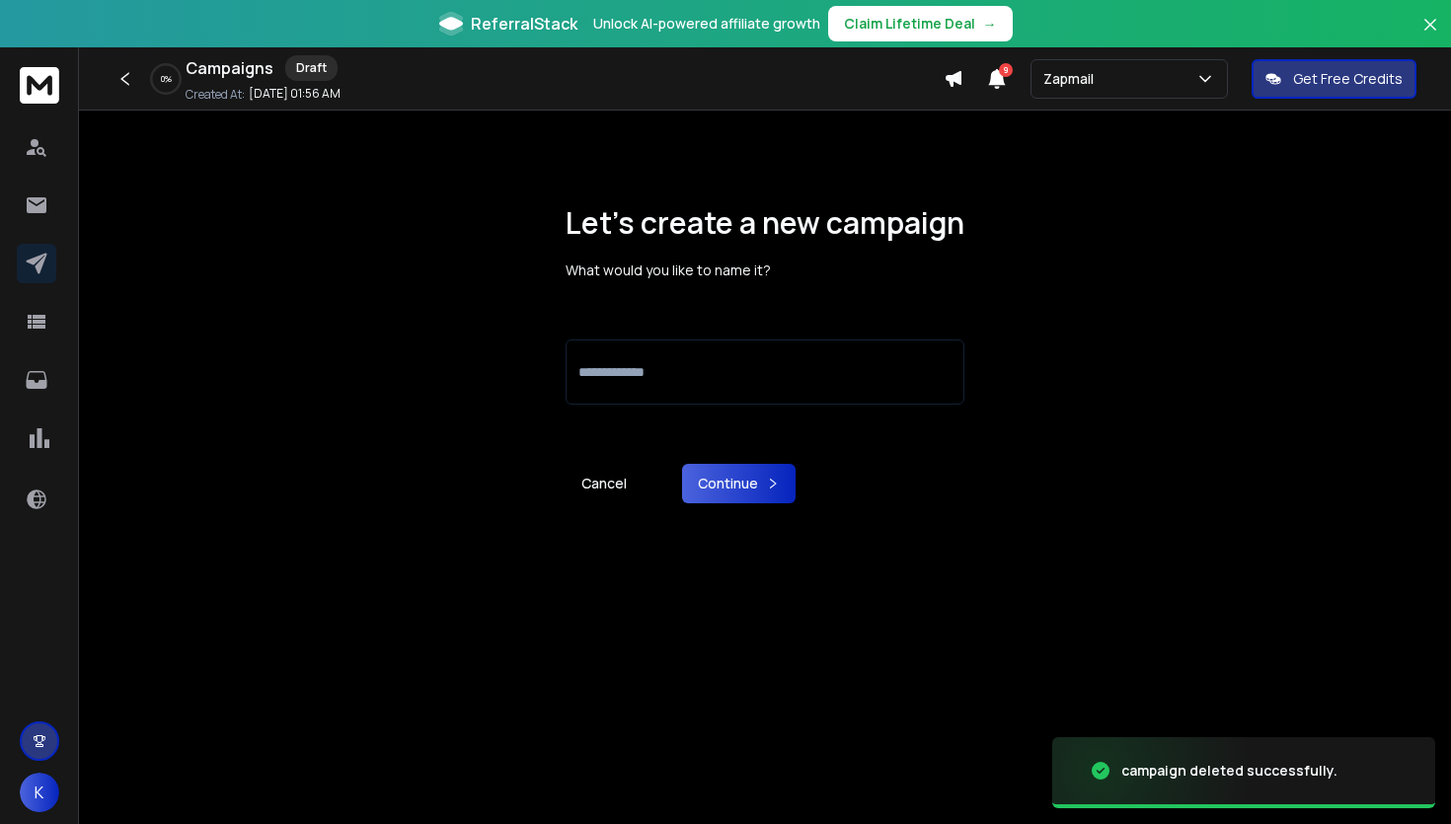
click at [633, 387] on input at bounding box center [765, 372] width 399 height 65
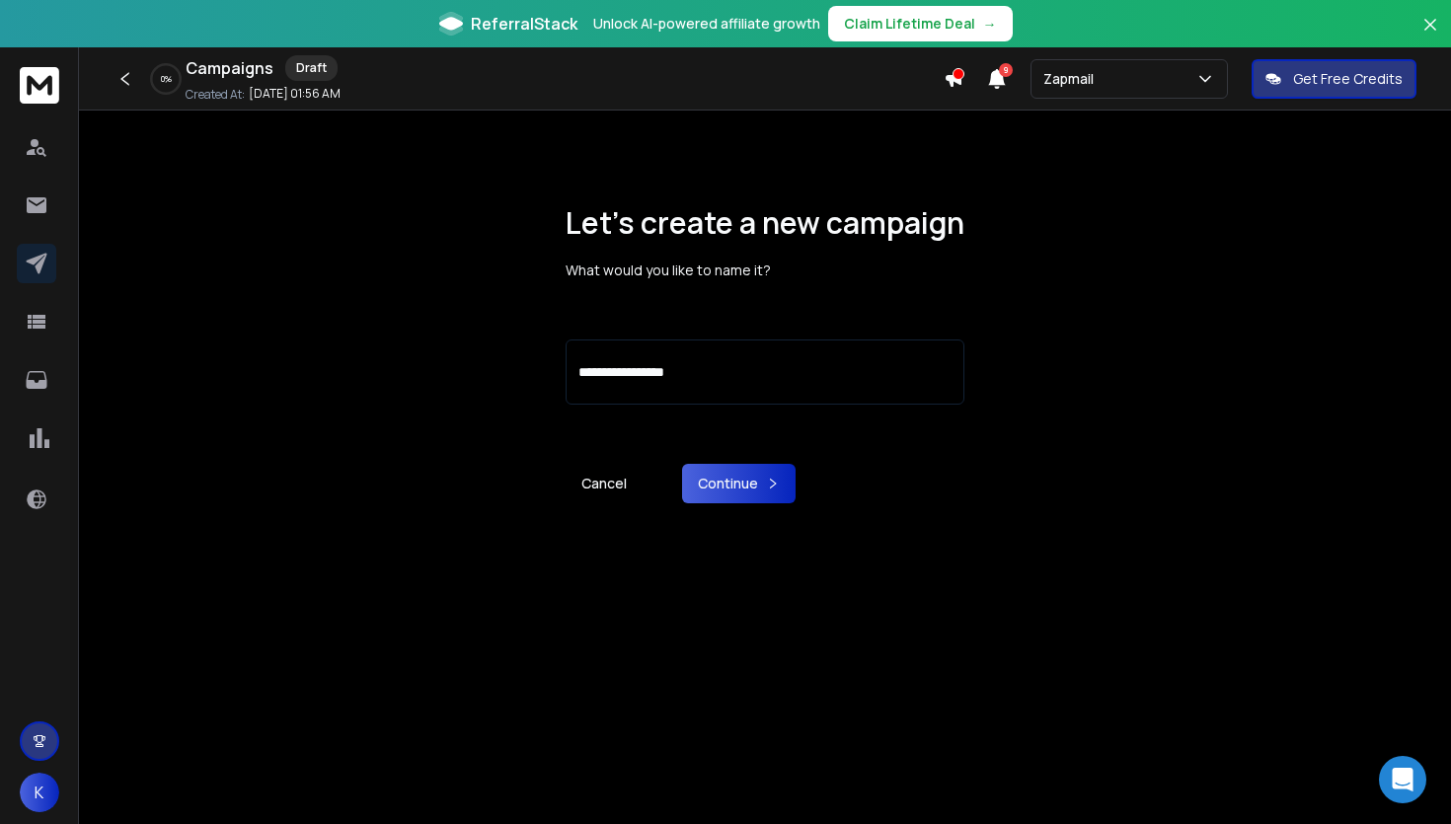
type input "**********"
click at [729, 481] on button "Continue" at bounding box center [739, 483] width 114 height 39
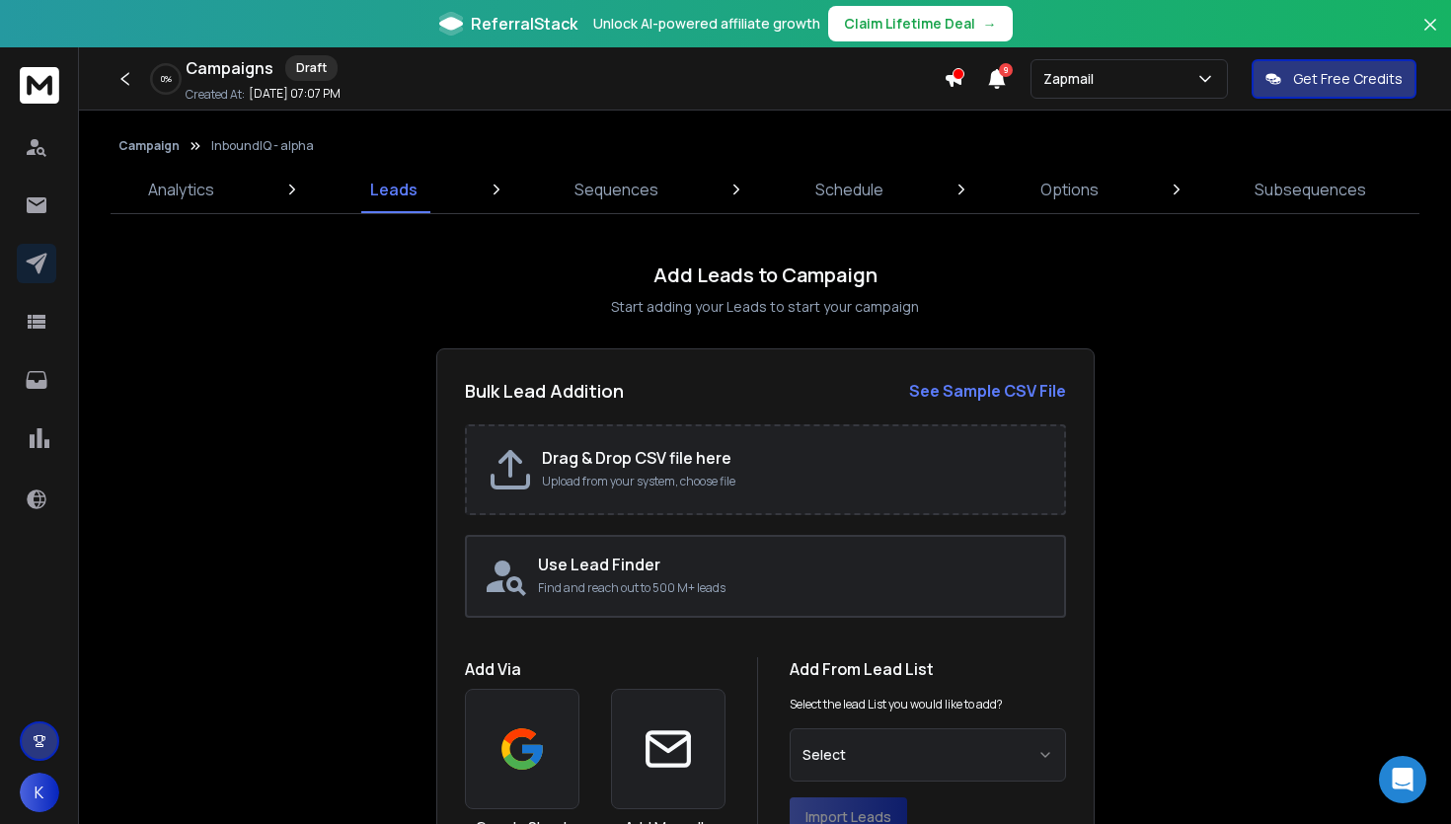
click at [644, 455] on h2 "Drag & Drop CSV file here" at bounding box center [793, 458] width 502 height 24
type input "**********"
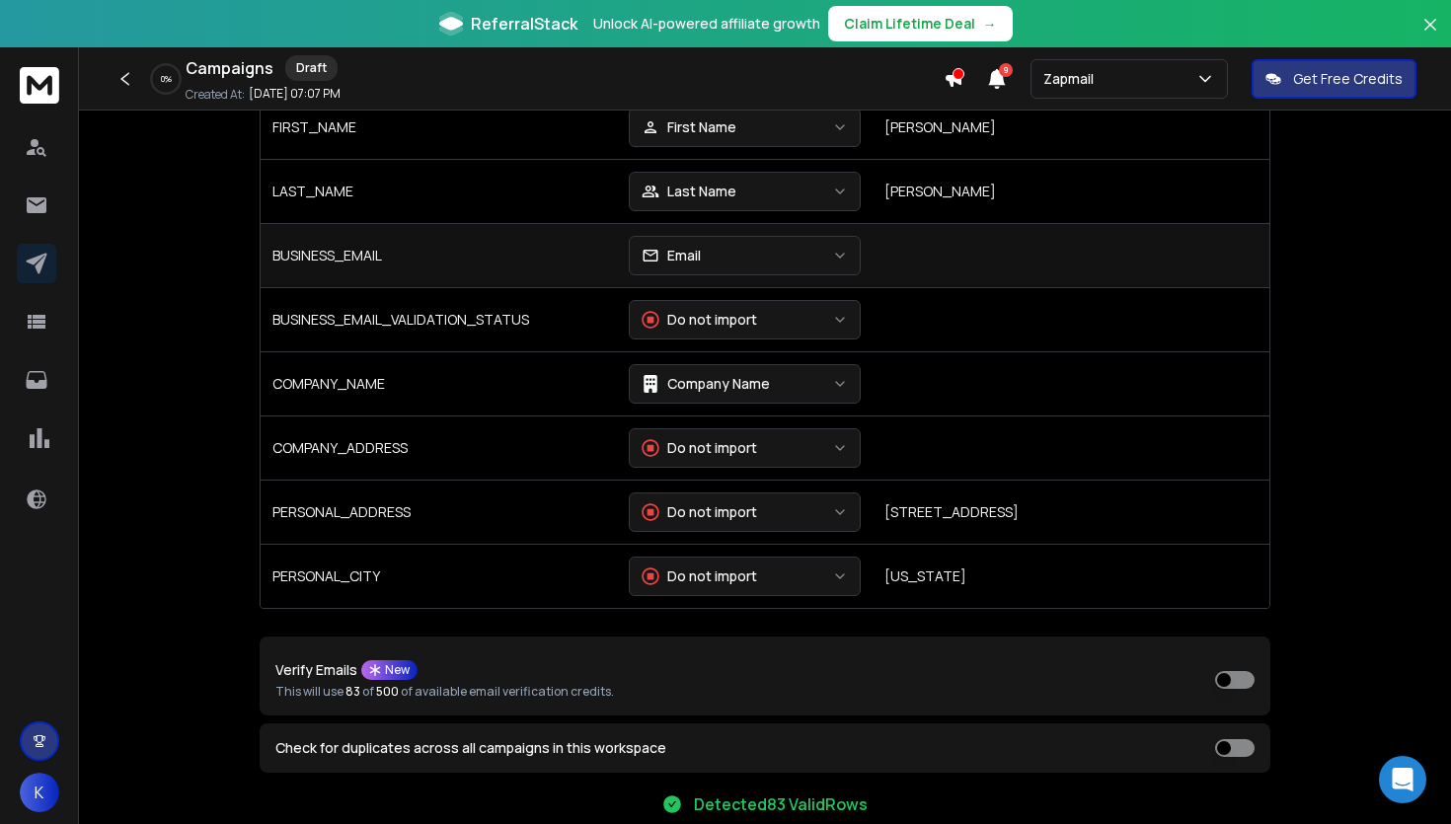
scroll to position [505, 0]
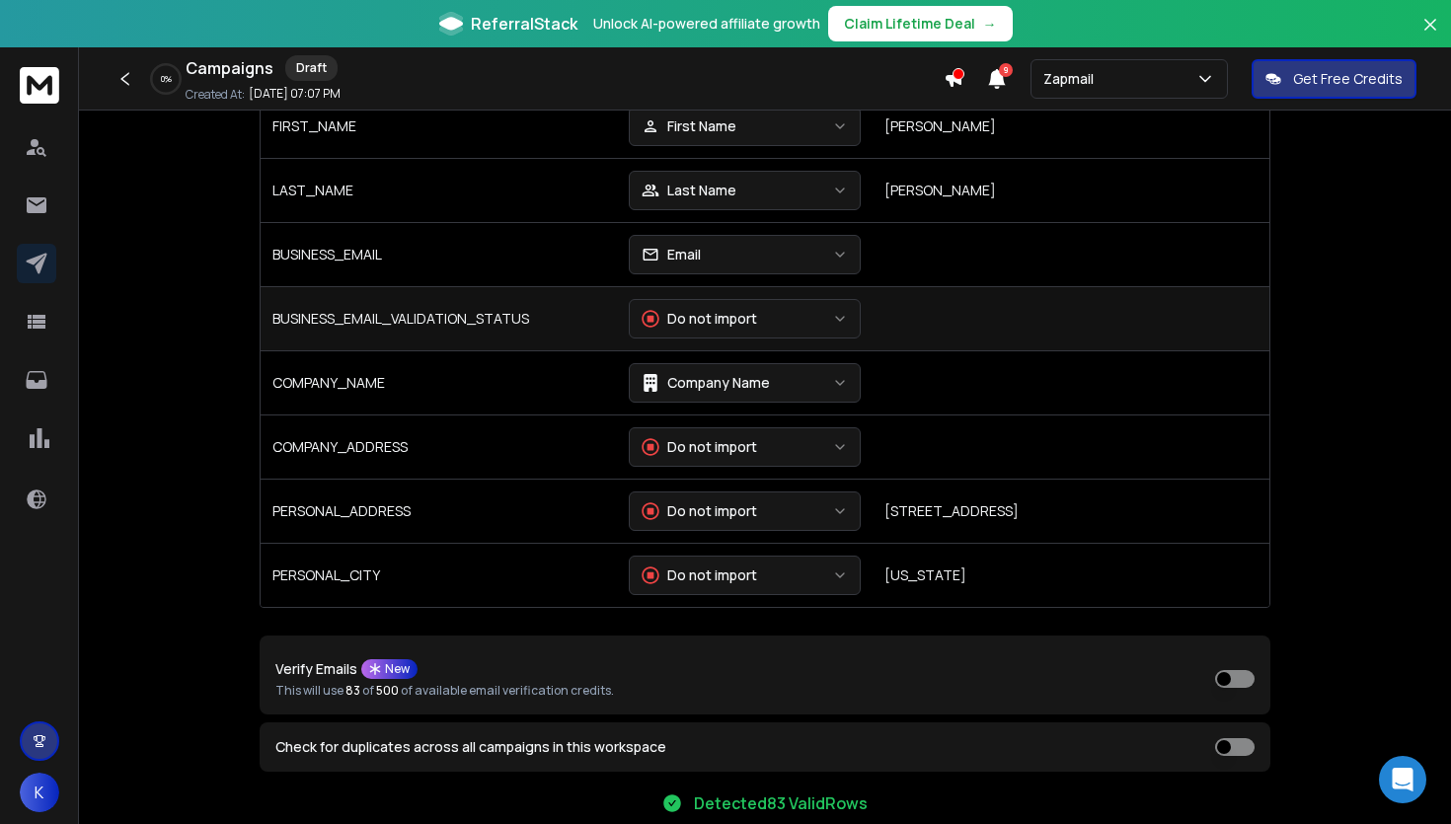
click at [716, 317] on div "Do not import" at bounding box center [699, 319] width 115 height 20
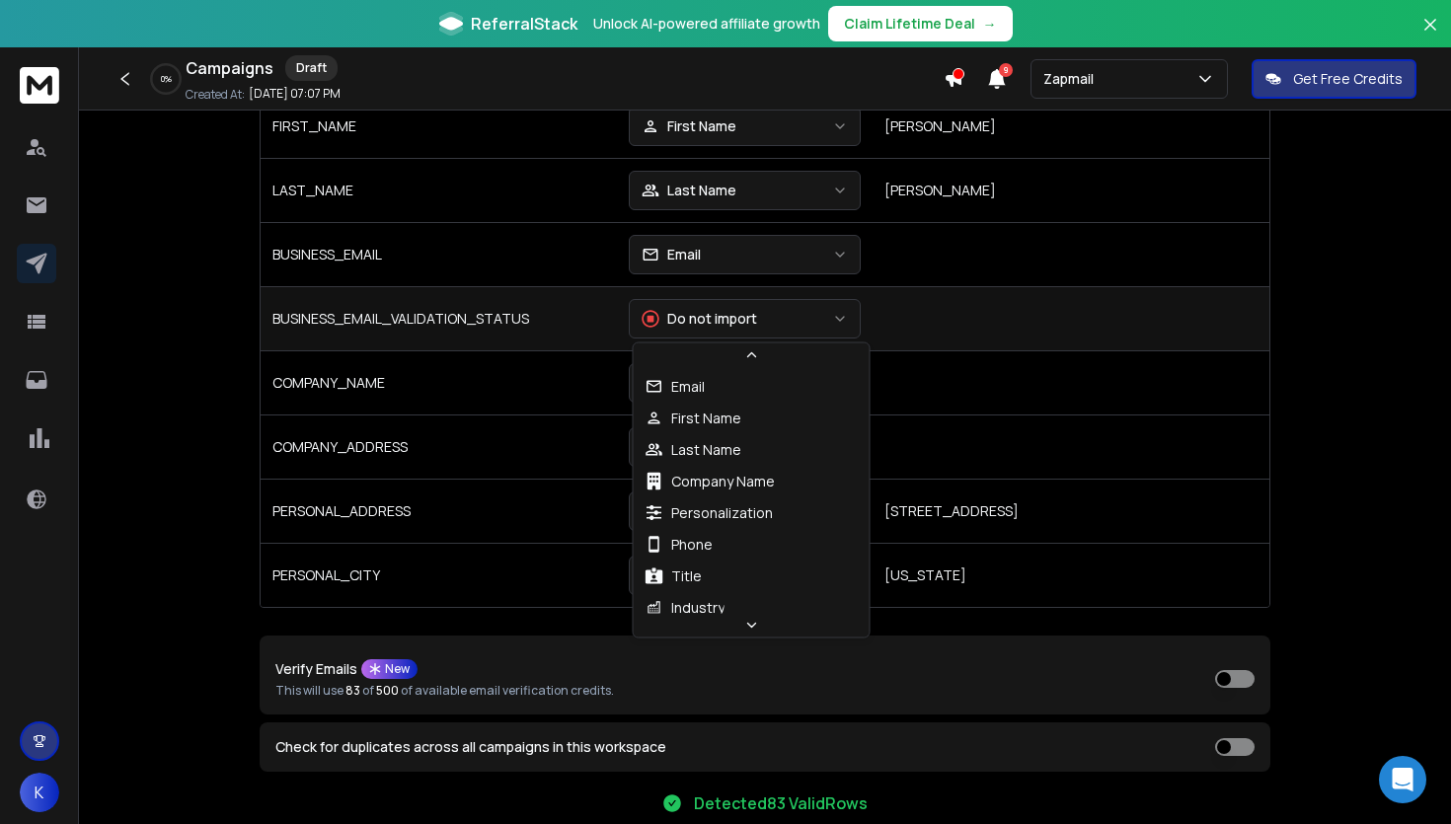
scroll to position [199, 0]
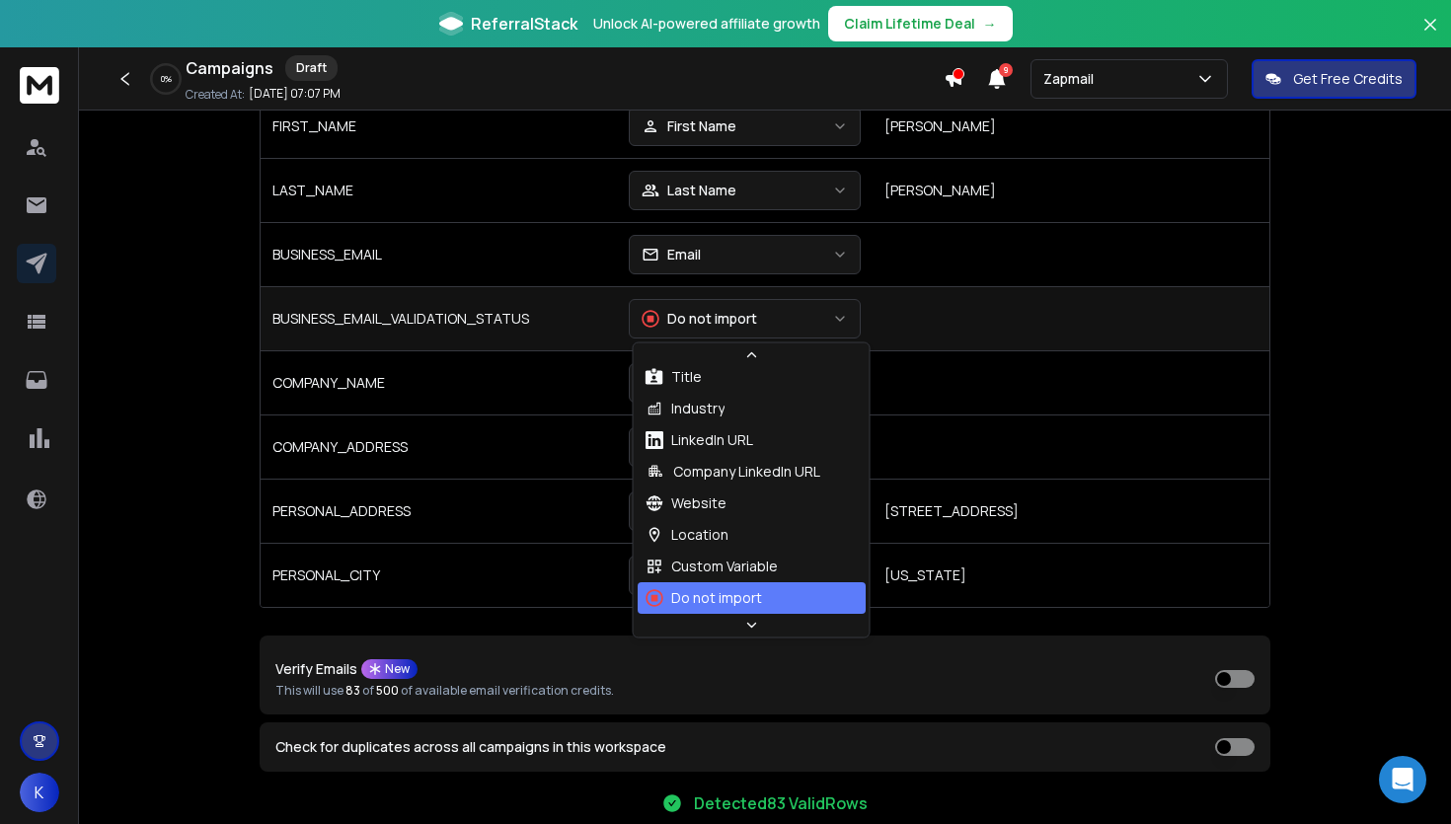
click at [780, 306] on button "Do not import" at bounding box center [745, 318] width 232 height 39
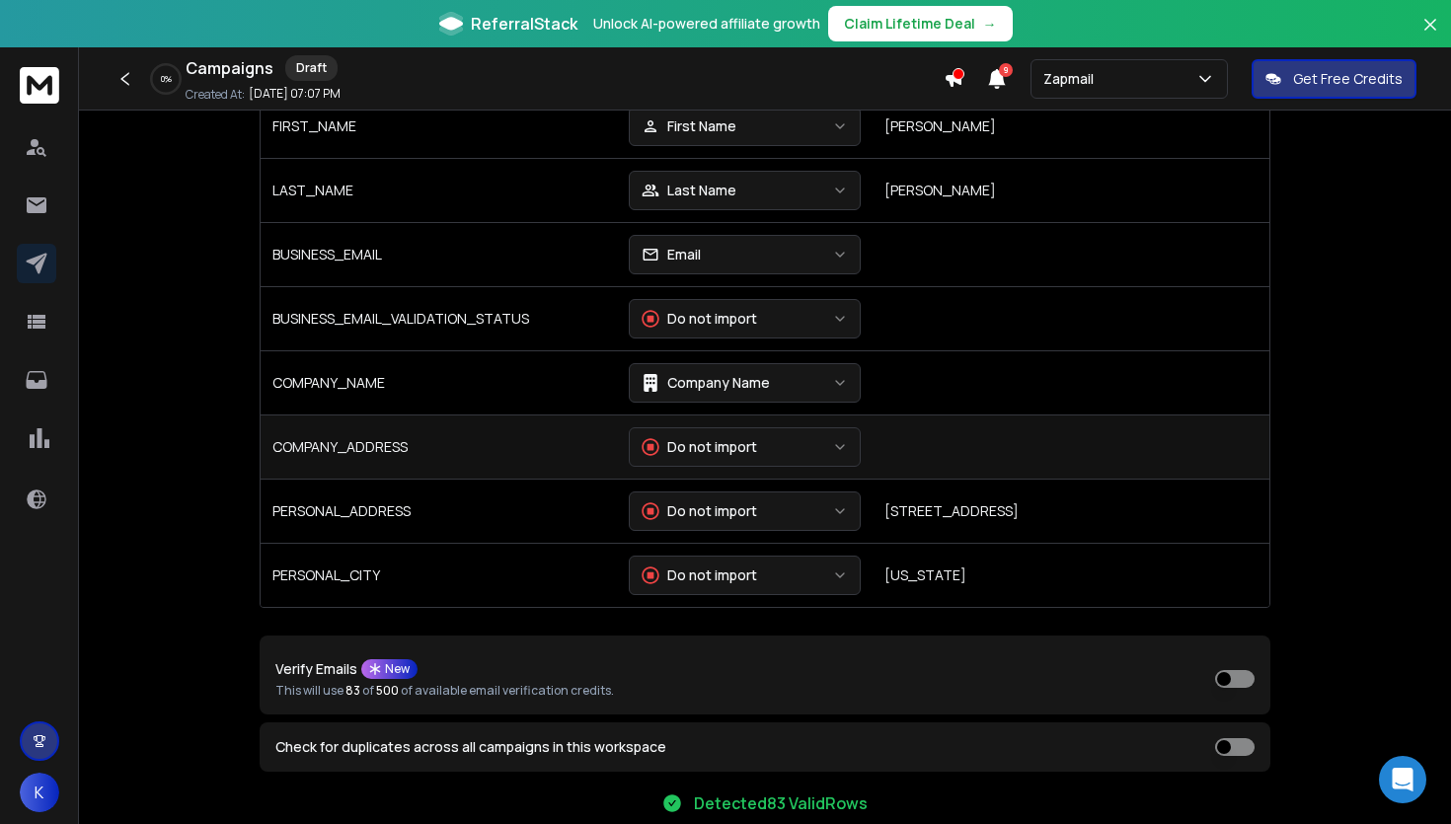
click at [733, 437] on div "Do not import" at bounding box center [699, 447] width 115 height 20
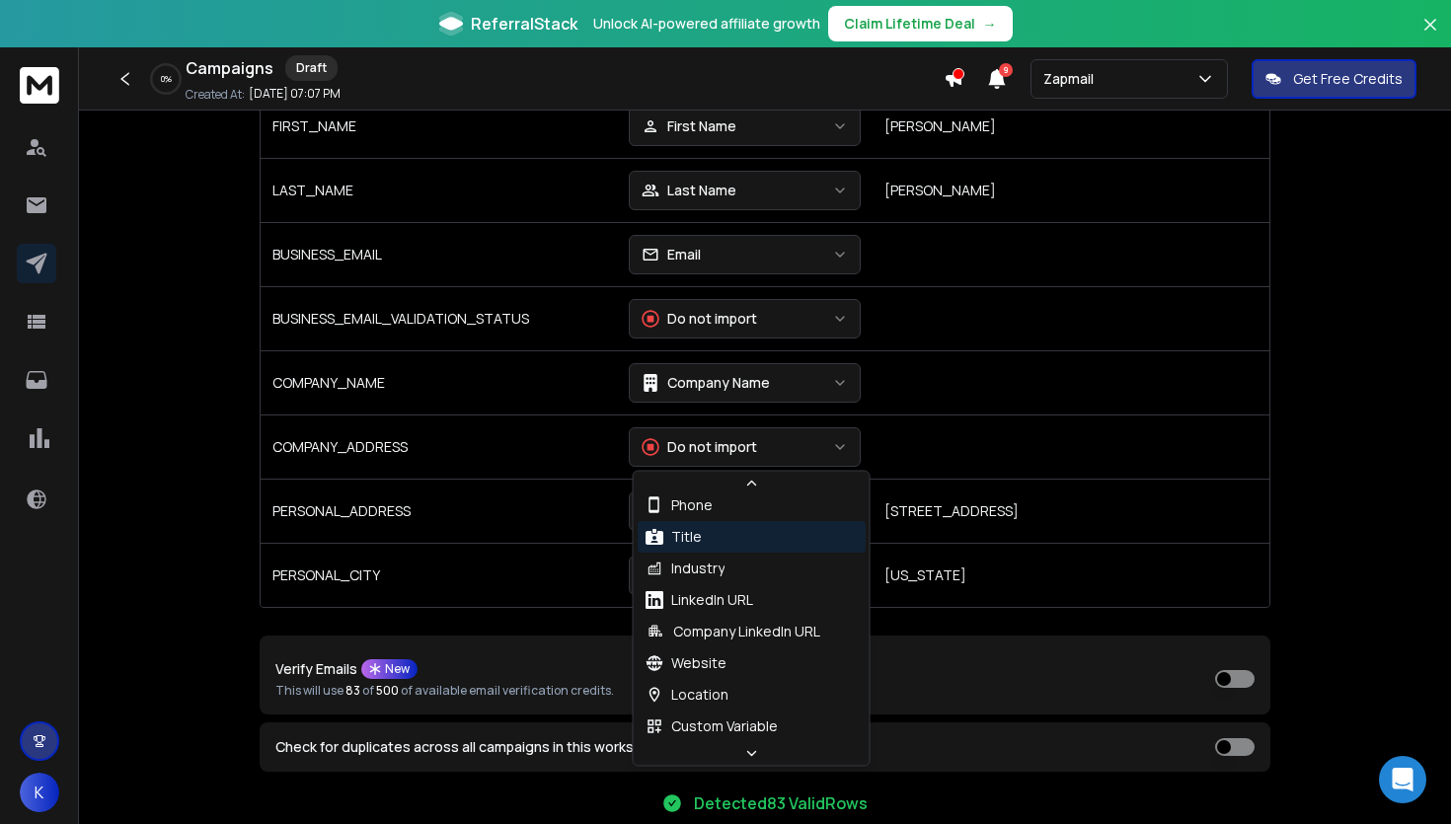
scroll to position [180, 0]
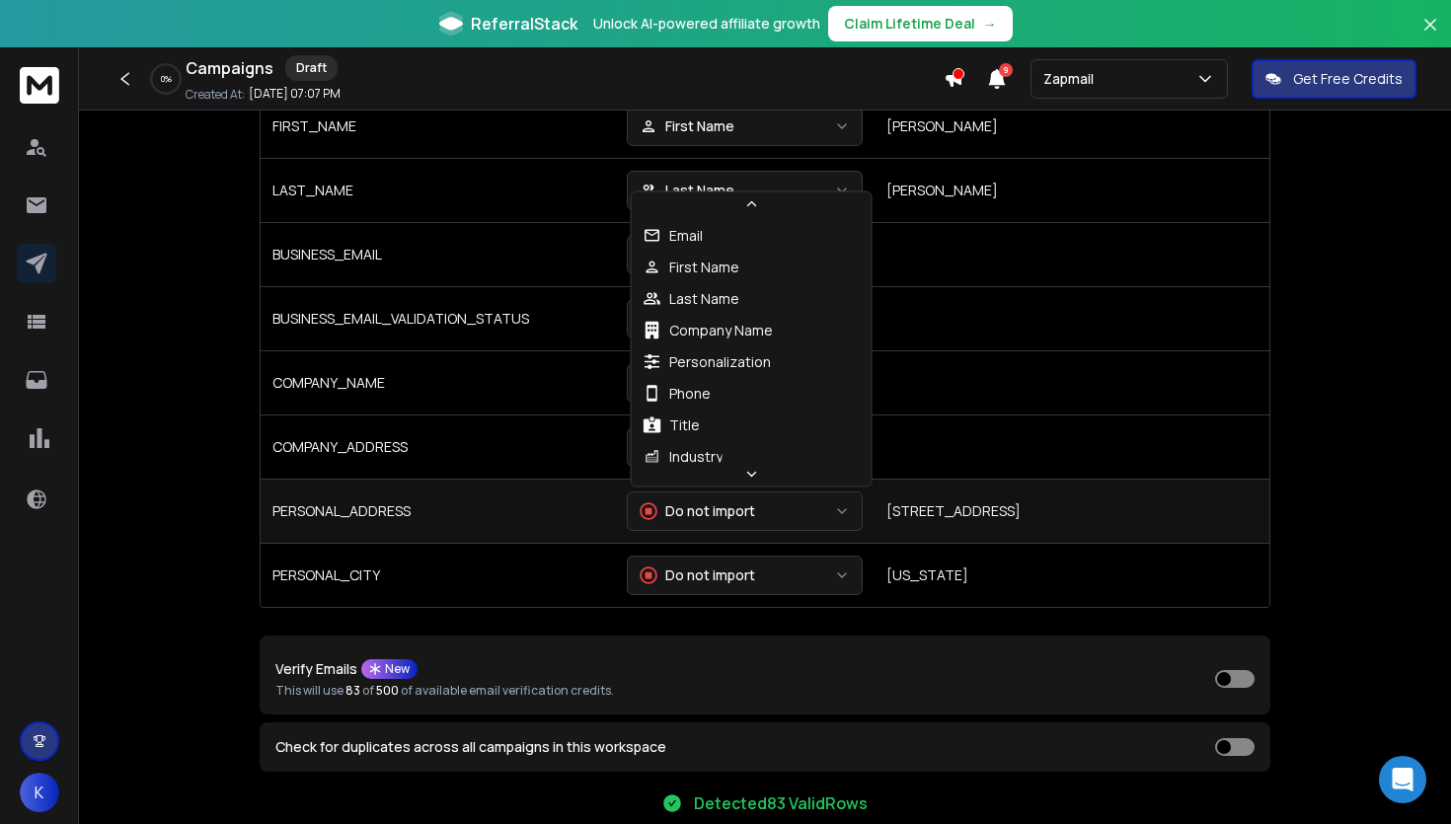
click at [734, 506] on div "Do not import" at bounding box center [697, 511] width 115 height 20
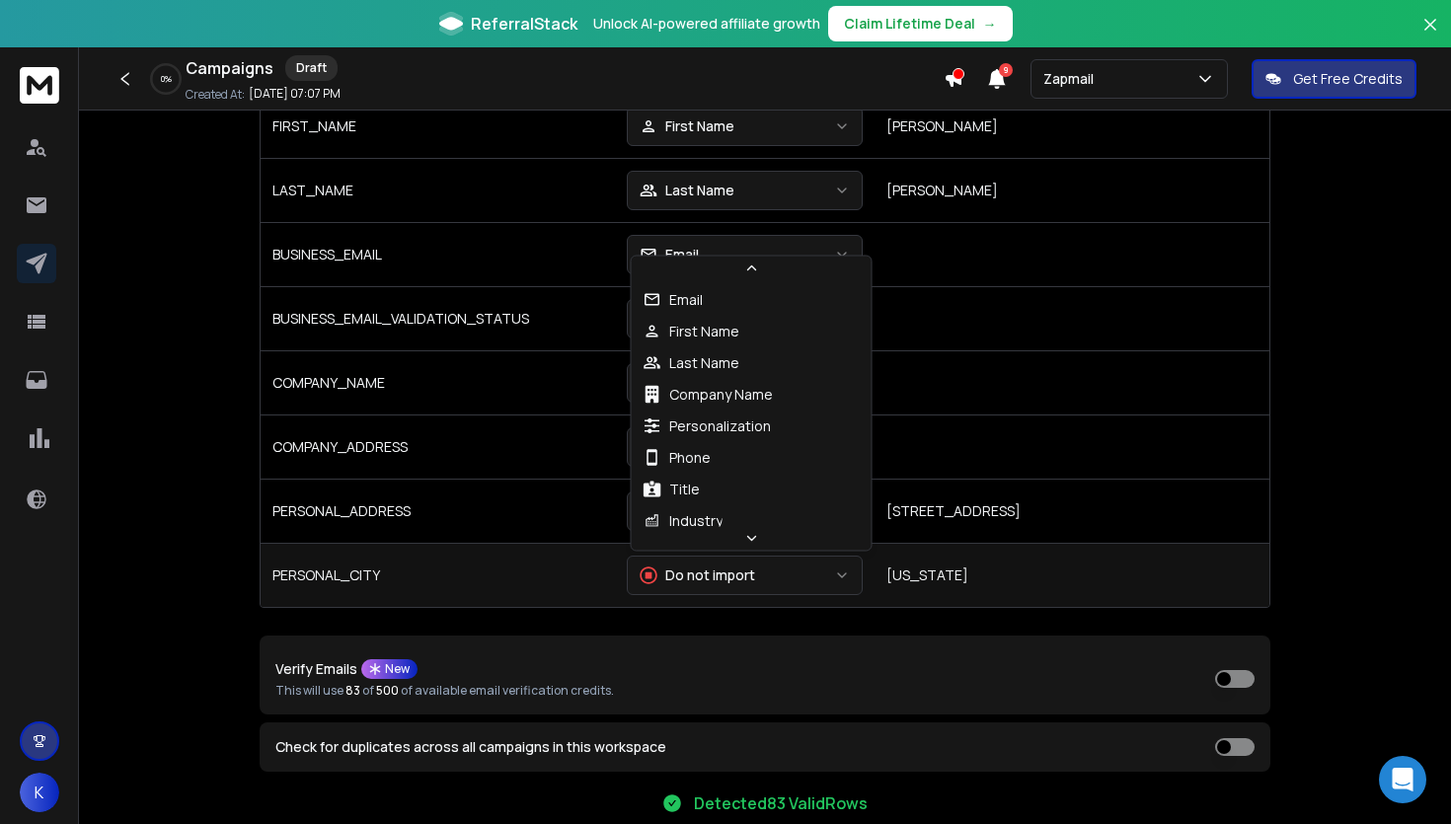
click at [710, 575] on div "Do not import" at bounding box center [697, 576] width 115 height 20
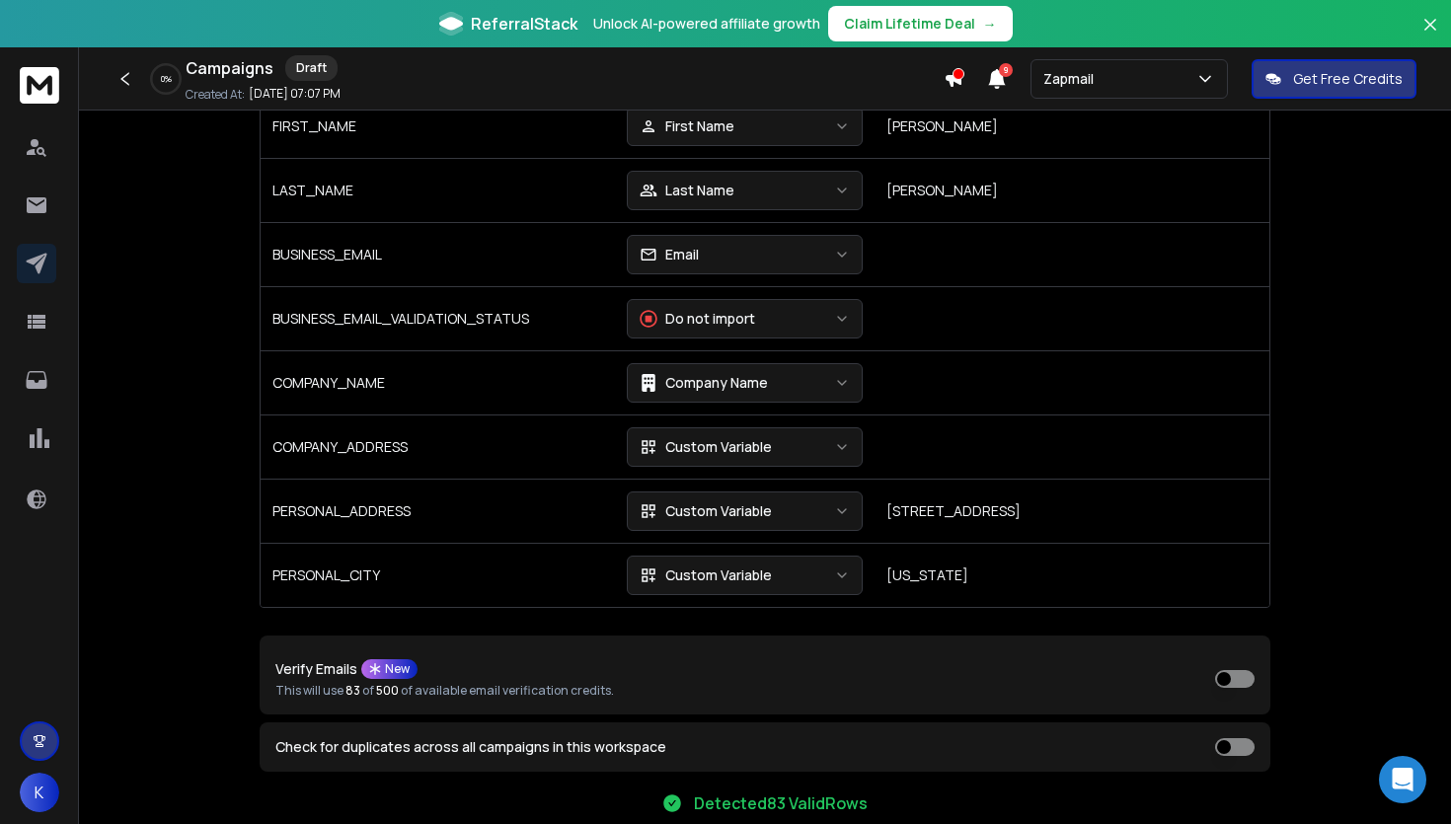
scroll to position [586, 0]
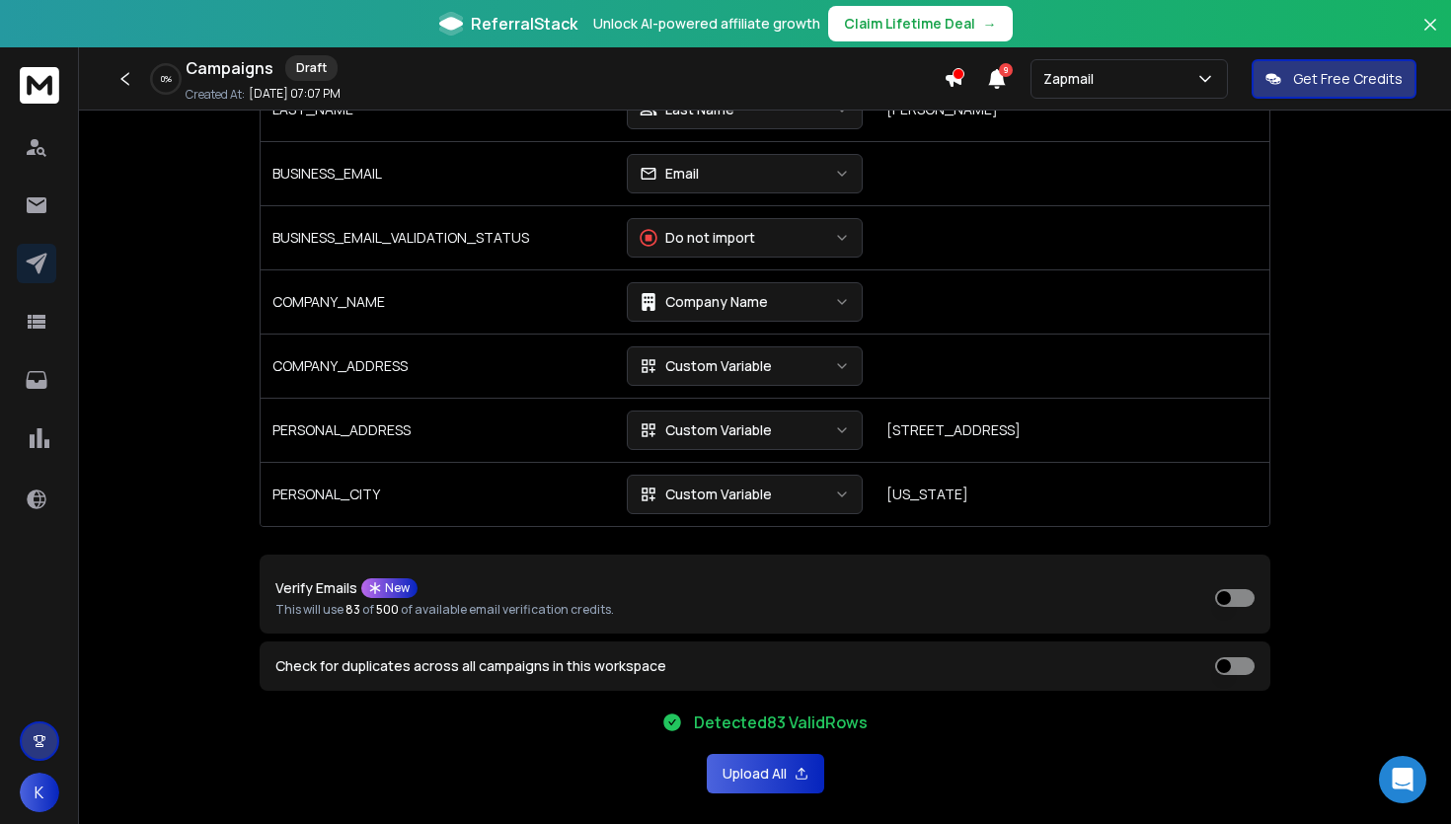
click at [1244, 591] on button "Verify Emails New This will use 83 of 500 of available email verification credi…" at bounding box center [1234, 598] width 39 height 18
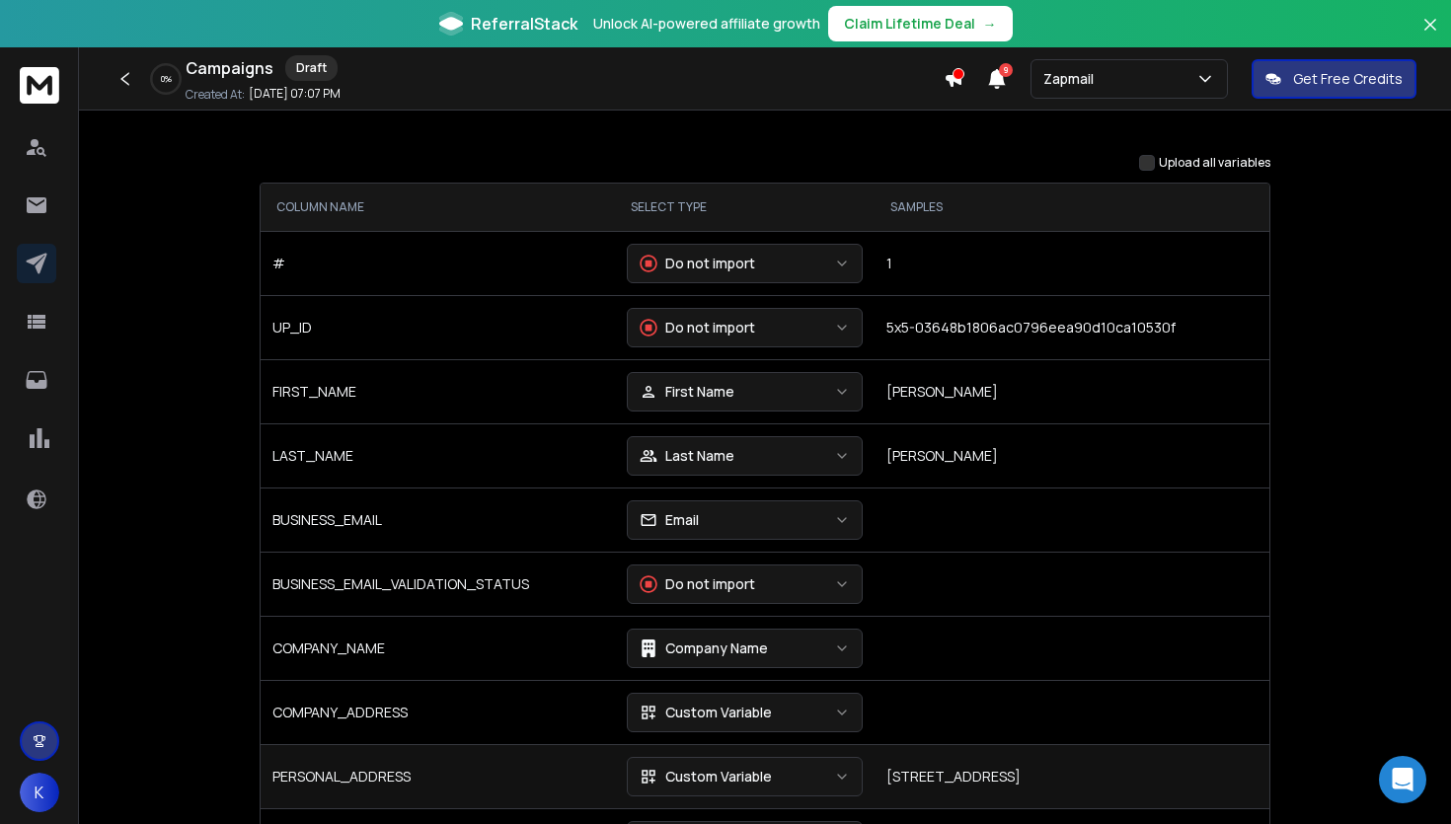
scroll to position [0, 0]
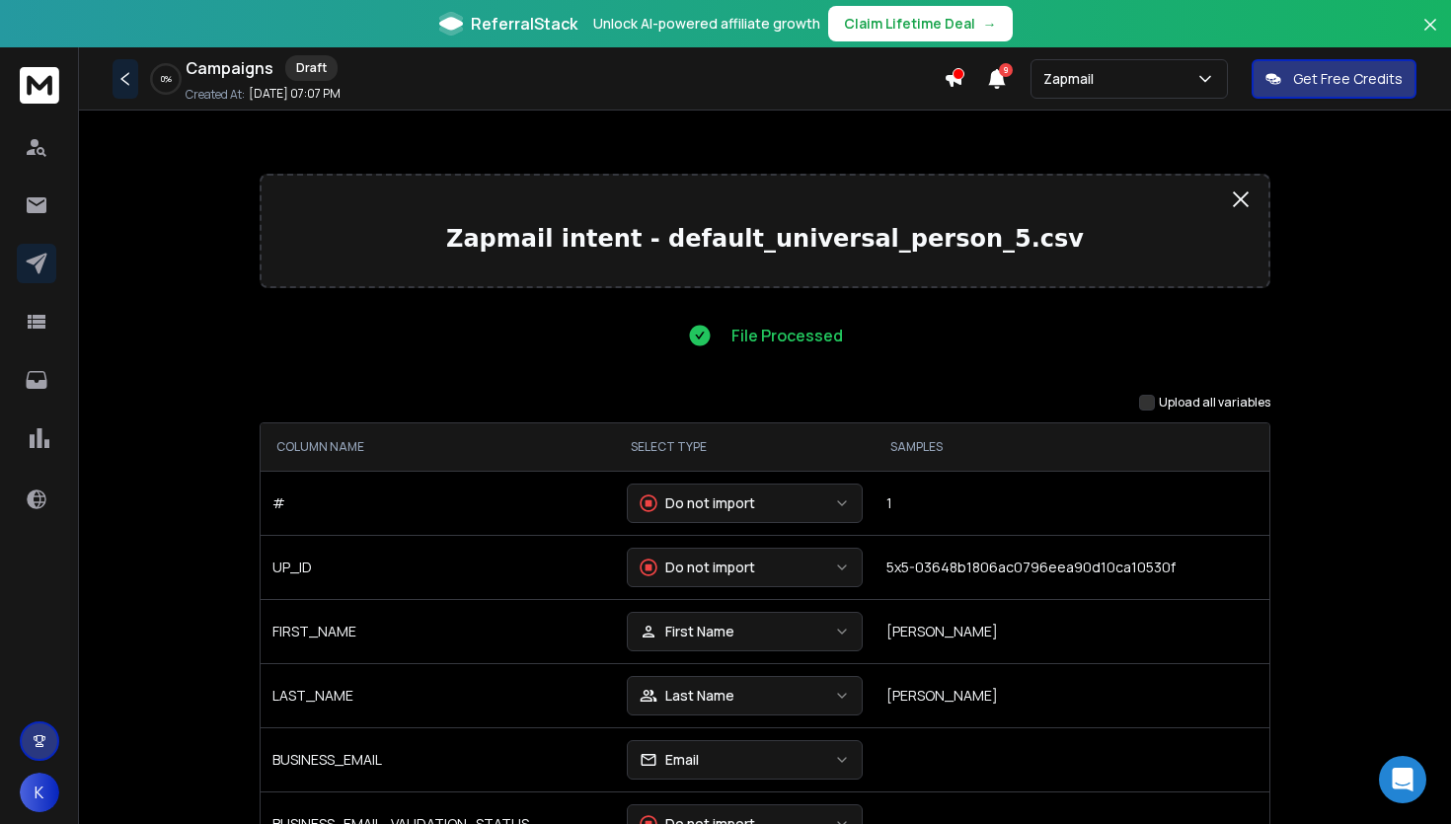
click at [115, 60] on button at bounding box center [126, 78] width 26 height 39
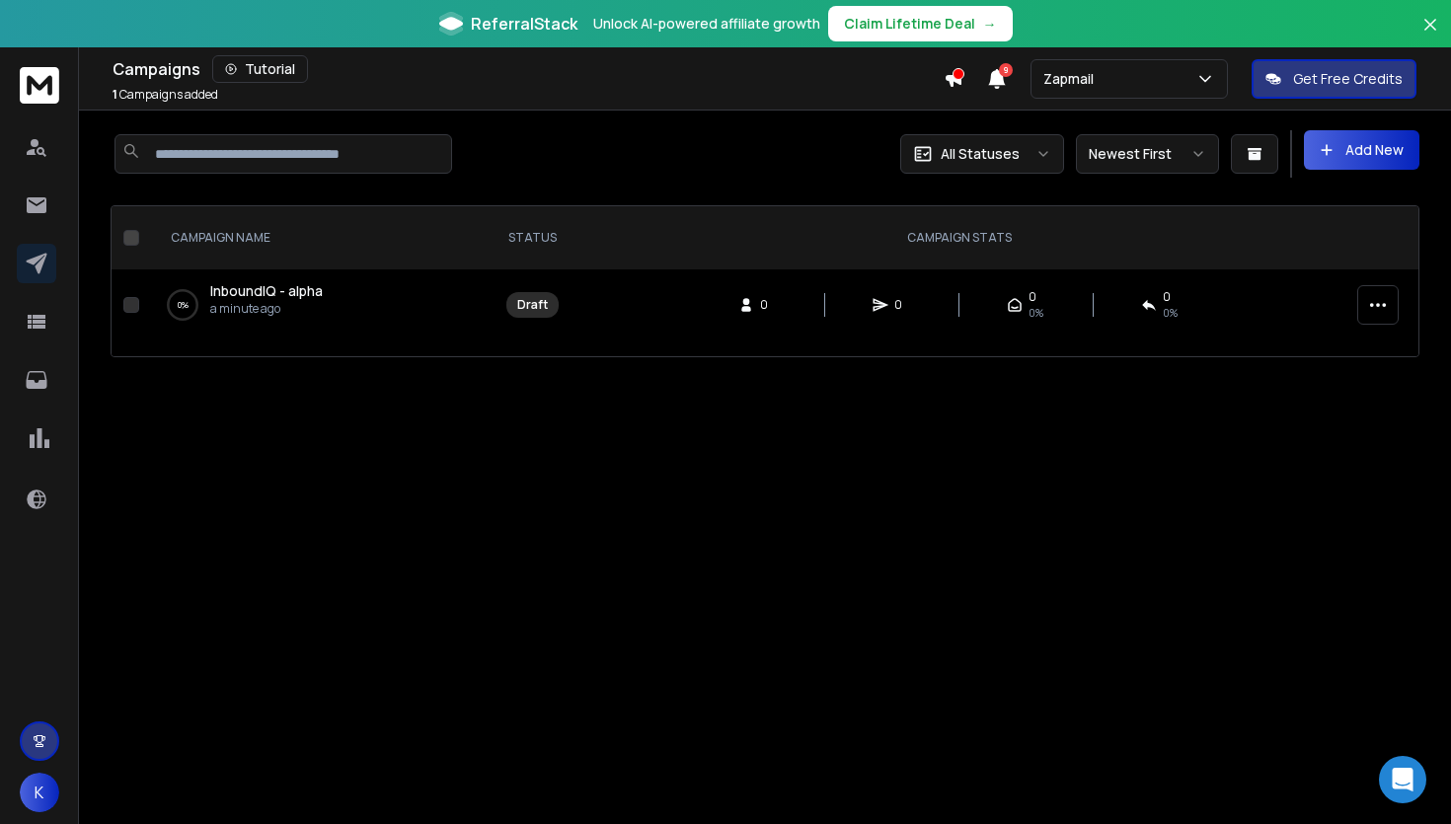
click at [1246, 313] on div "0 0 0 0% 0 0%" at bounding box center [958, 305] width 749 height 32
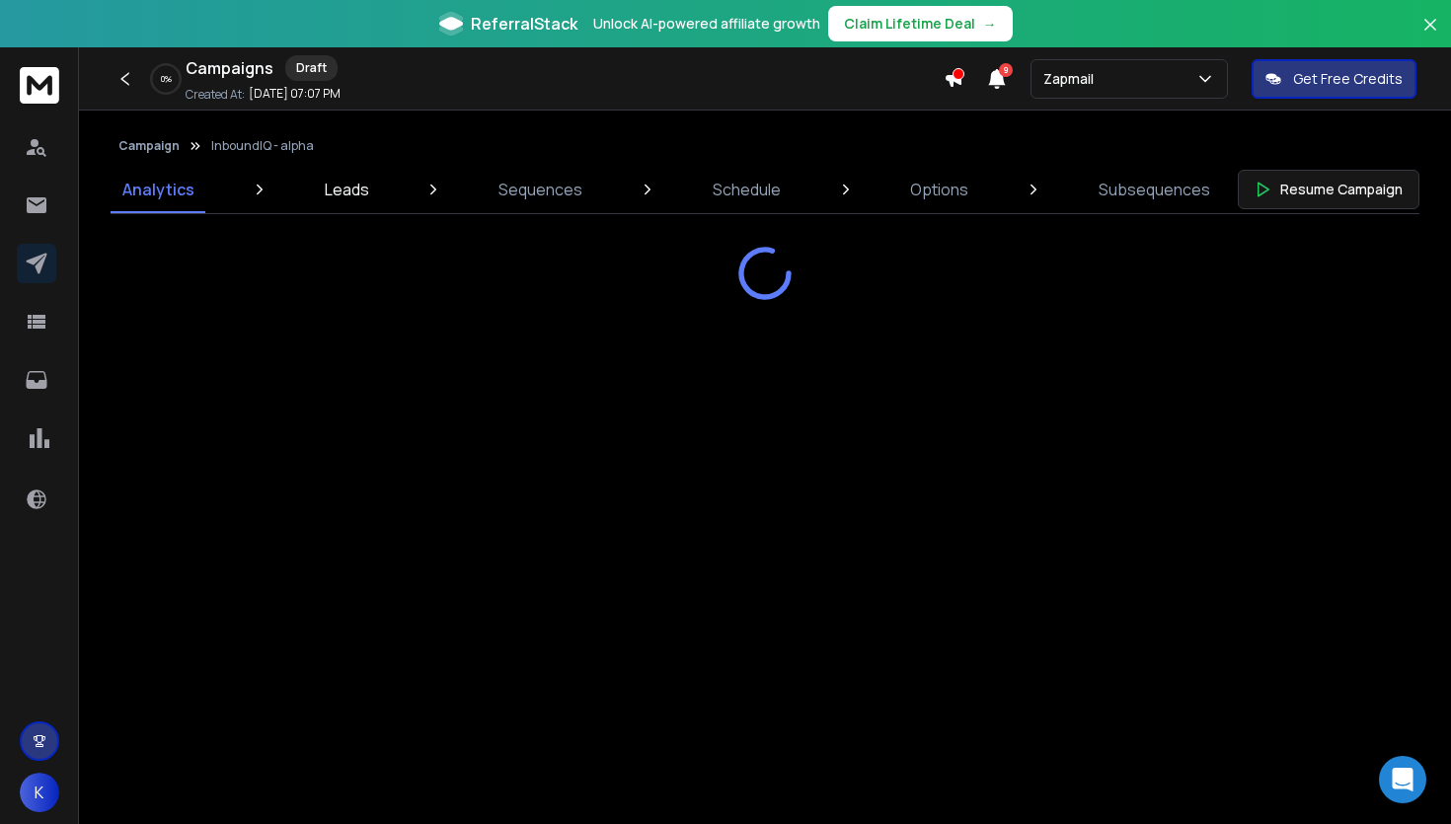
click at [360, 184] on p "Leads" at bounding box center [347, 190] width 44 height 24
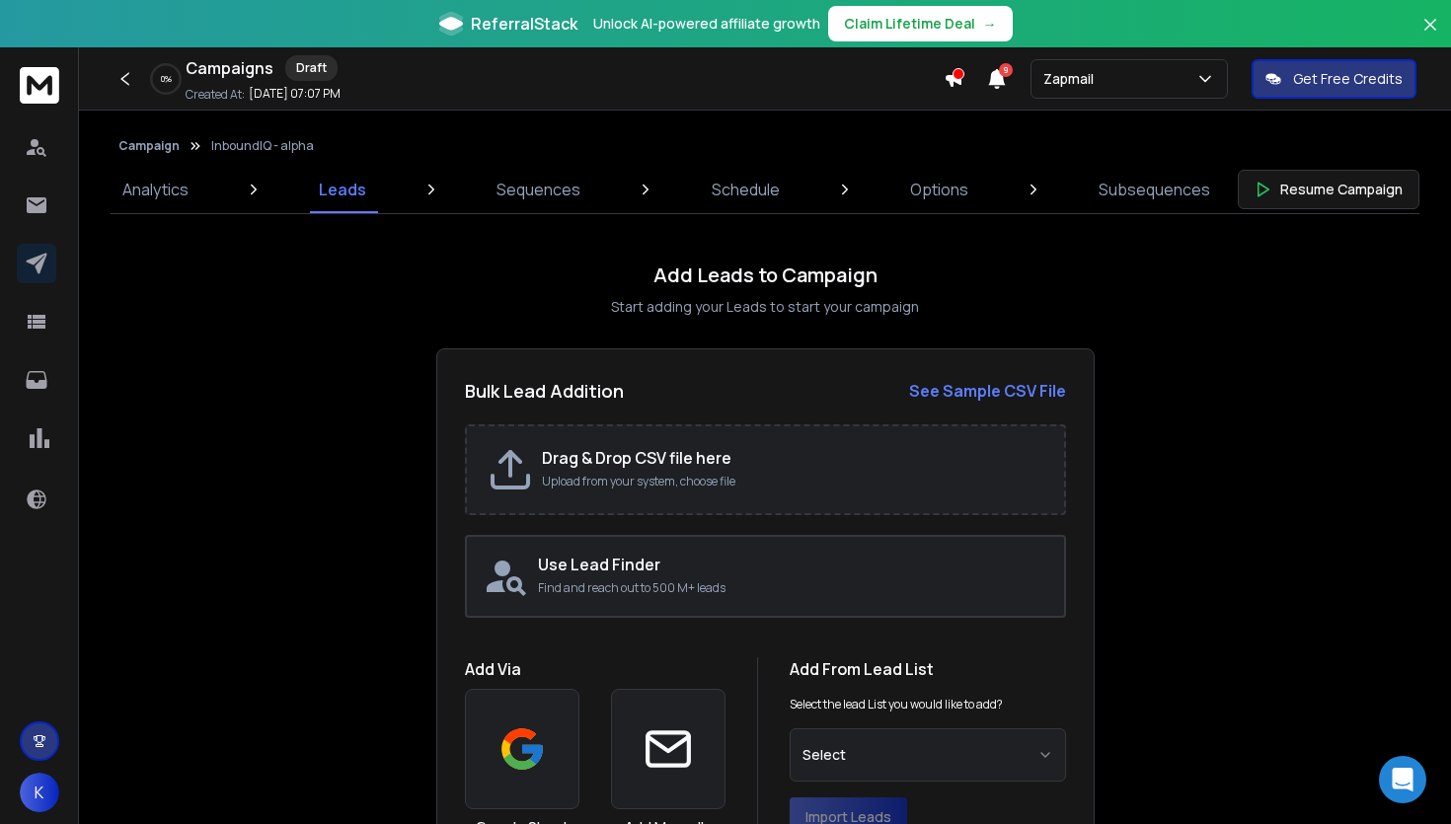
click at [701, 484] on p "Upload from your system, choose file" at bounding box center [793, 482] width 502 height 16
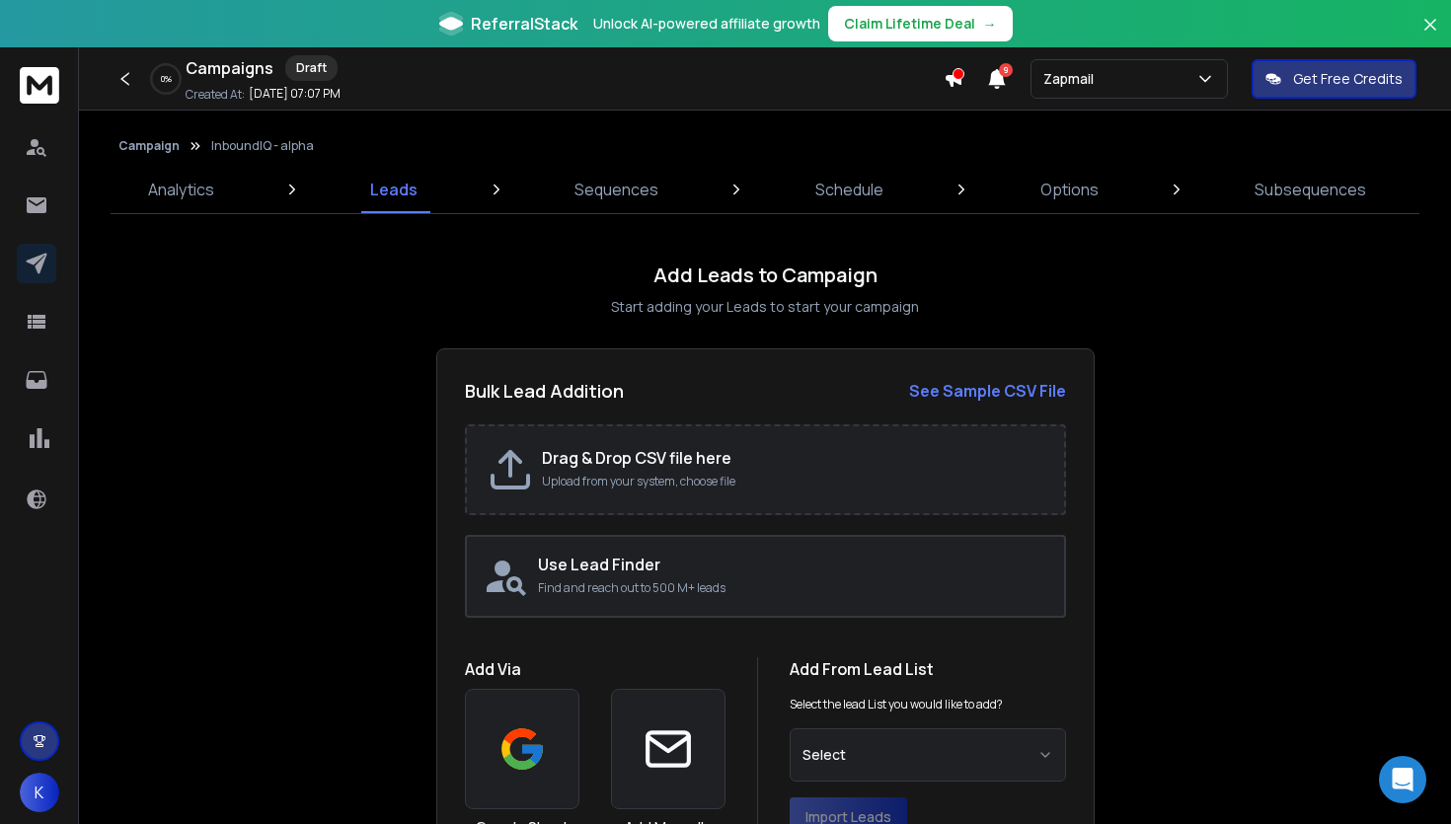
type input "**********"
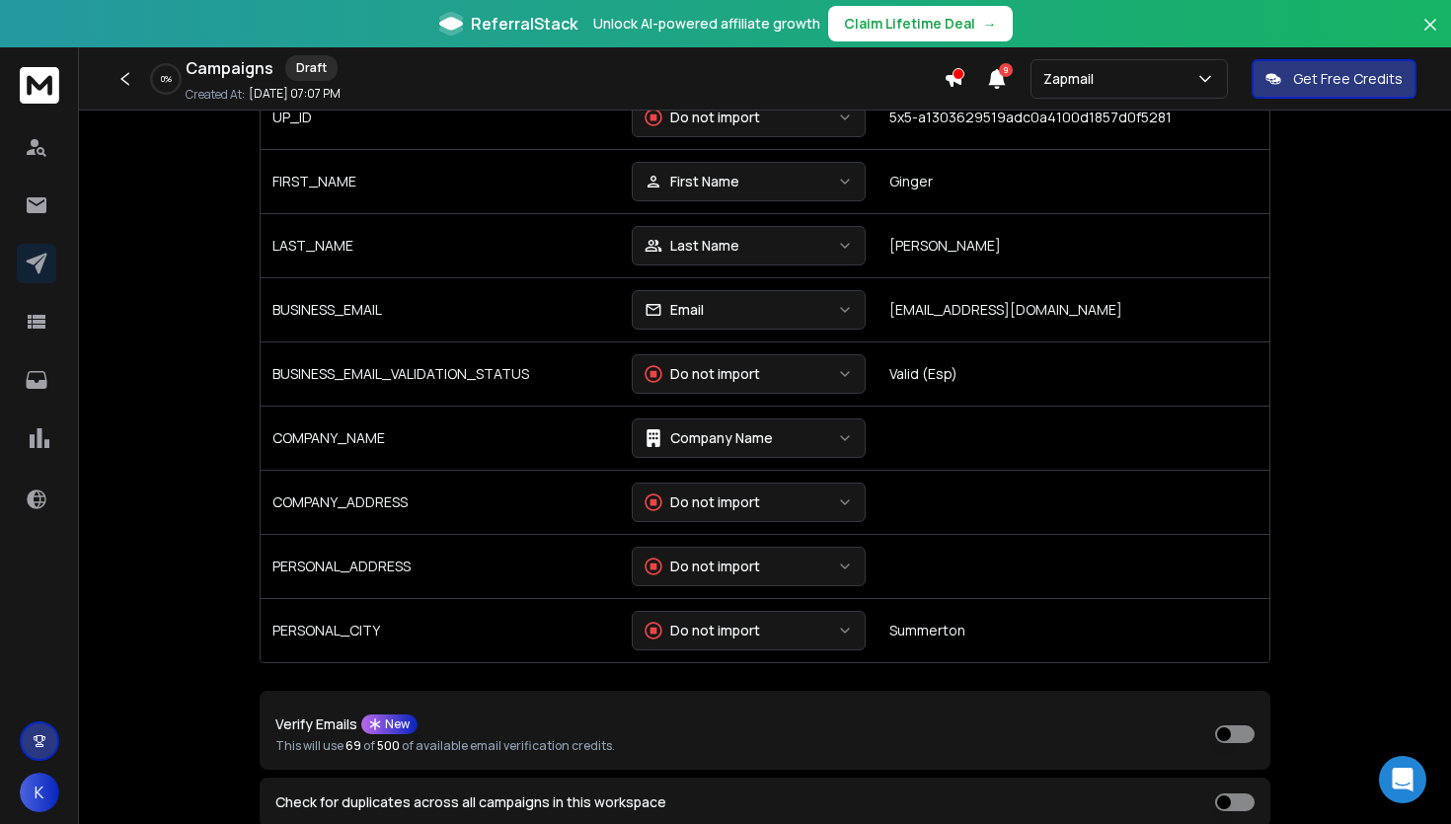
scroll to position [451, 0]
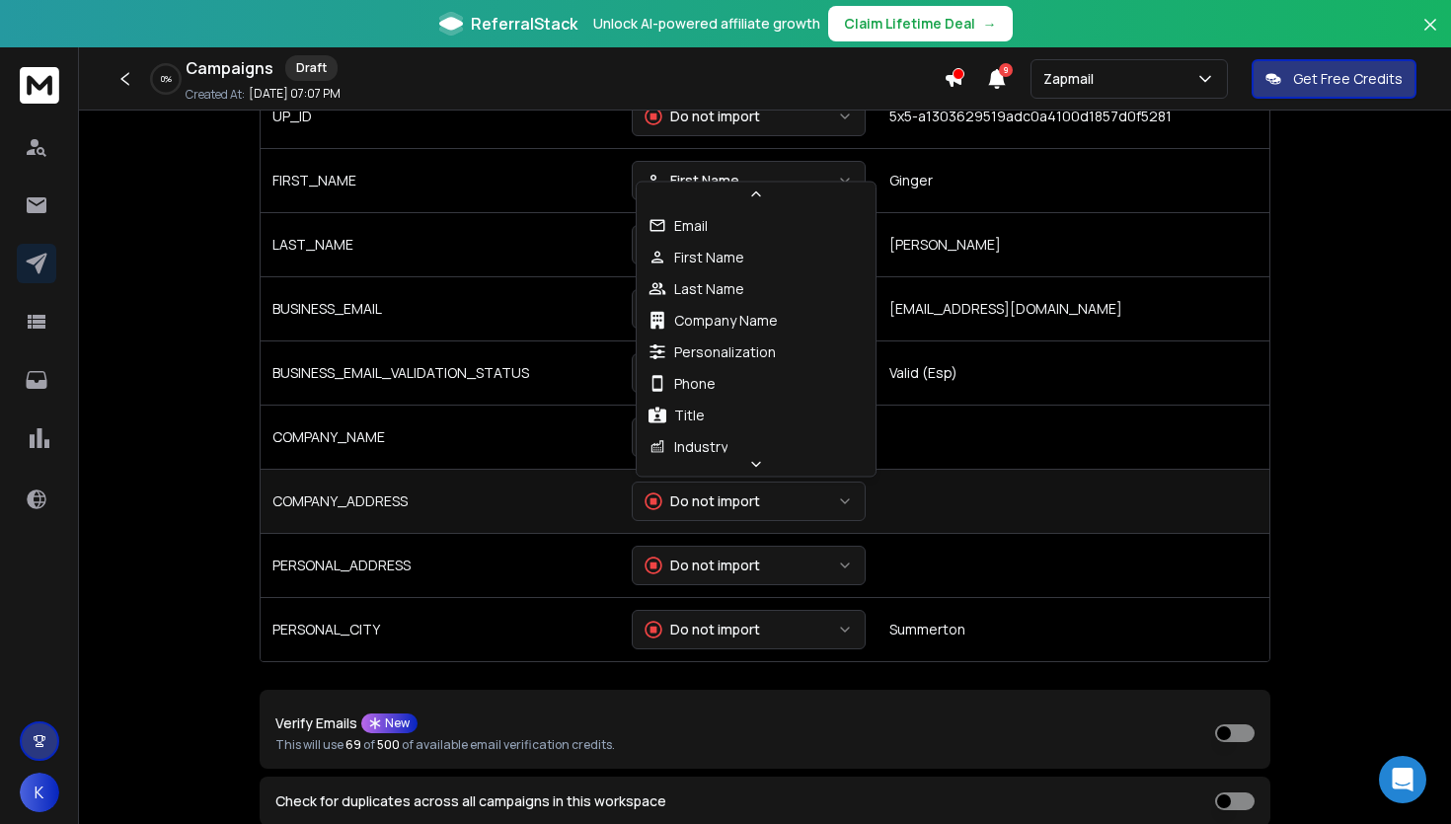
click at [701, 501] on div "Do not import" at bounding box center [702, 502] width 115 height 20
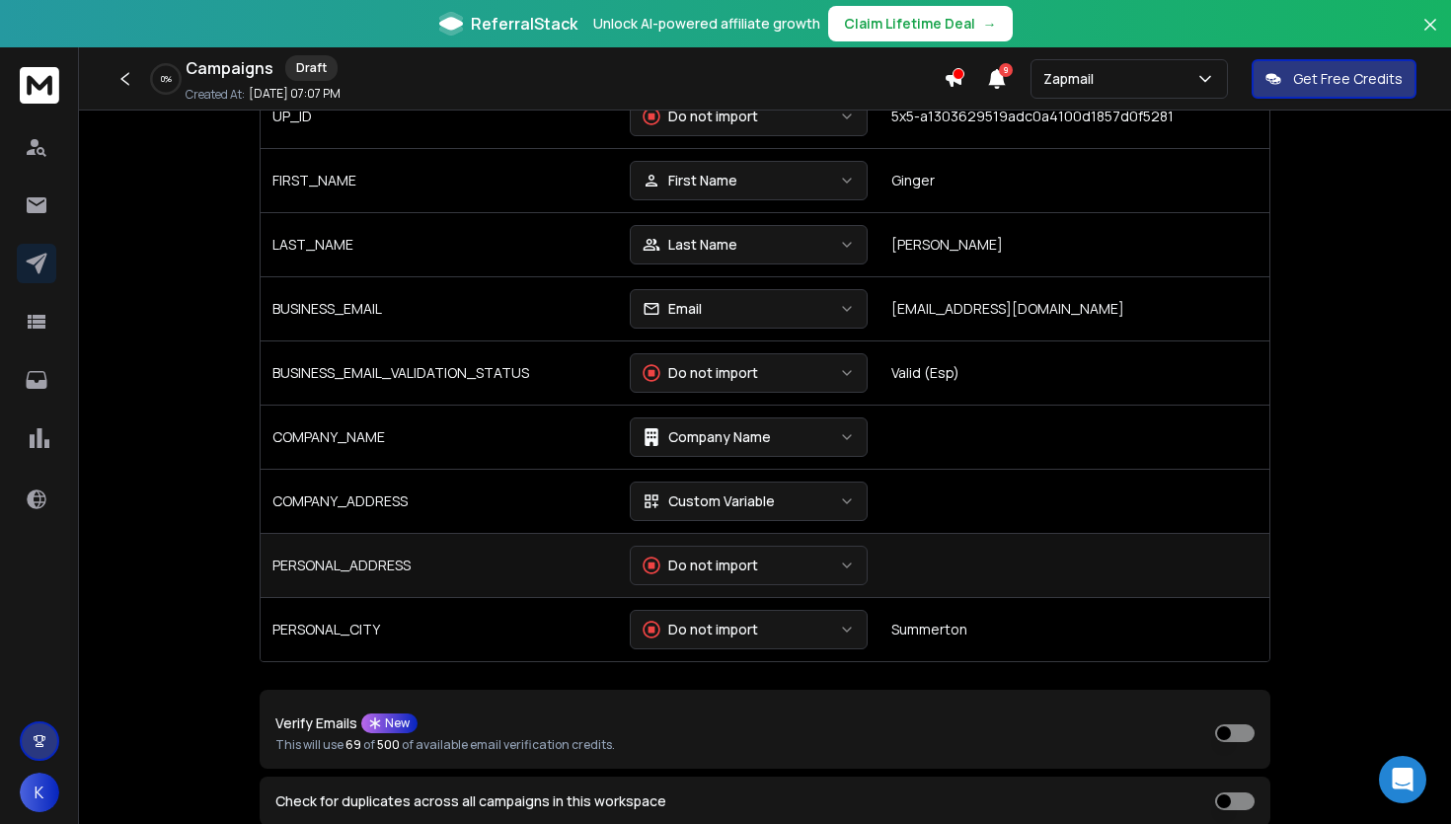
click at [744, 554] on button "Do not import" at bounding box center [749, 565] width 238 height 39
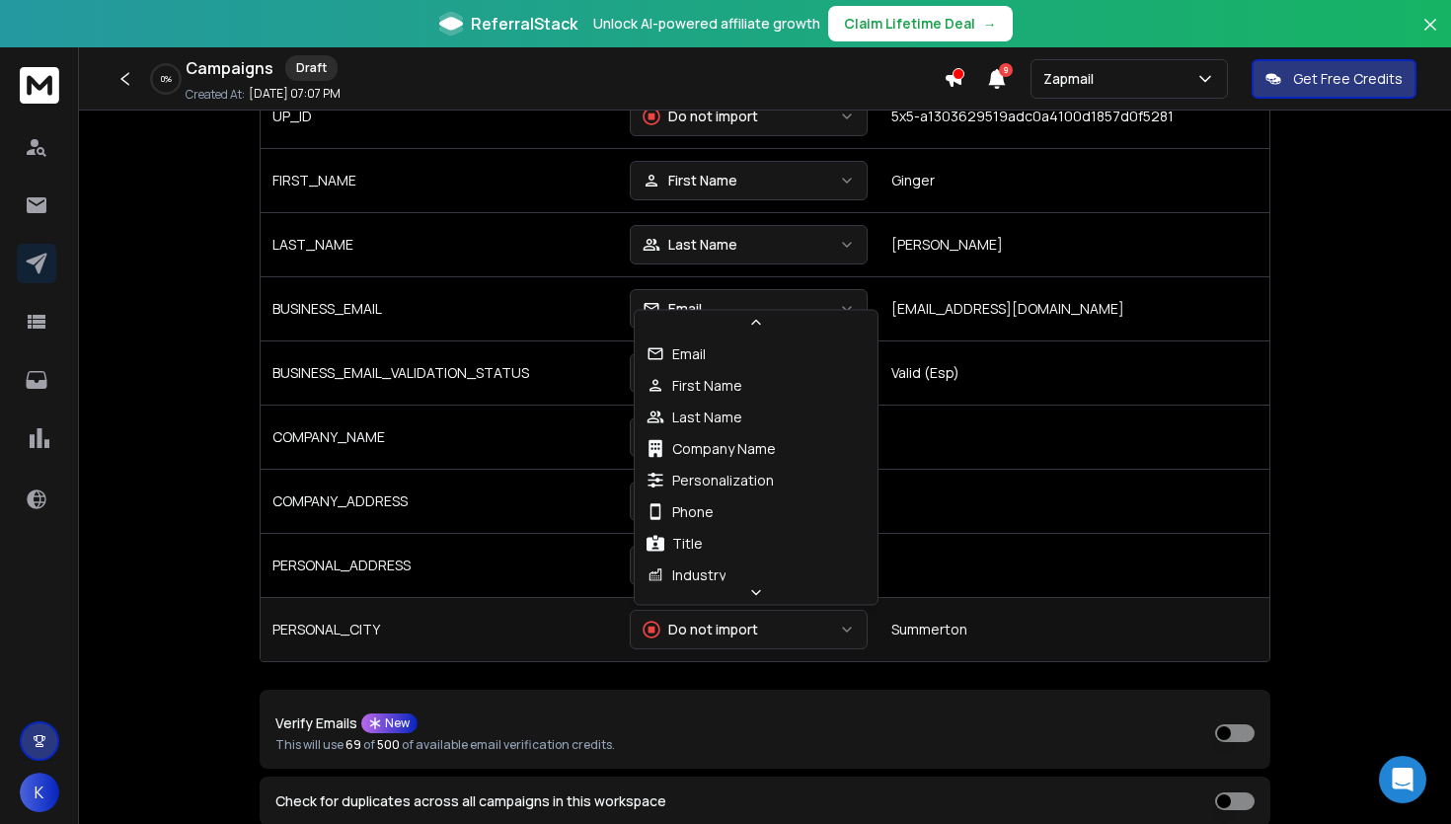
click at [727, 634] on div "Do not import" at bounding box center [700, 630] width 115 height 20
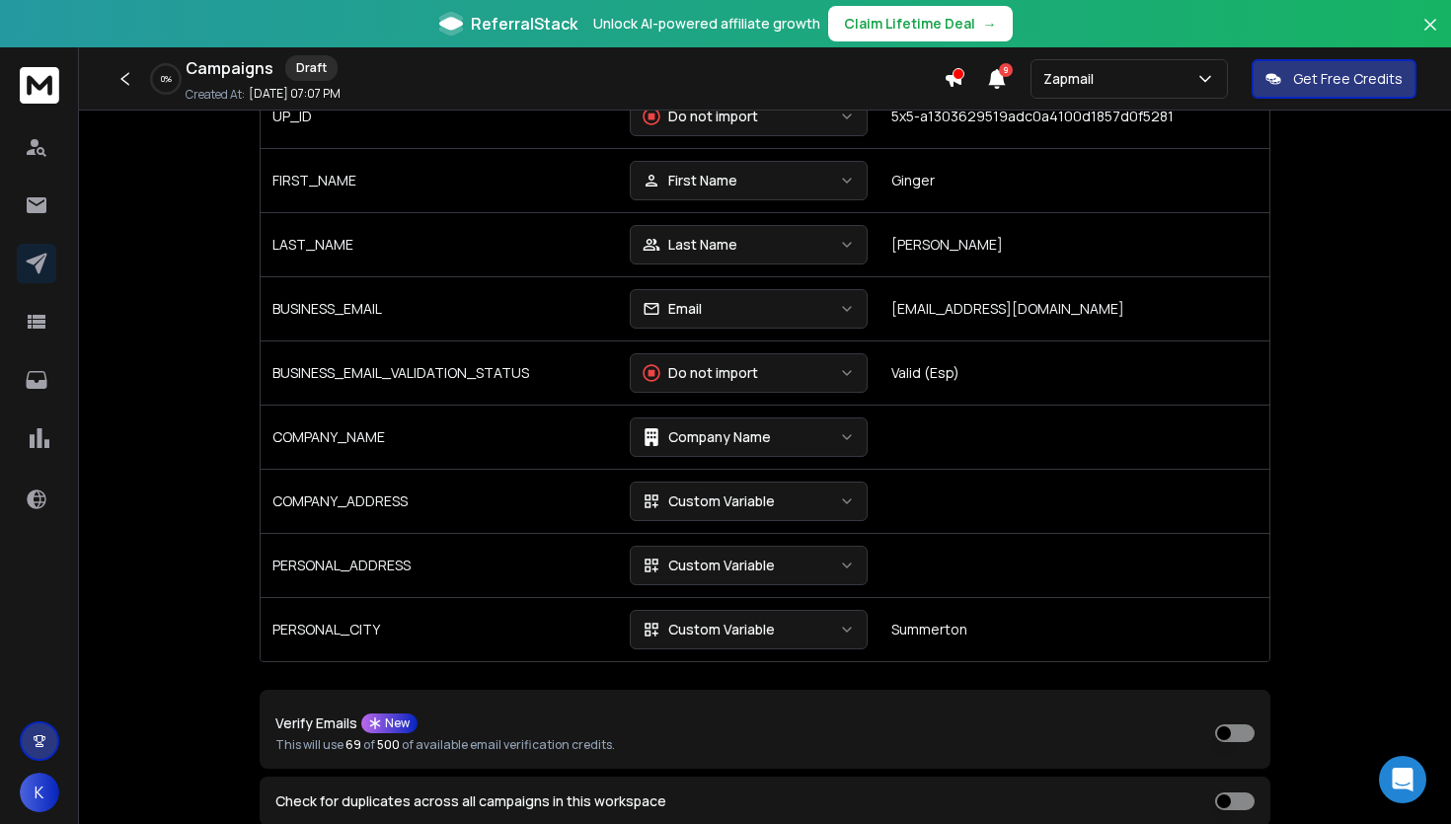
scroll to position [586, 0]
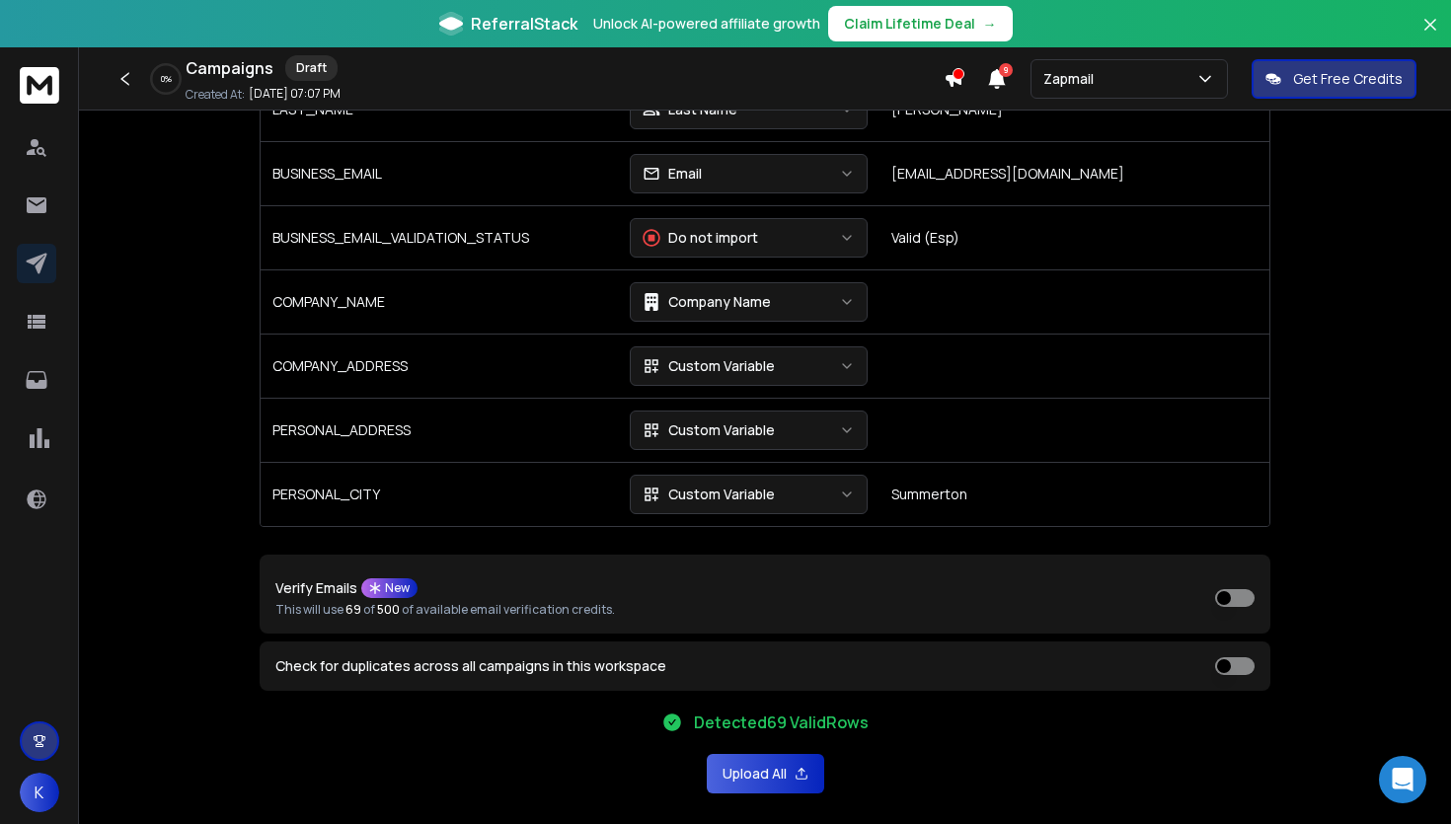
click at [1241, 601] on button "Verify Emails New This will use 69 of 500 of available email verification credi…" at bounding box center [1234, 598] width 39 height 18
click at [750, 773] on button "Upload All" at bounding box center [765, 773] width 117 height 39
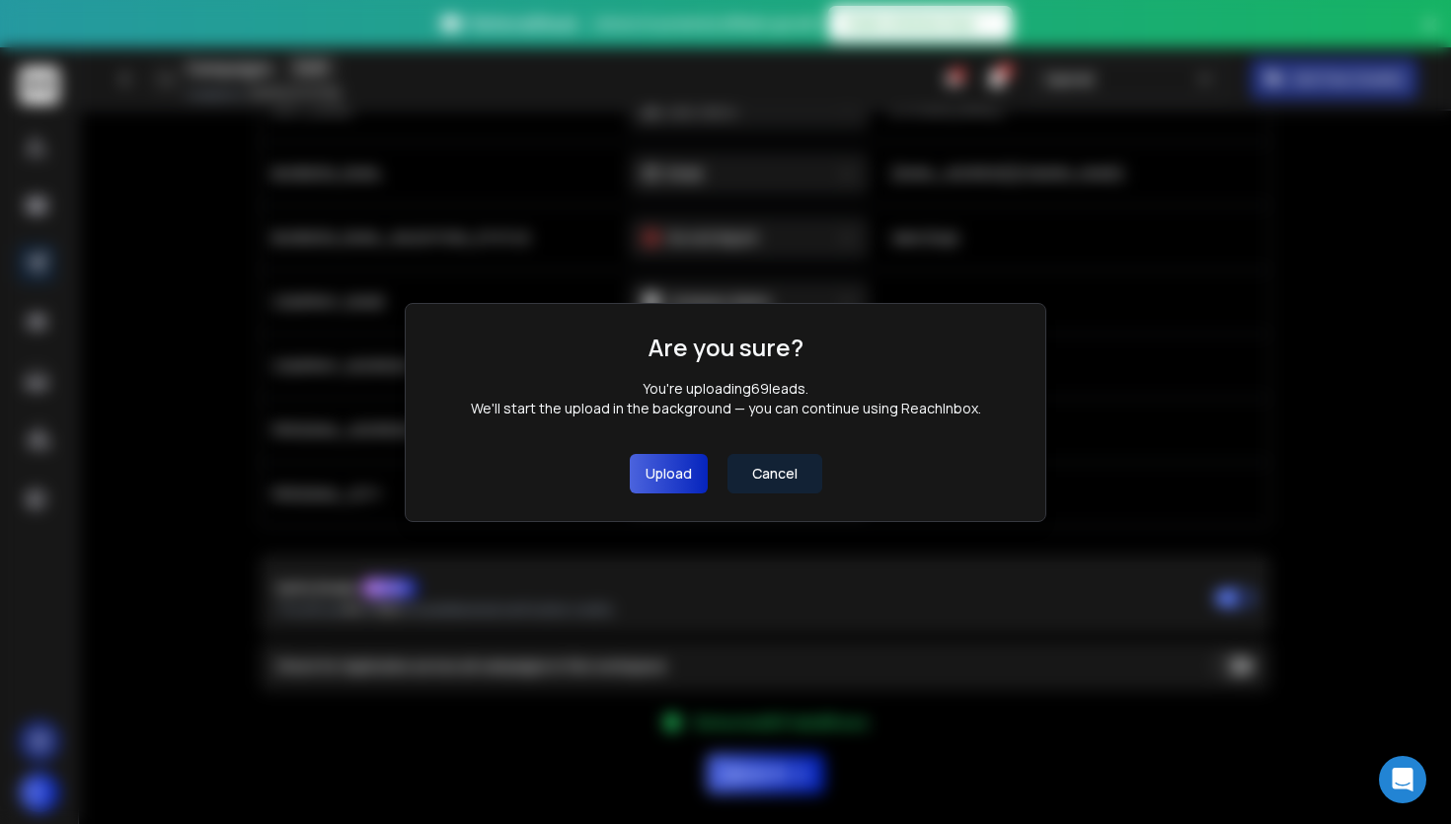
click at [664, 474] on button "Upload" at bounding box center [669, 473] width 78 height 39
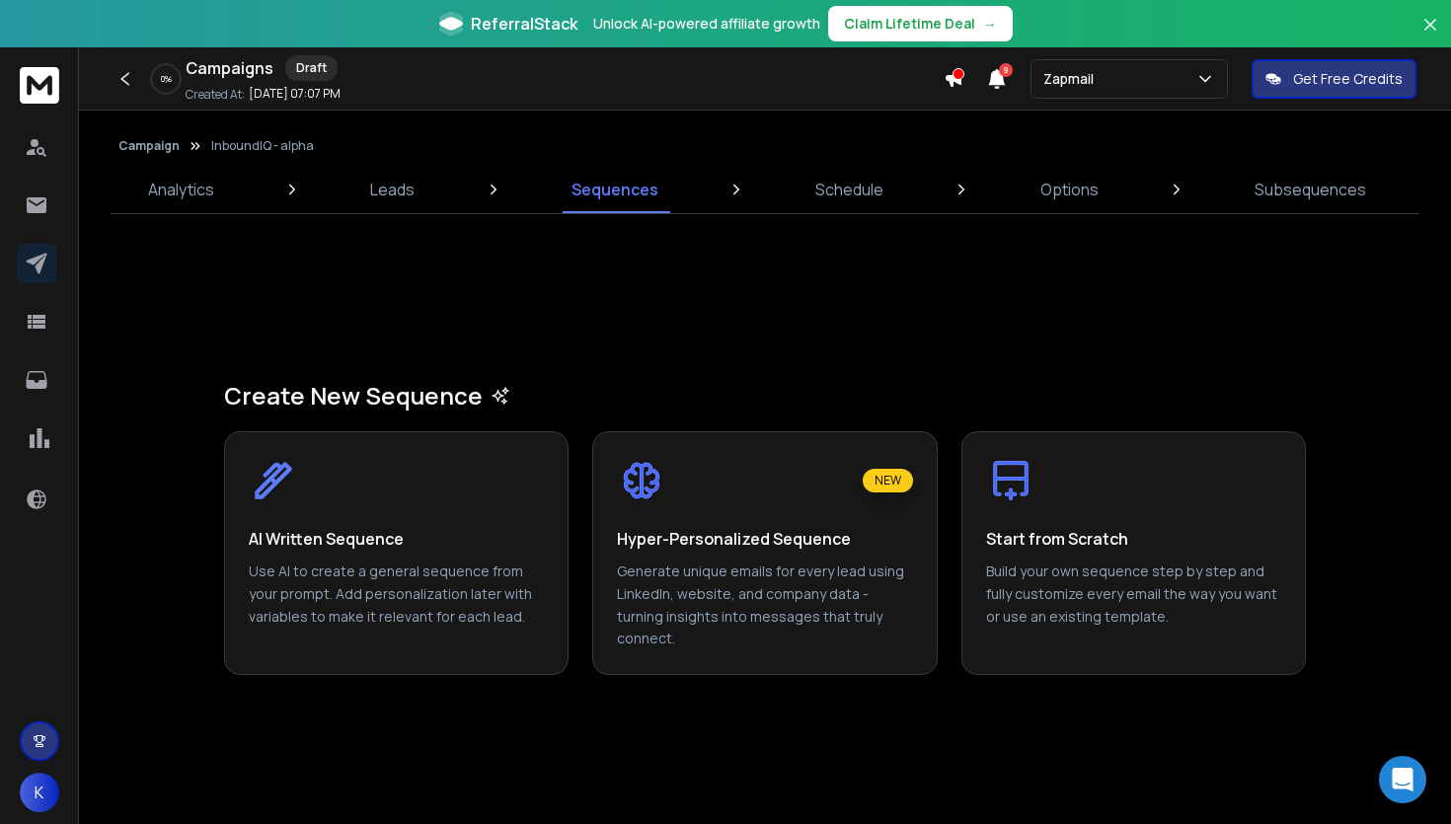
click at [767, 581] on p "Generate unique emails for every lead using LinkedIn, website, and company data…" at bounding box center [764, 606] width 295 height 90
